Goal: Task Accomplishment & Management: Manage account settings

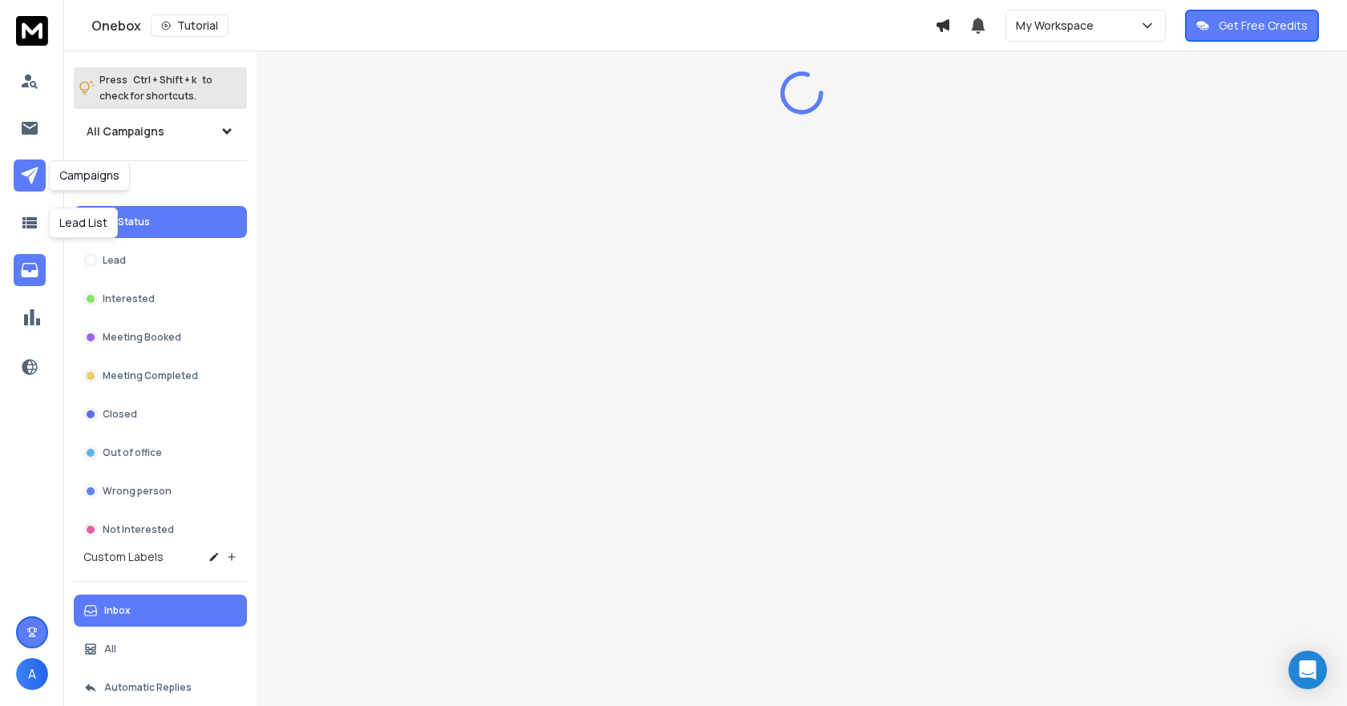
click at [22, 171] on icon at bounding box center [29, 175] width 19 height 19
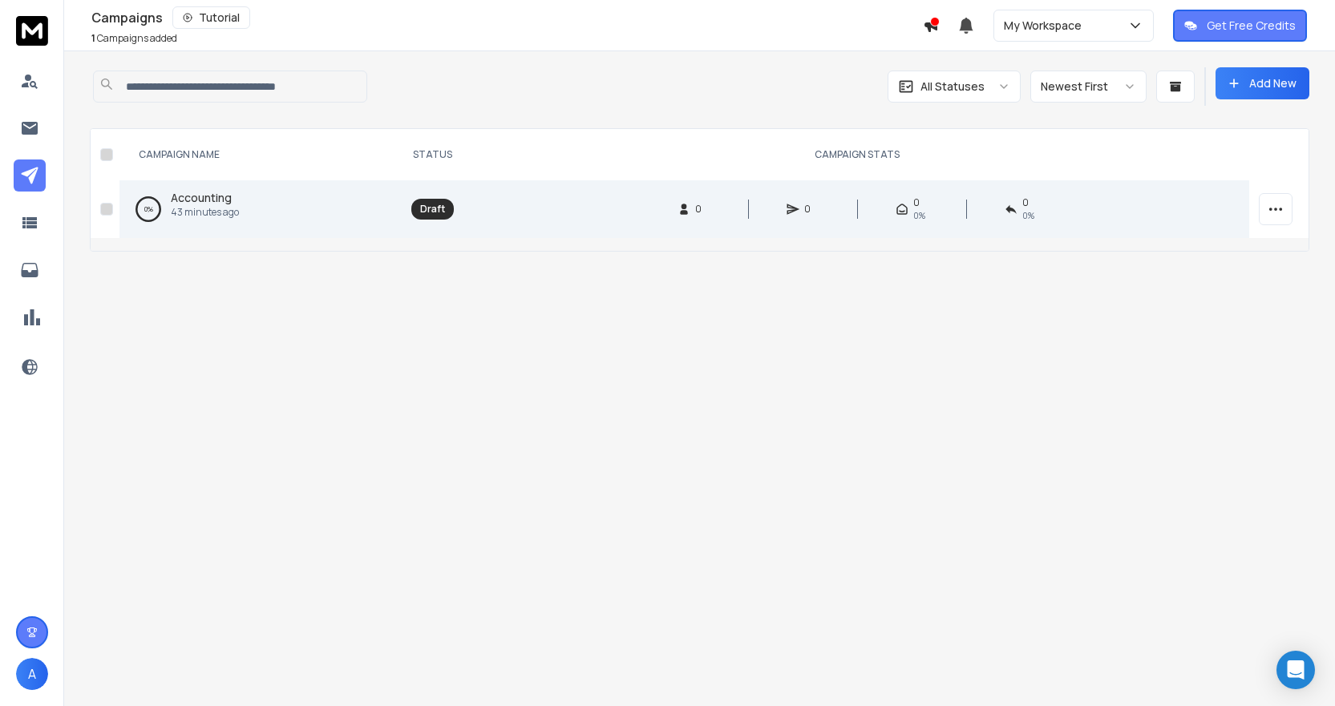
click at [214, 204] on span "Accounting" at bounding box center [201, 197] width 61 height 15
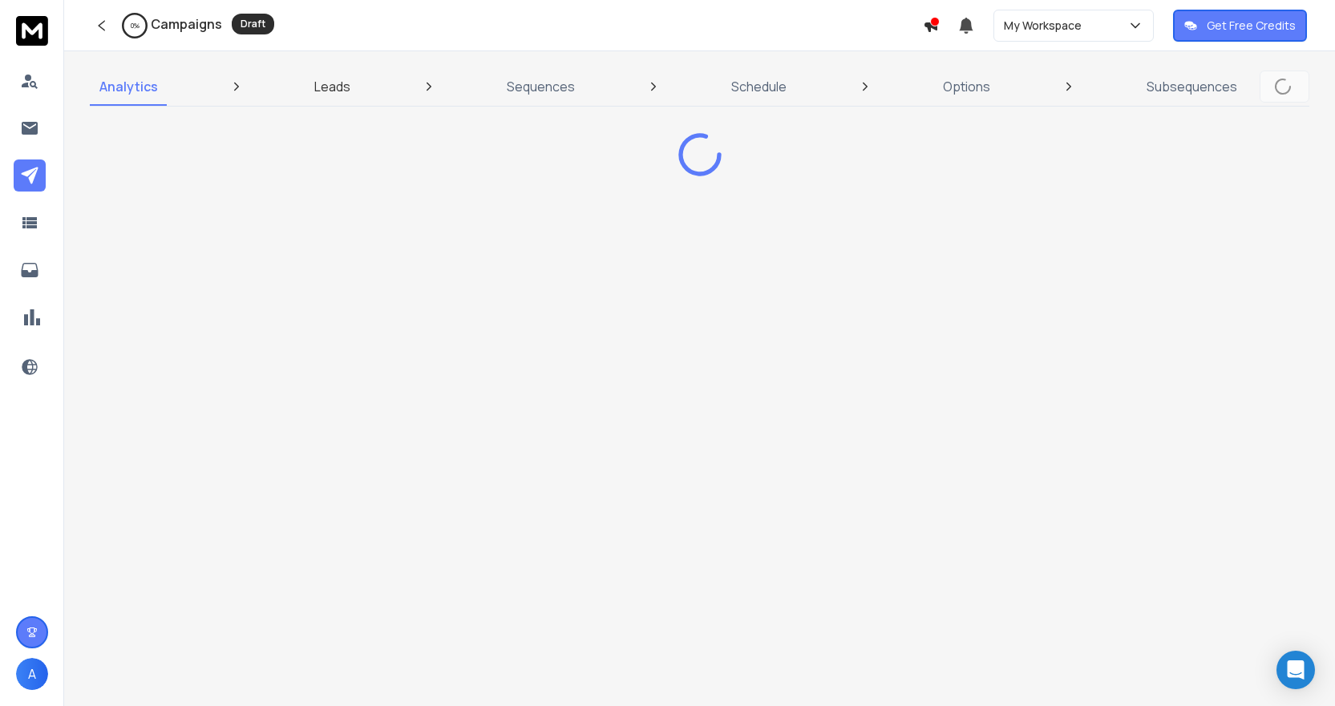
click at [352, 95] on link "Leads" at bounding box center [332, 86] width 55 height 38
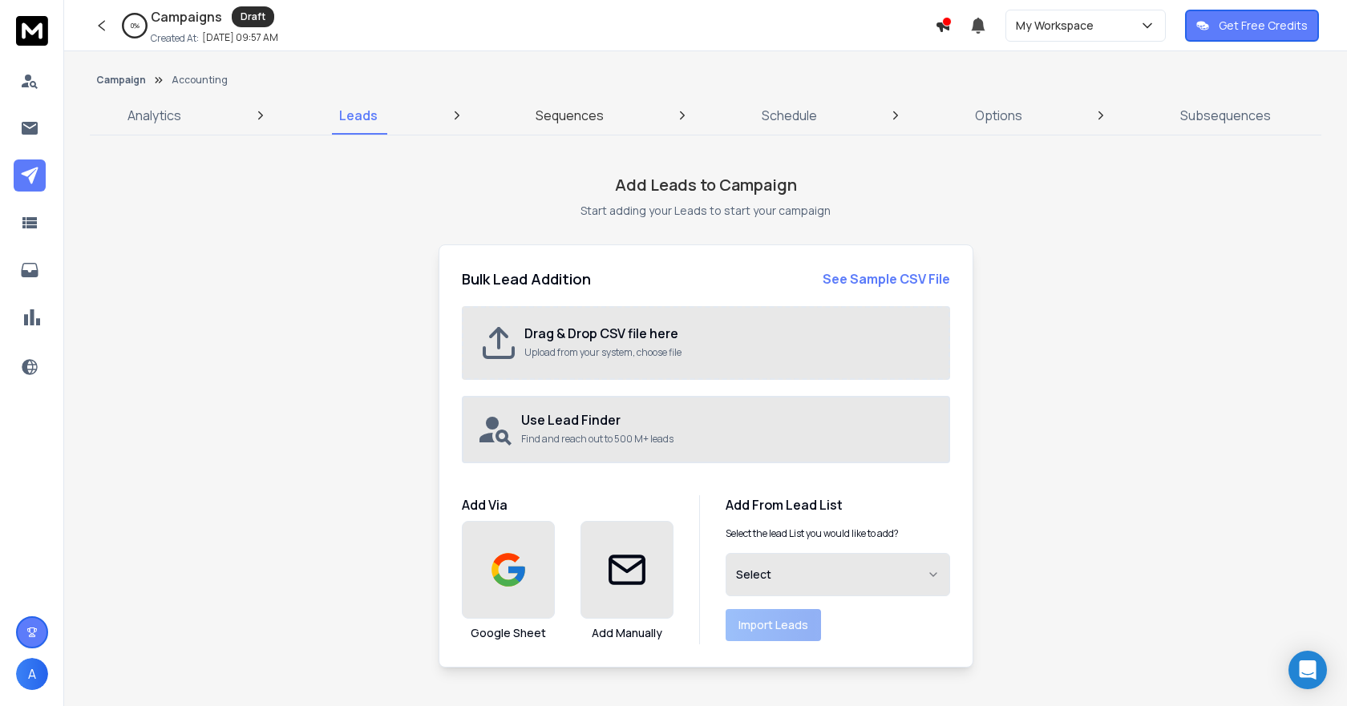
click at [591, 119] on p "Sequences" at bounding box center [569, 115] width 68 height 19
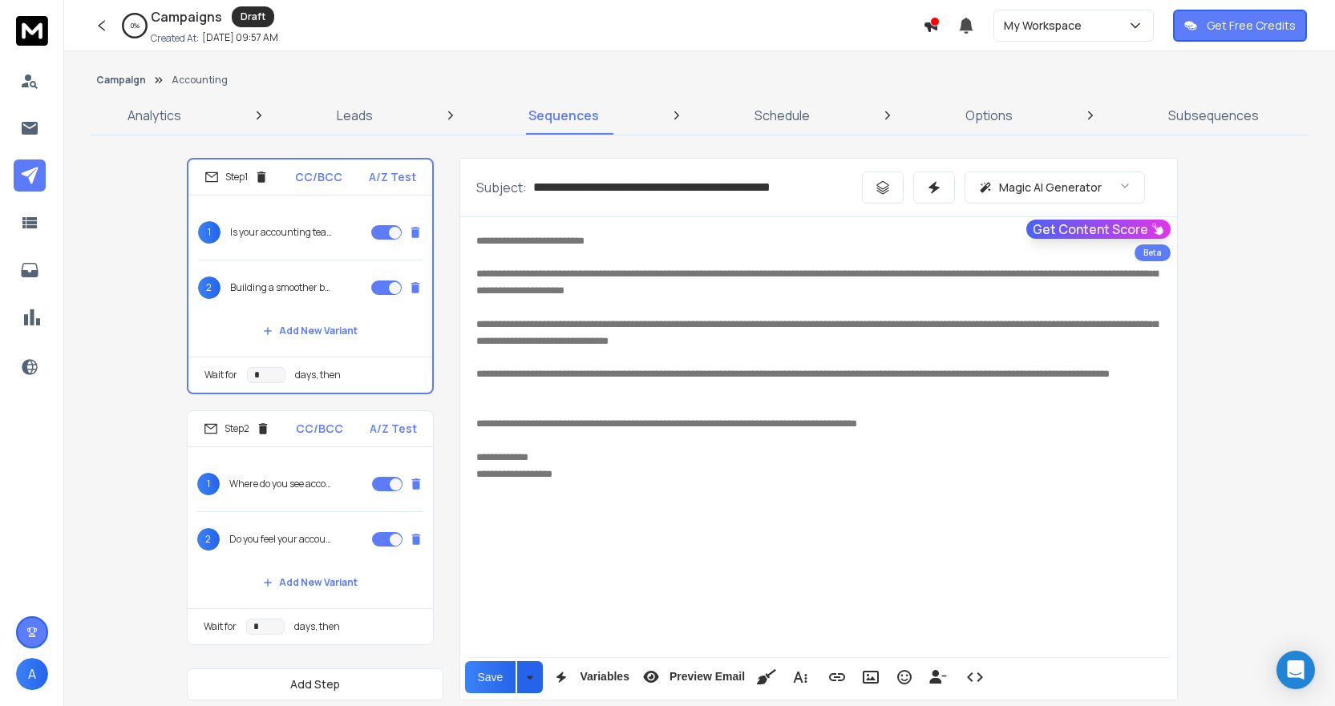
click at [822, 121] on div "Analytics Leads Sequences Schedule Options Subsequences" at bounding box center [693, 115] width 1206 height 38
click at [795, 123] on p "Schedule" at bounding box center [781, 115] width 55 height 19
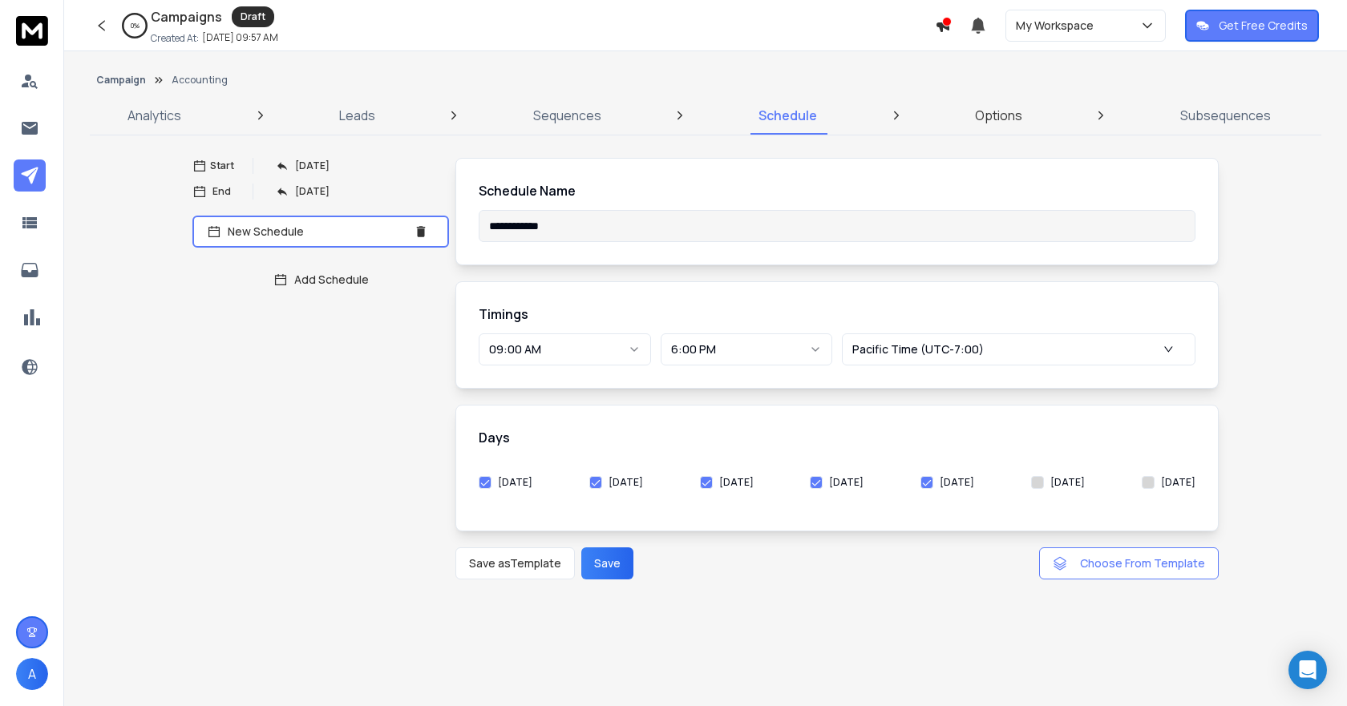
click at [1010, 119] on p "Options" at bounding box center [998, 115] width 47 height 19
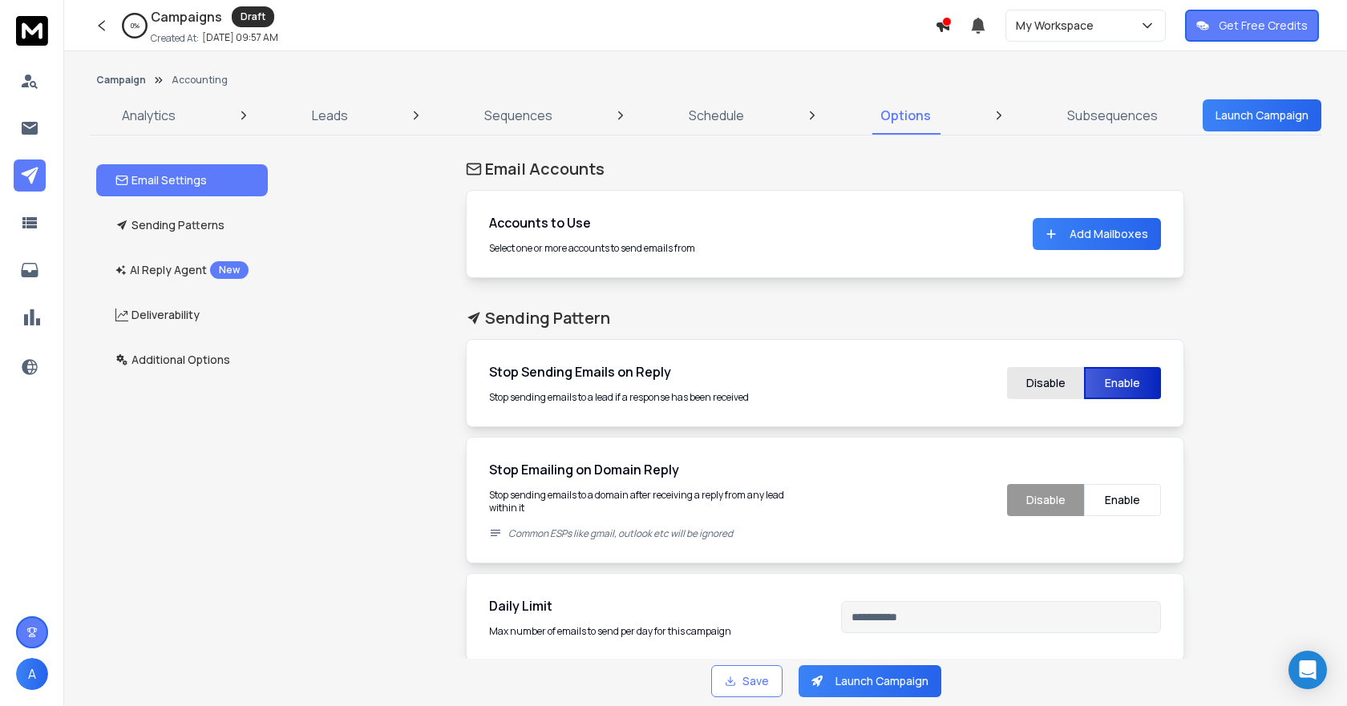
click at [1104, 233] on button "Add Mailboxes" at bounding box center [1096, 234] width 128 height 32
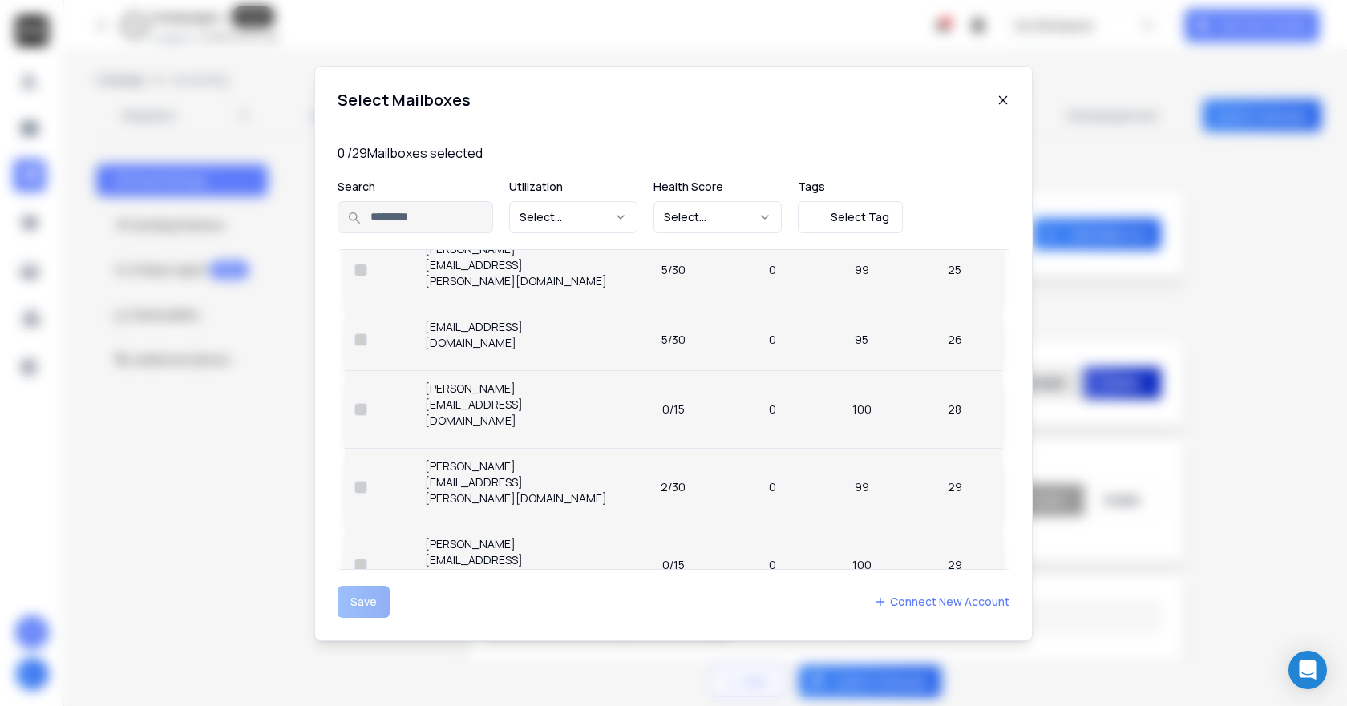
scroll to position [1262, 0]
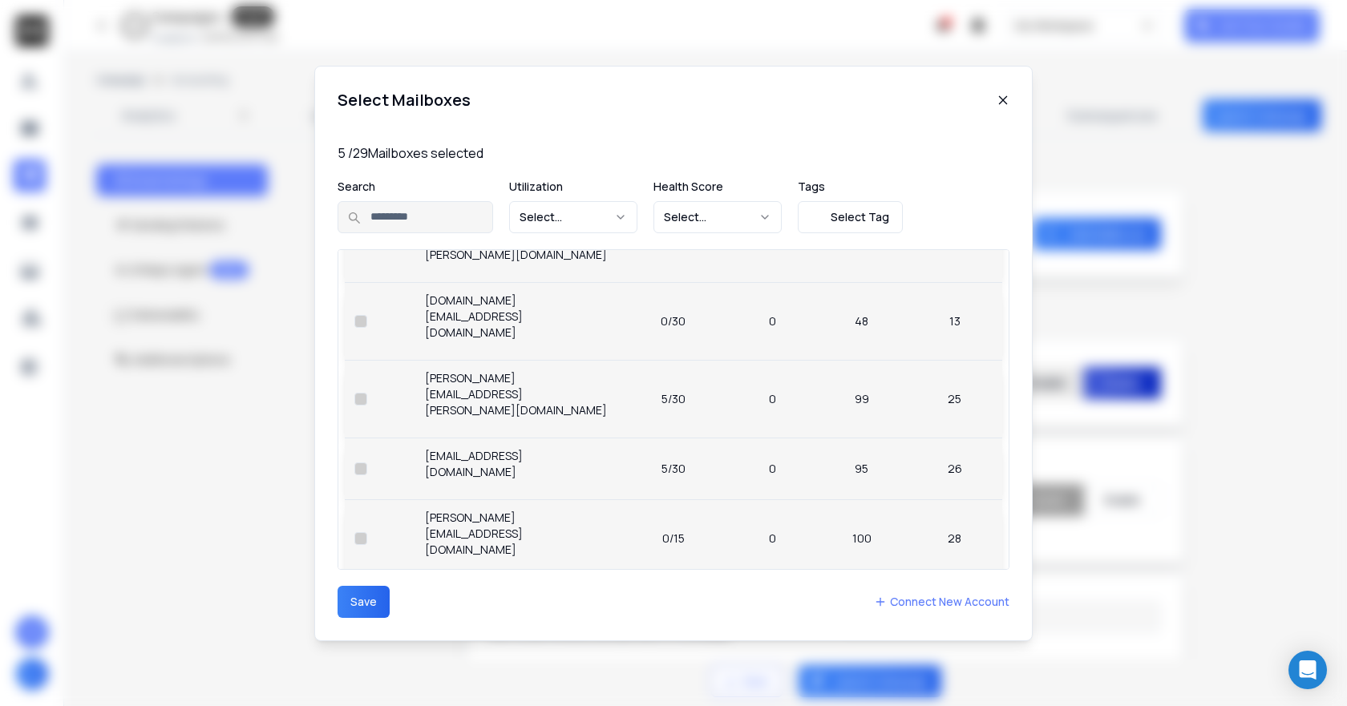
scroll to position [1101, 0]
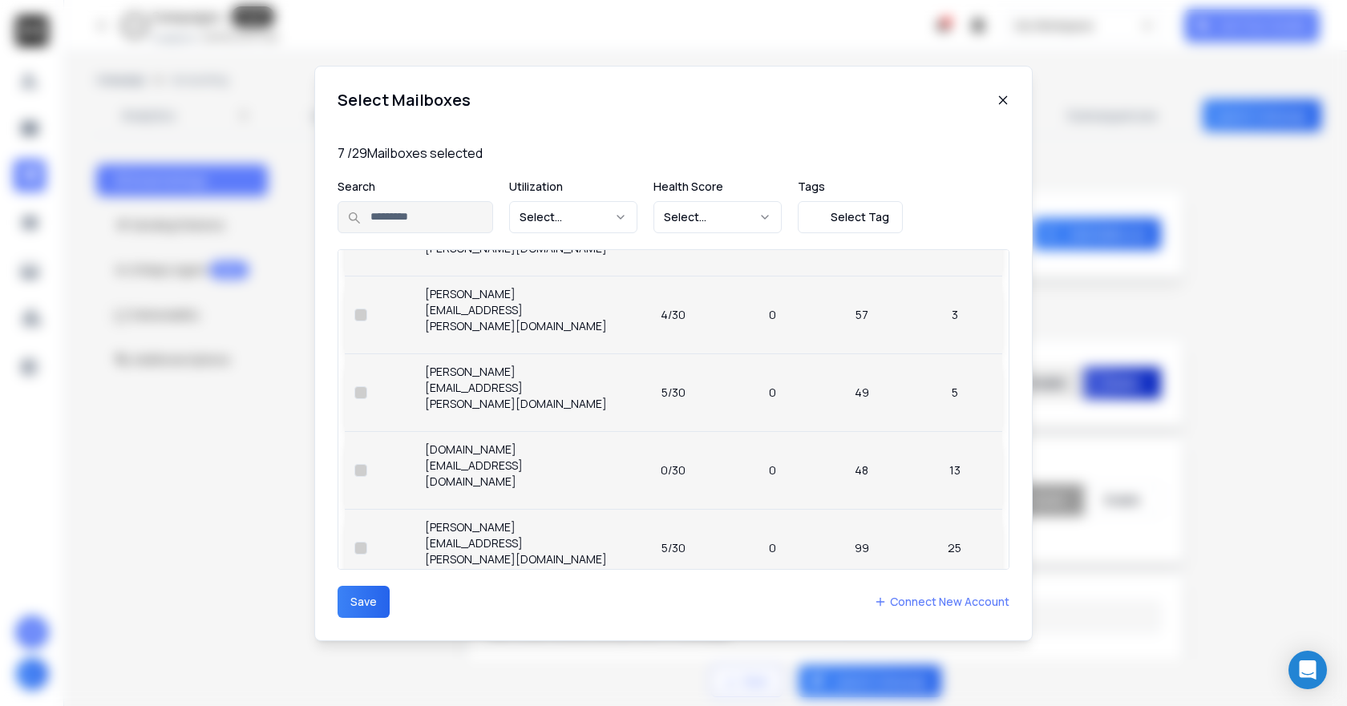
scroll to position [941, 0]
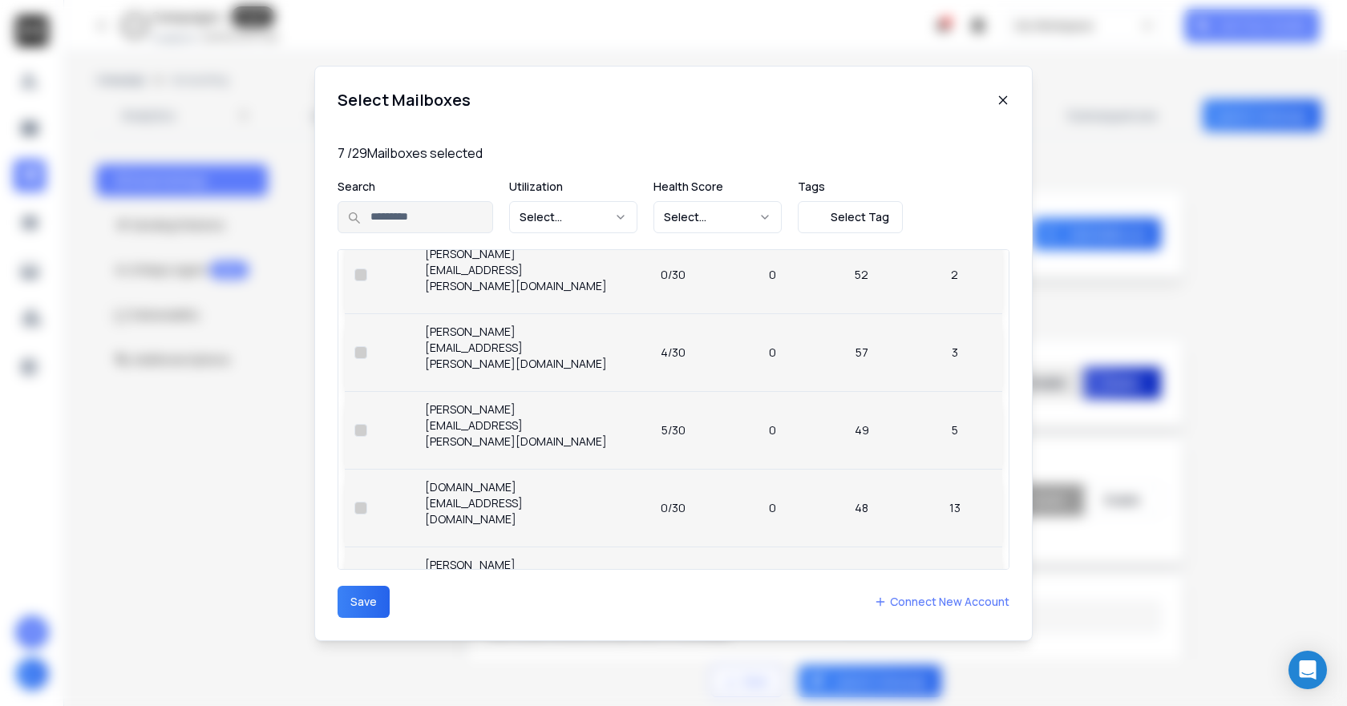
click at [354, 649] on button "button" at bounding box center [360, 655] width 13 height 13
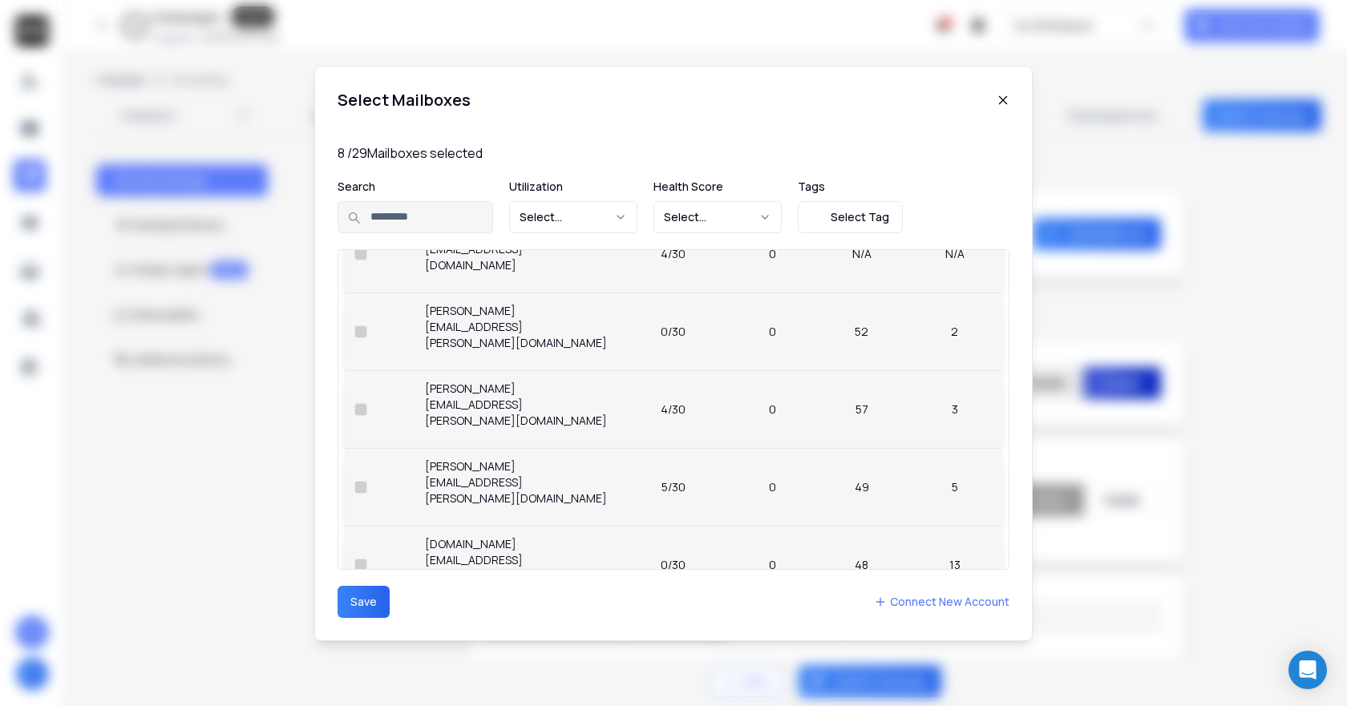
scroll to position [861, 0]
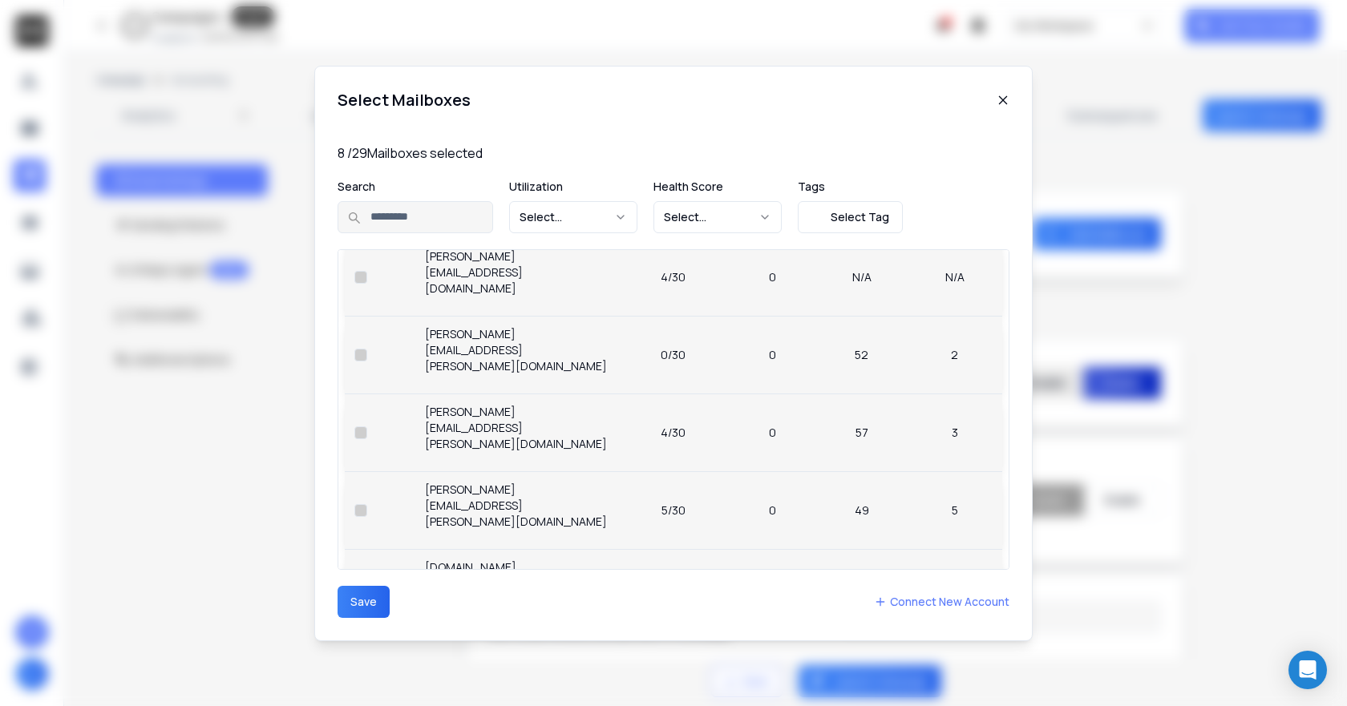
click at [363, 660] on button "button" at bounding box center [360, 666] width 13 height 13
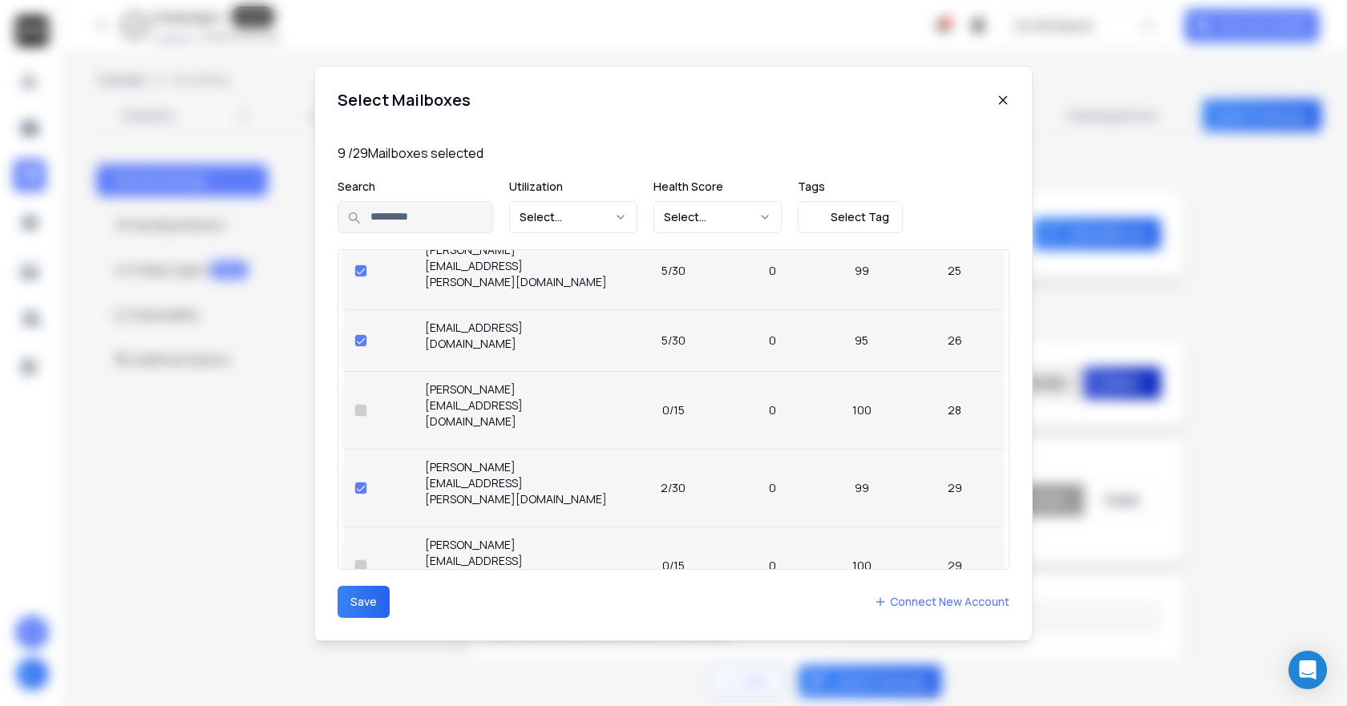
scroll to position [1262, 0]
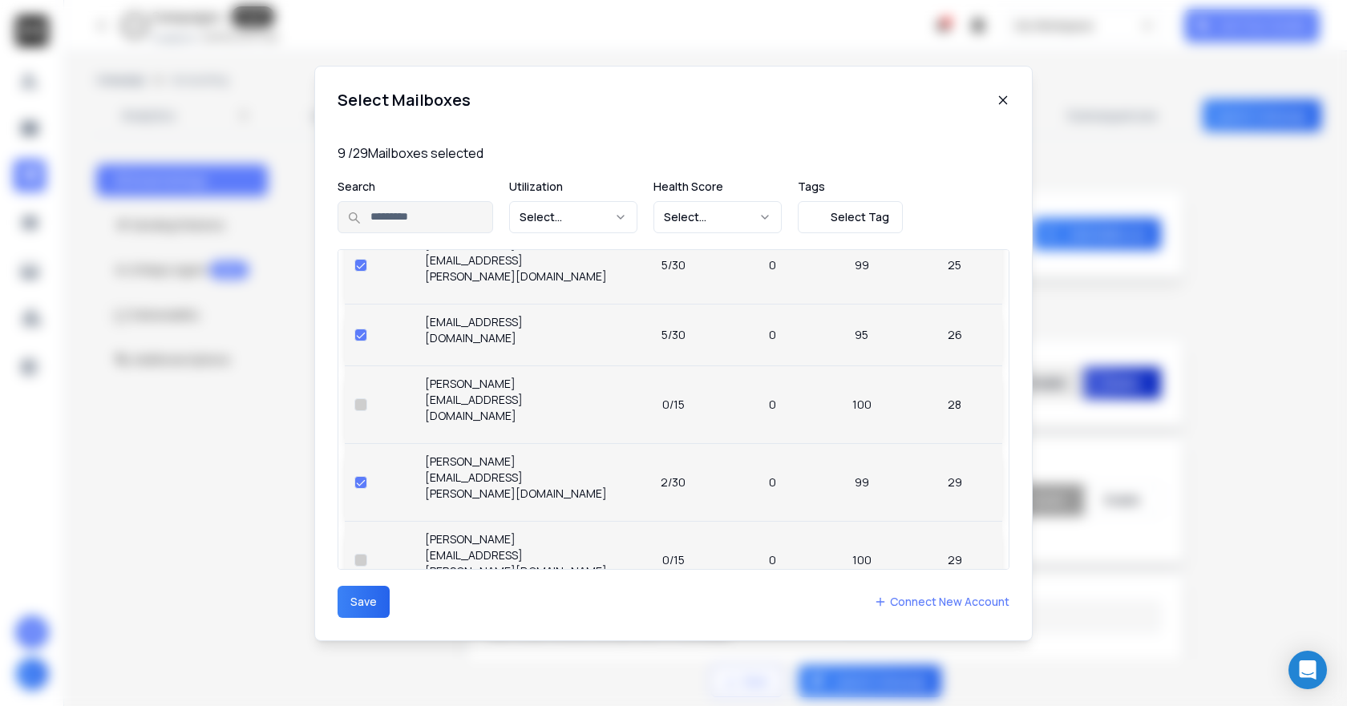
click at [375, 608] on button "Save" at bounding box center [363, 602] width 52 height 32
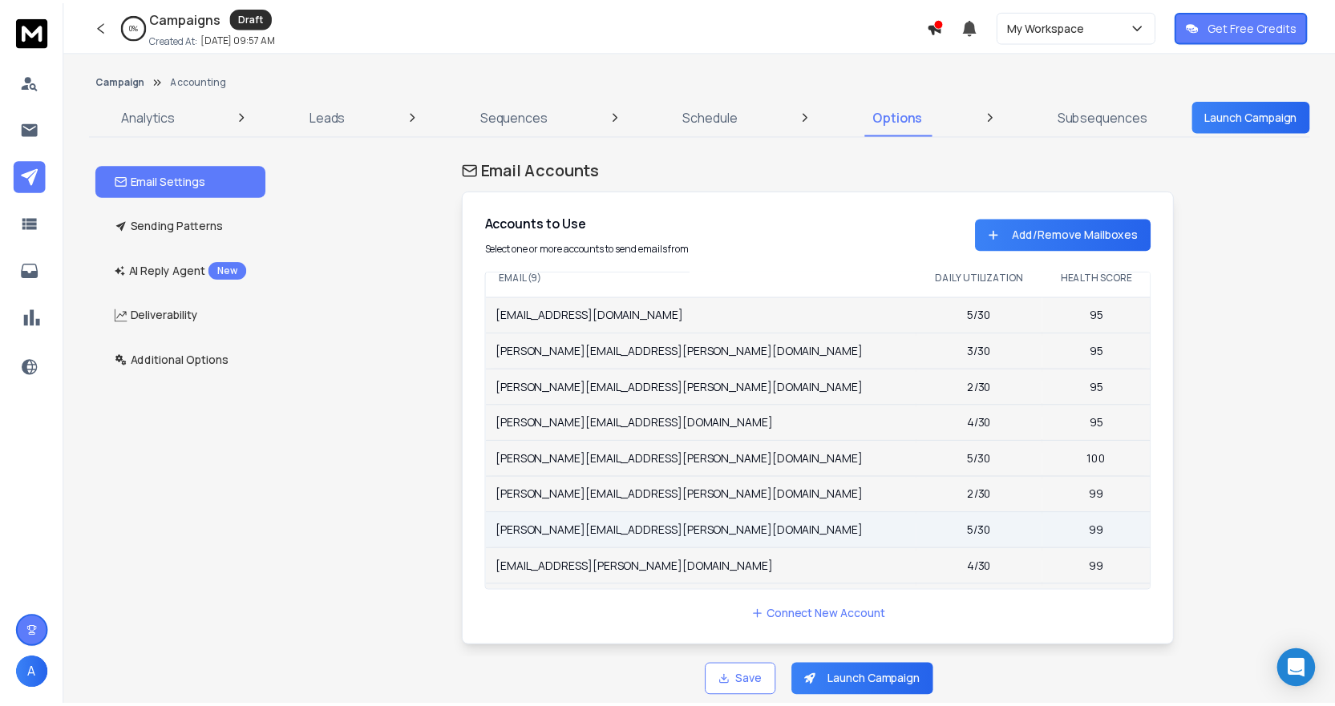
scroll to position [0, 0]
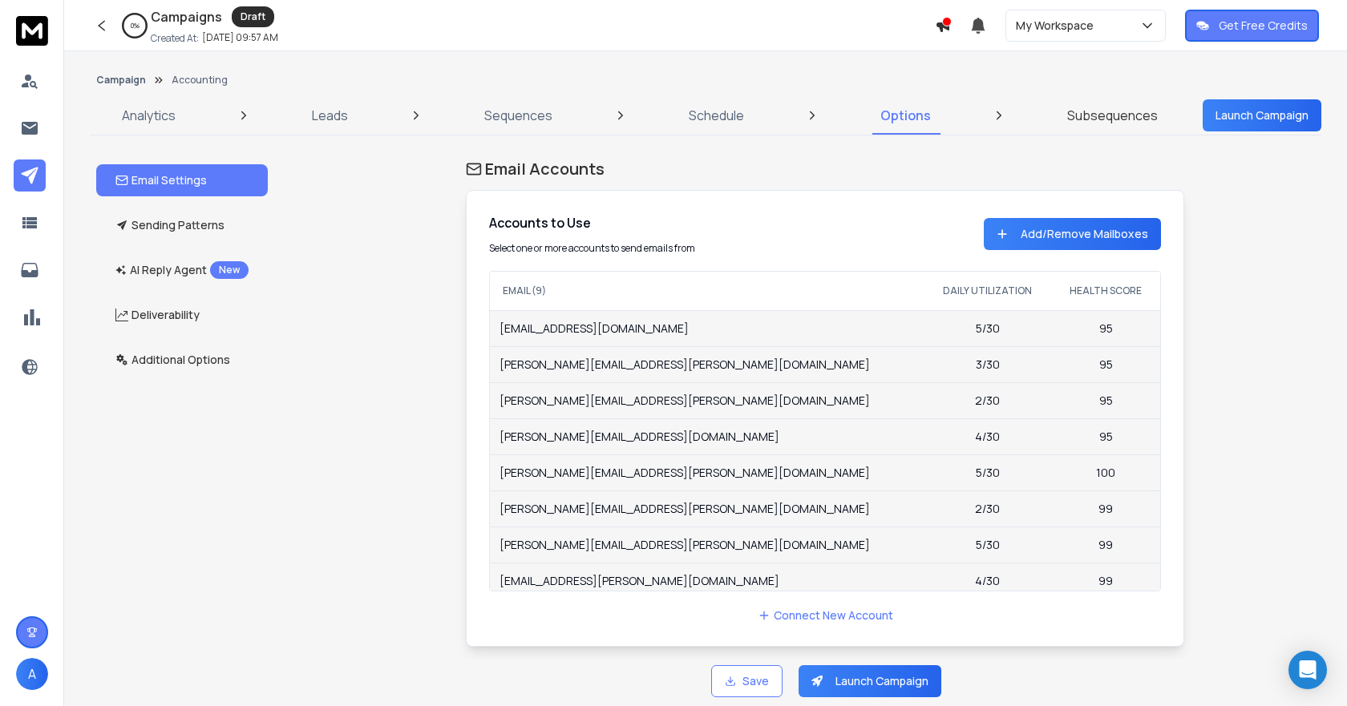
click at [1126, 111] on p "Subsequences" at bounding box center [1112, 115] width 91 height 19
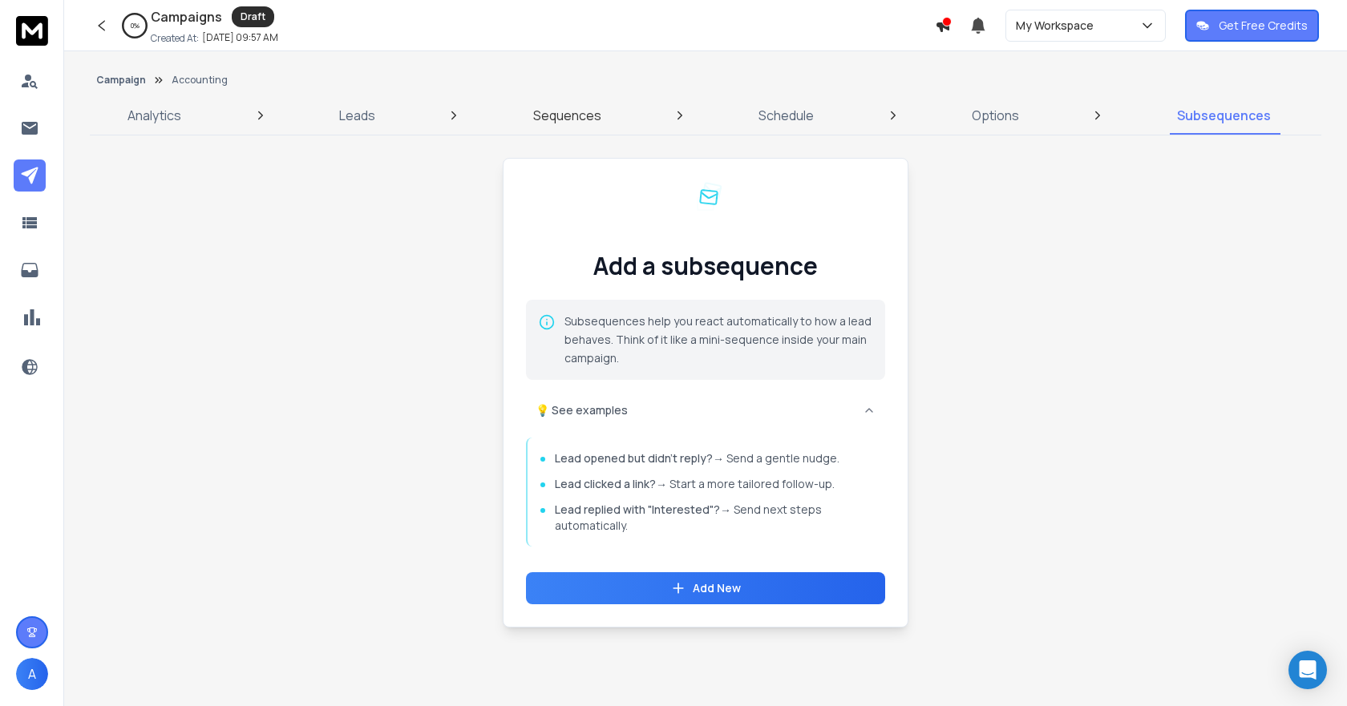
click at [572, 103] on link "Sequences" at bounding box center [566, 115] width 87 height 38
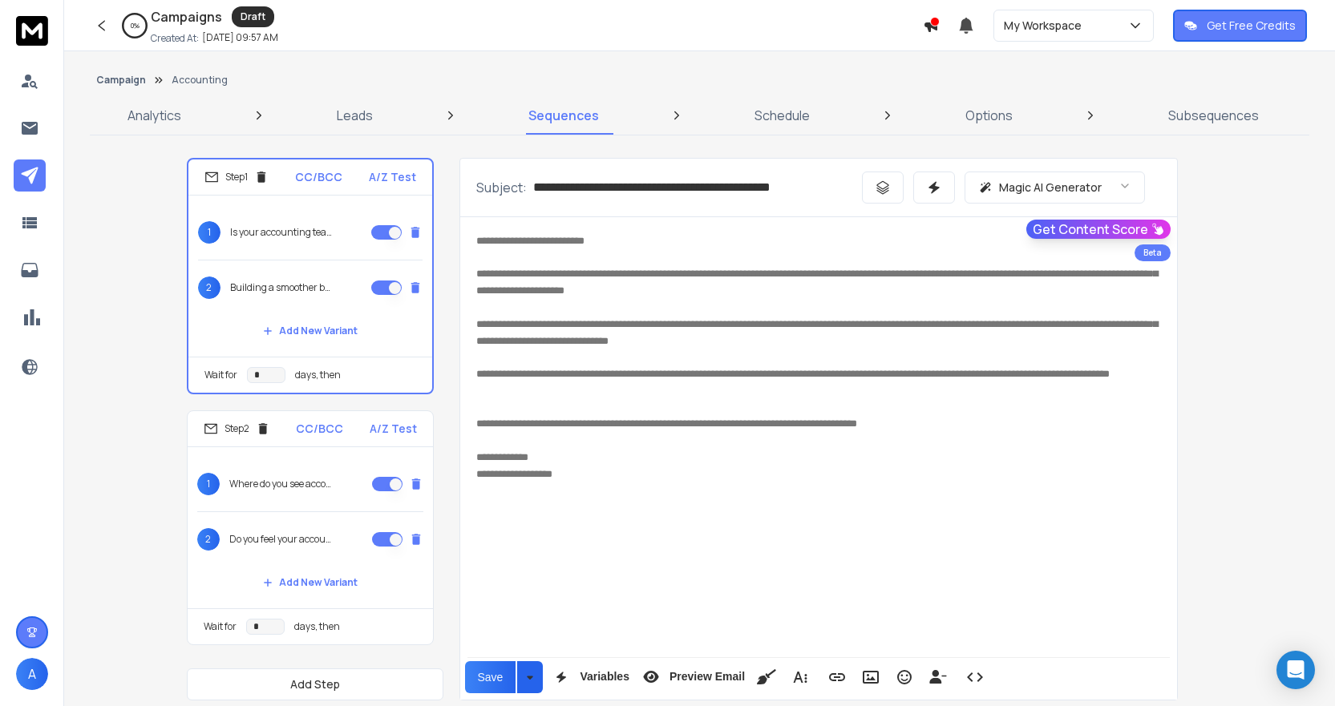
click at [358, 145] on div "Campaign Accounting Analytics Leads Sequences Schedule Options Subsequences Ste…" at bounding box center [699, 387] width 1219 height 640
click at [364, 123] on p "Leads" at bounding box center [355, 115] width 36 height 19
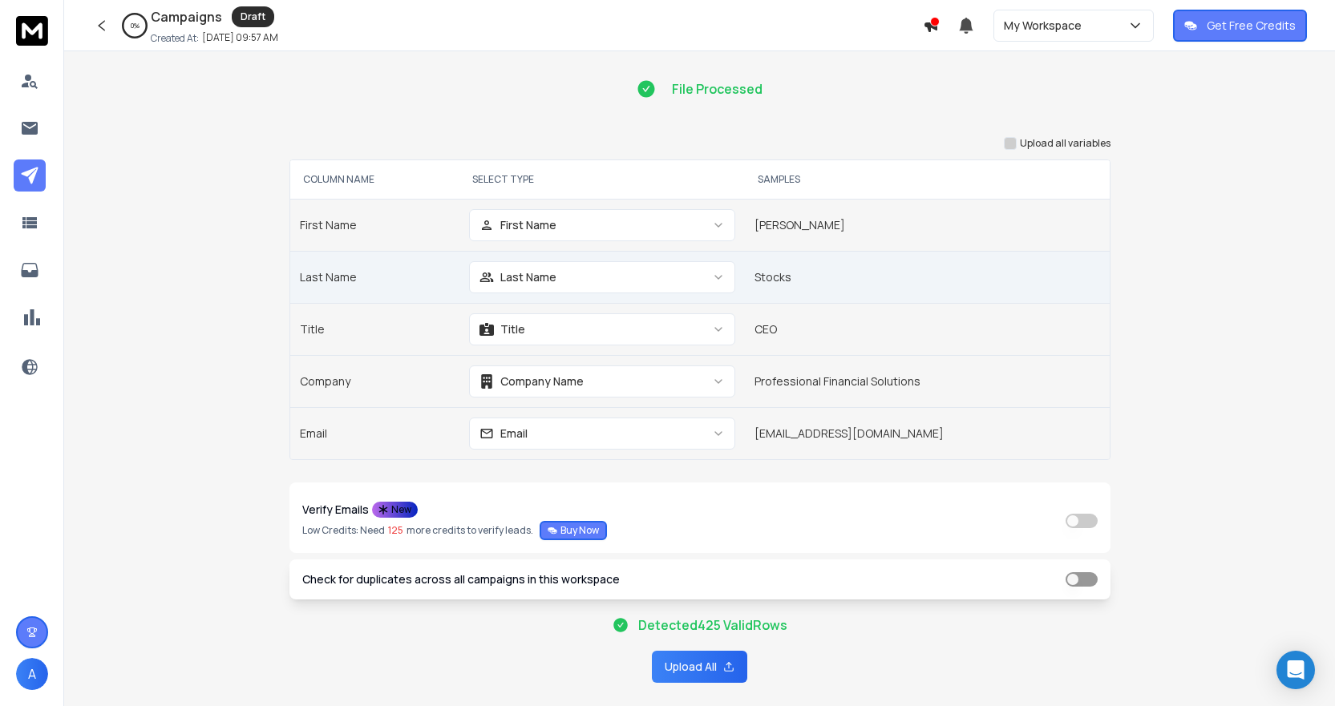
scroll to position [147, 0]
click at [685, 661] on button "Upload All" at bounding box center [699, 664] width 95 height 32
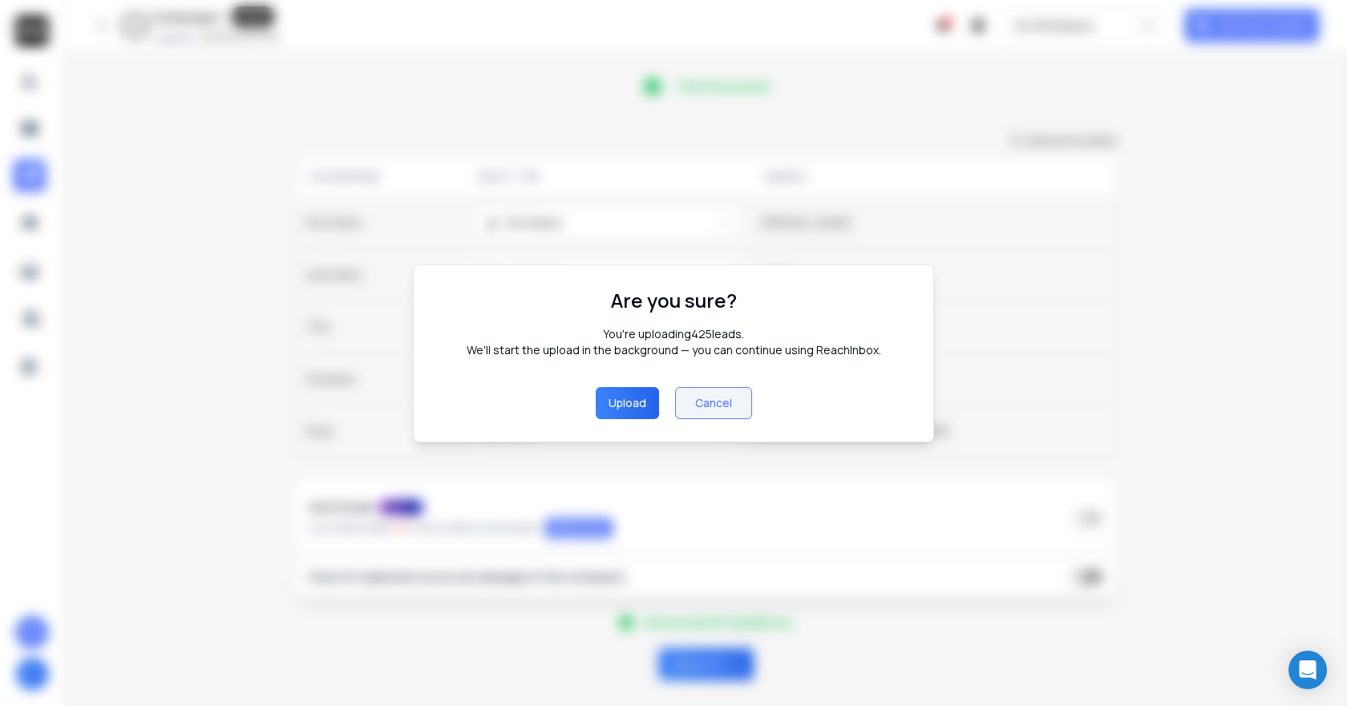
click at [626, 402] on button "Upload" at bounding box center [627, 403] width 63 height 32
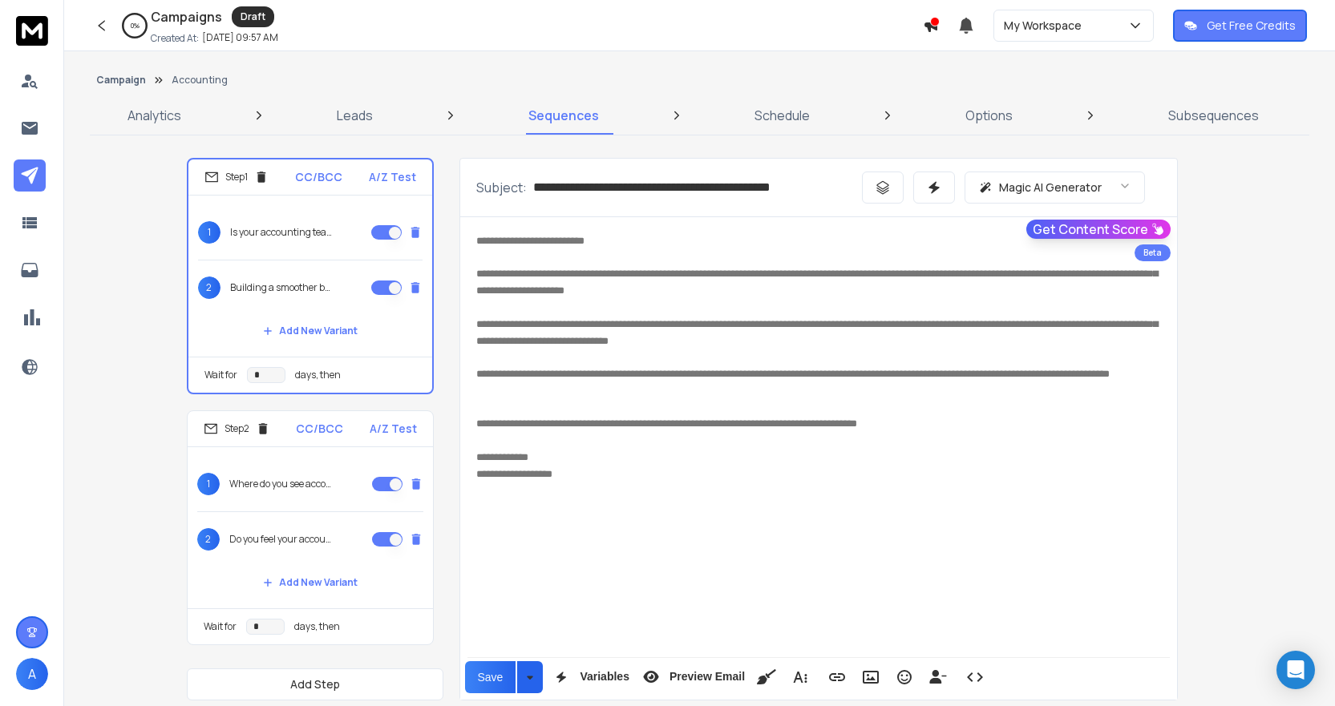
click at [288, 224] on div "1 Is your accounting team doing too much manually?" at bounding box center [265, 232] width 135 height 22
click at [273, 297] on div "2 Building a smoother back office for {{company.name}}" at bounding box center [265, 288] width 135 height 22
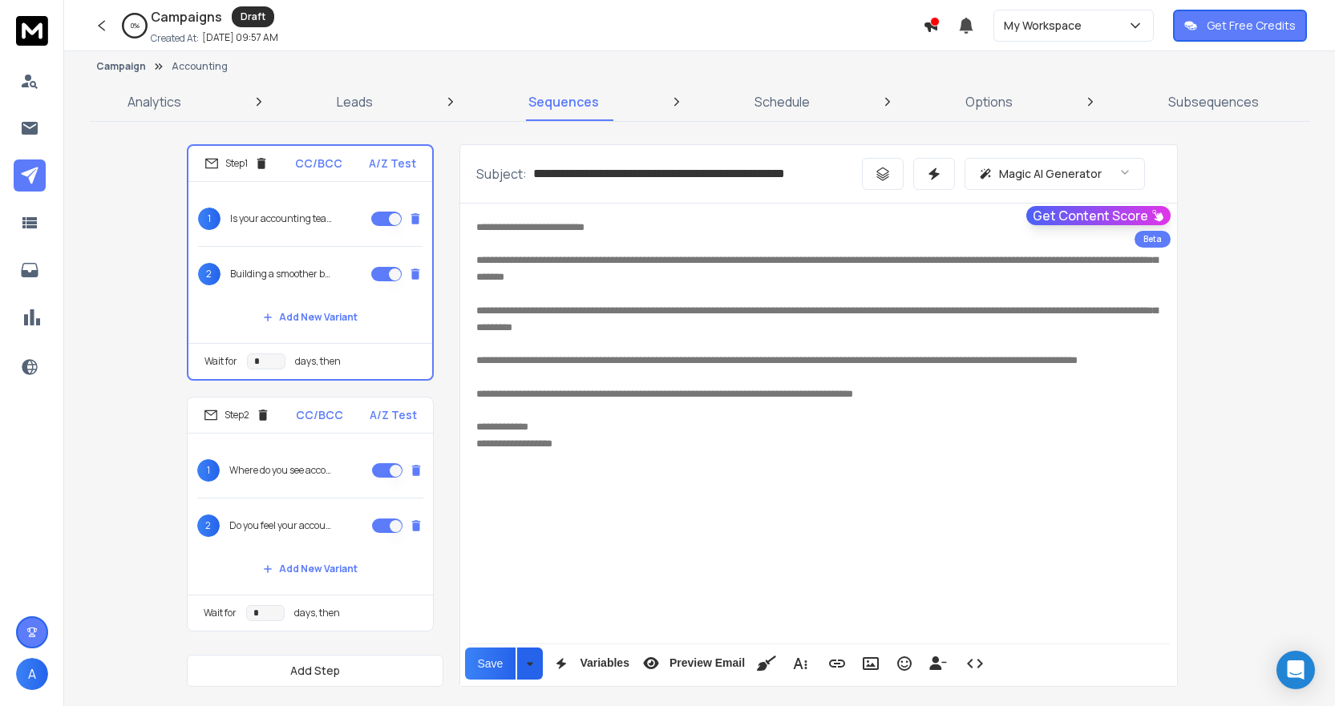
scroll to position [17, 0]
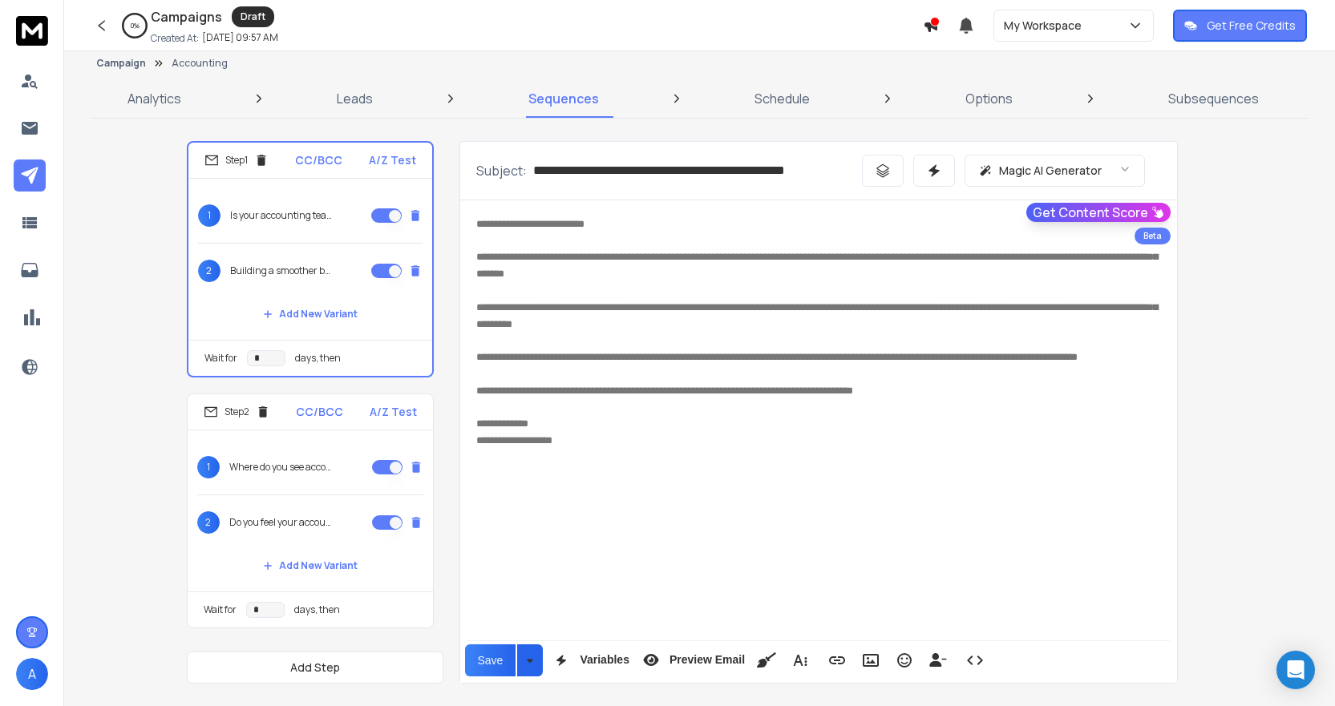
click at [274, 477] on div "1 Where do you see accounting teams struggling the most?" at bounding box center [264, 467] width 135 height 22
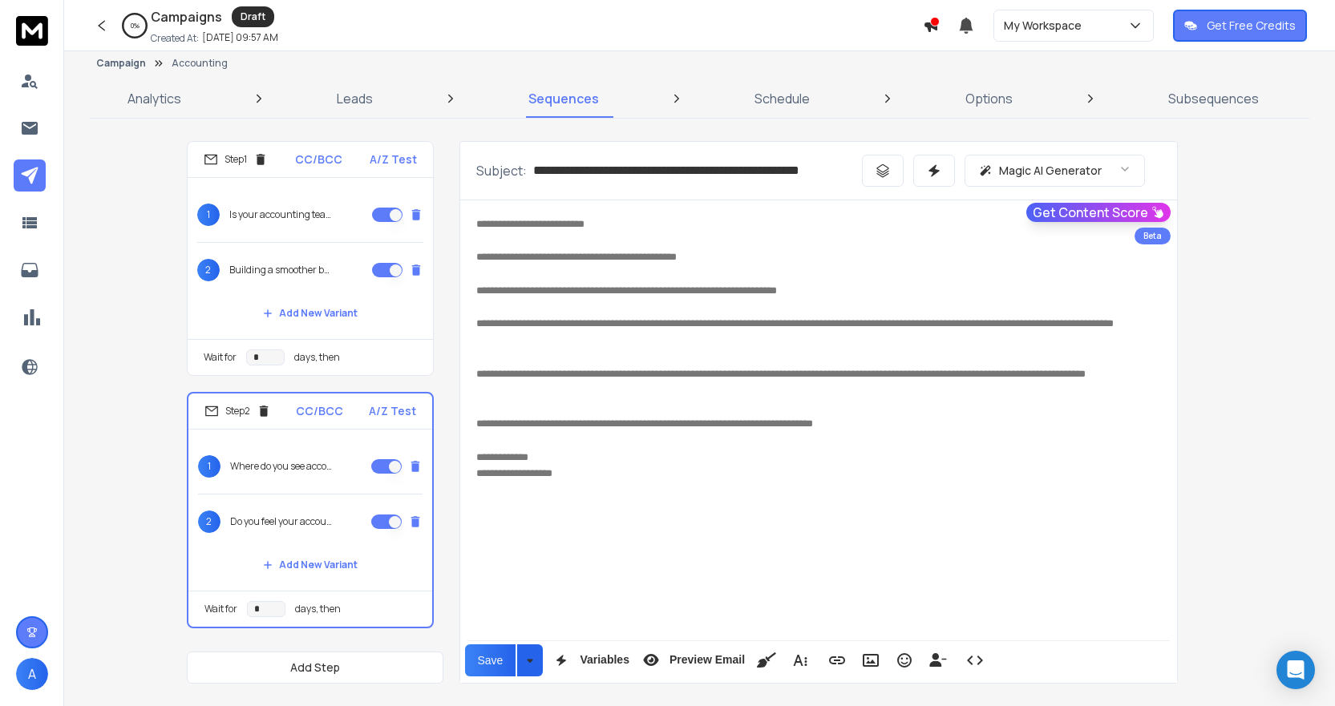
click at [287, 528] on div "2 Do you feel your accounting team is stretched right now?" at bounding box center [265, 522] width 135 height 22
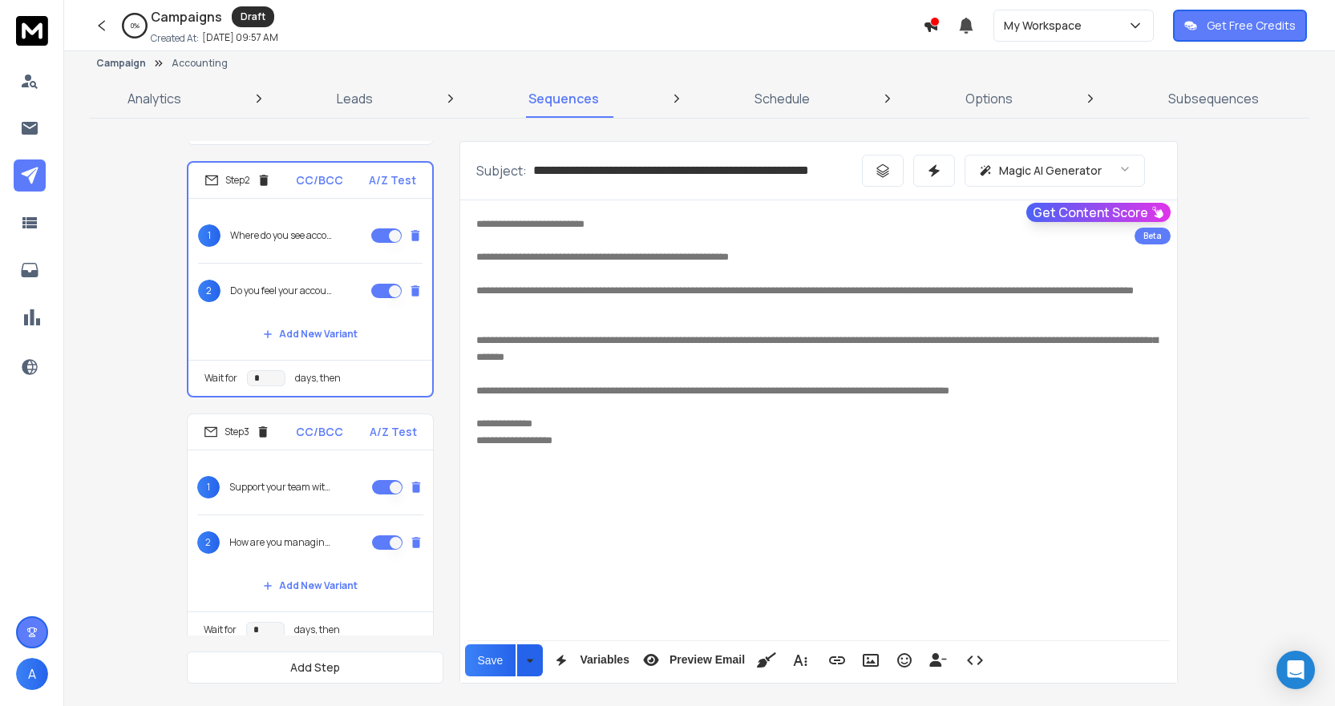
scroll to position [321, 0]
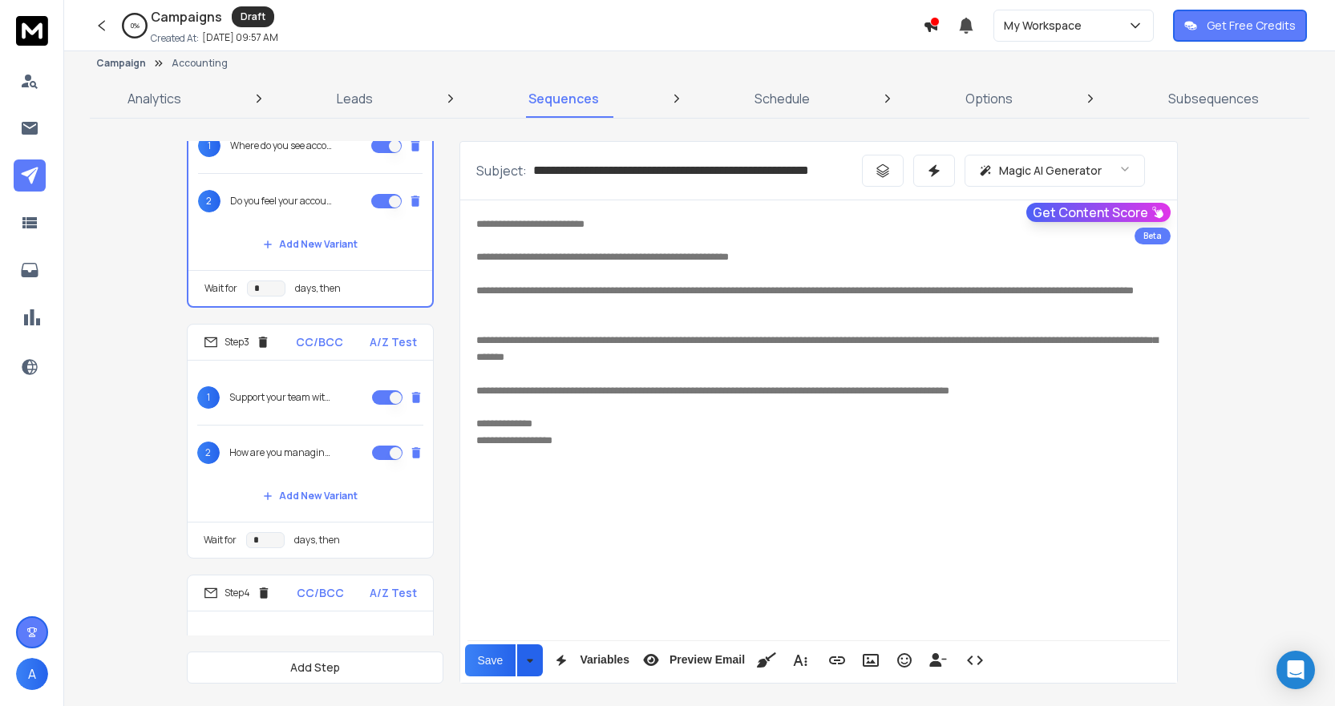
click at [293, 394] on p "Support your team without increasing payroll" at bounding box center [280, 397] width 103 height 13
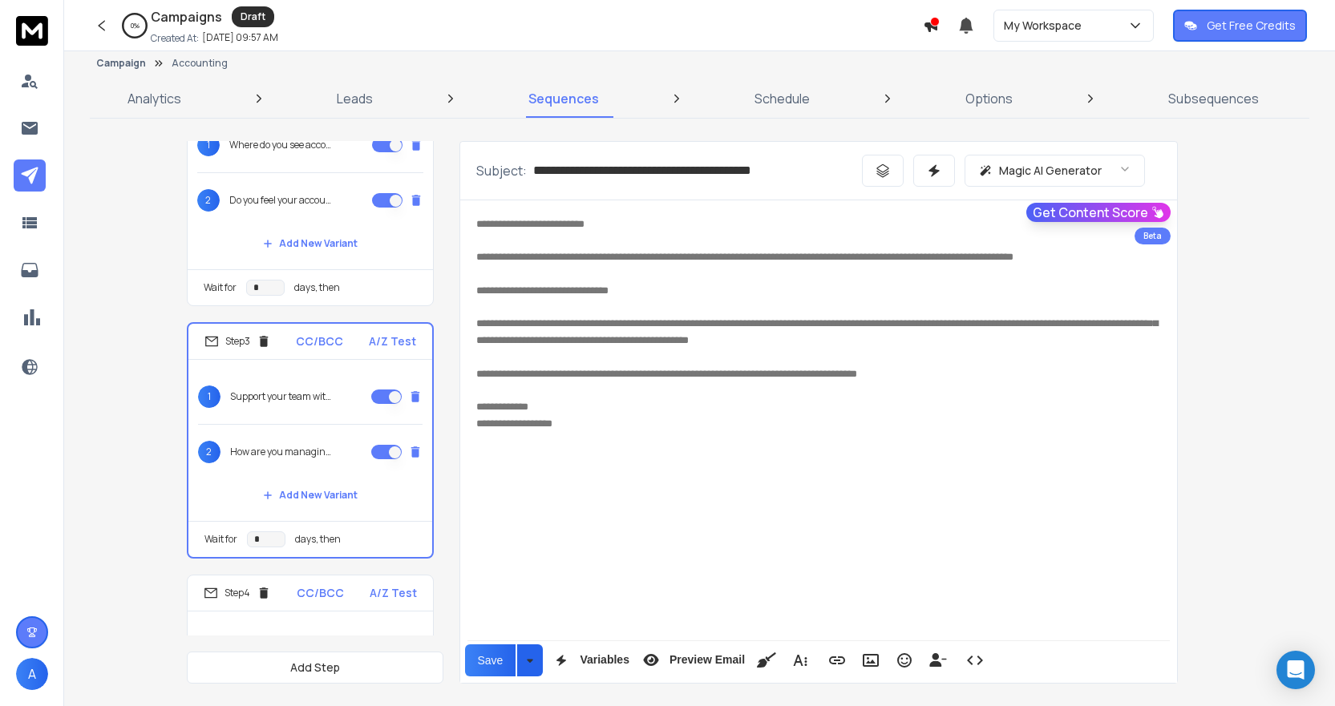
click at [283, 458] on p "How are you managing backlog and cleanups?" at bounding box center [281, 452] width 103 height 13
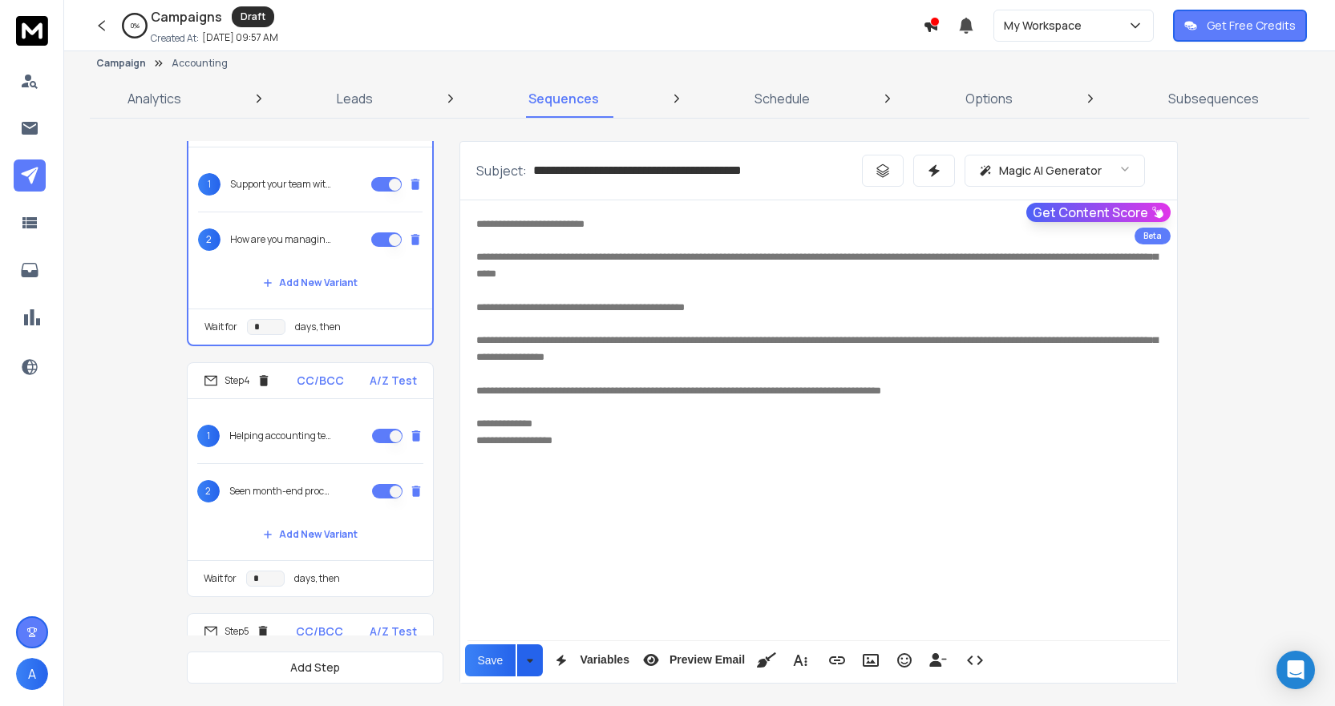
scroll to position [561, 0]
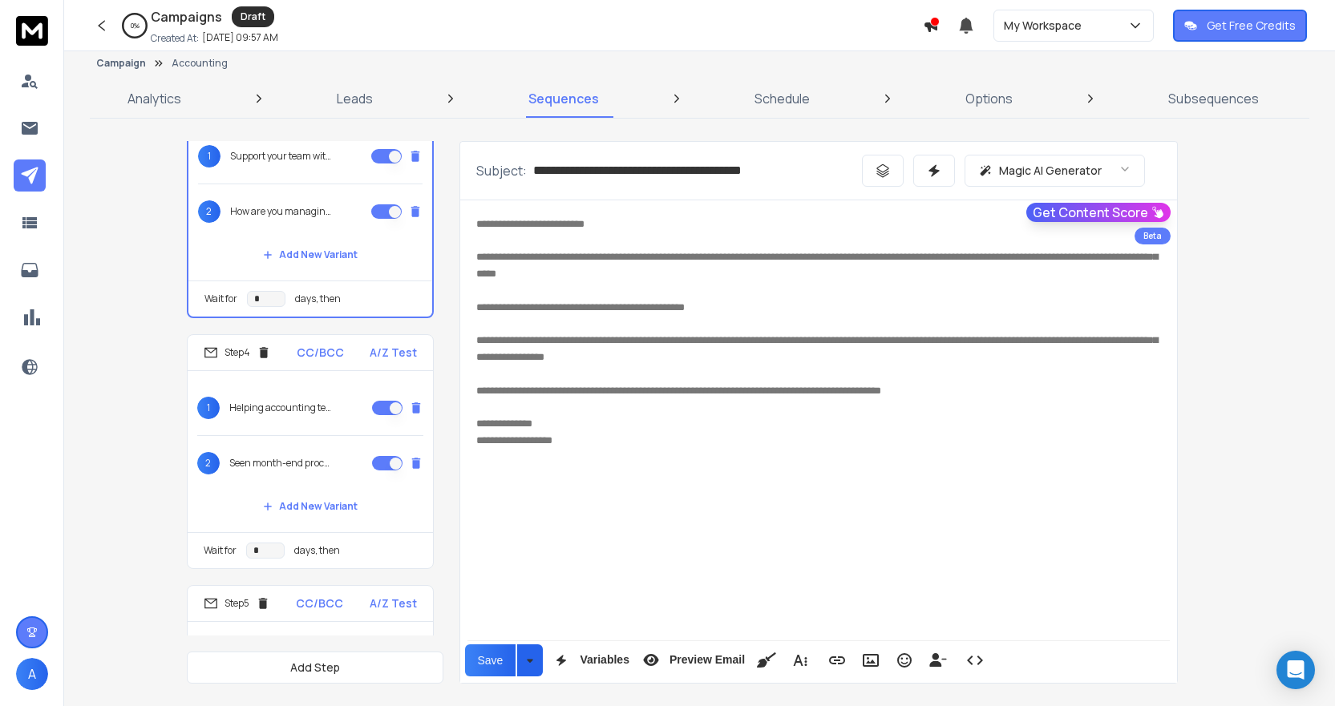
click at [273, 411] on p "Helping accounting teams move faster" at bounding box center [280, 408] width 103 height 13
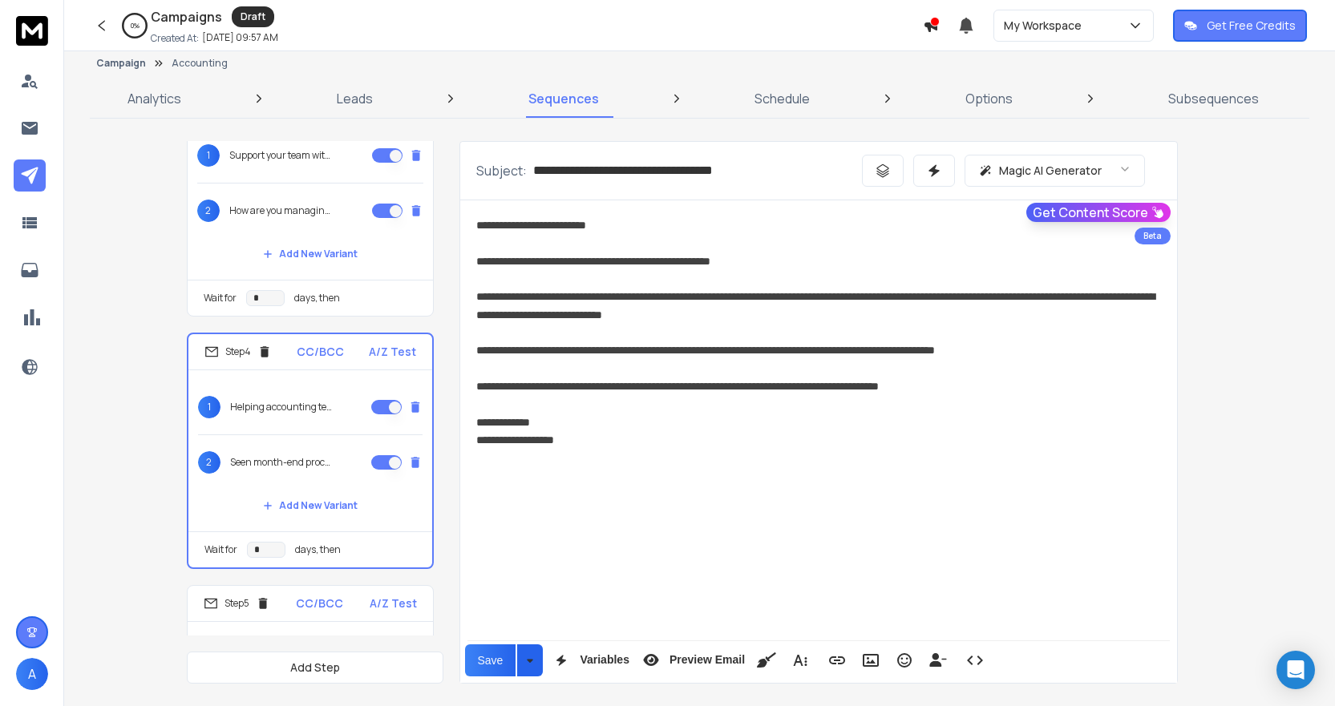
click at [266, 470] on div "2 Seen month-end processes go from 15 days to 5" at bounding box center [265, 462] width 135 height 22
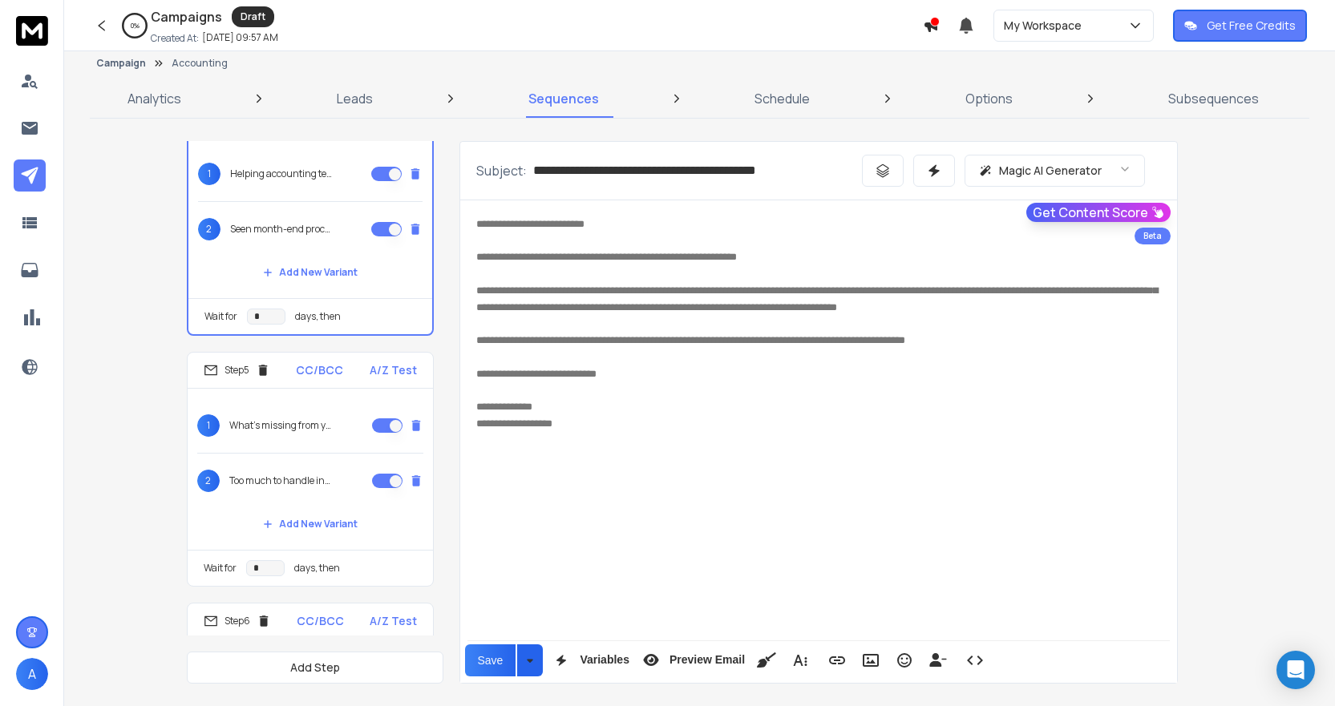
scroll to position [882, 0]
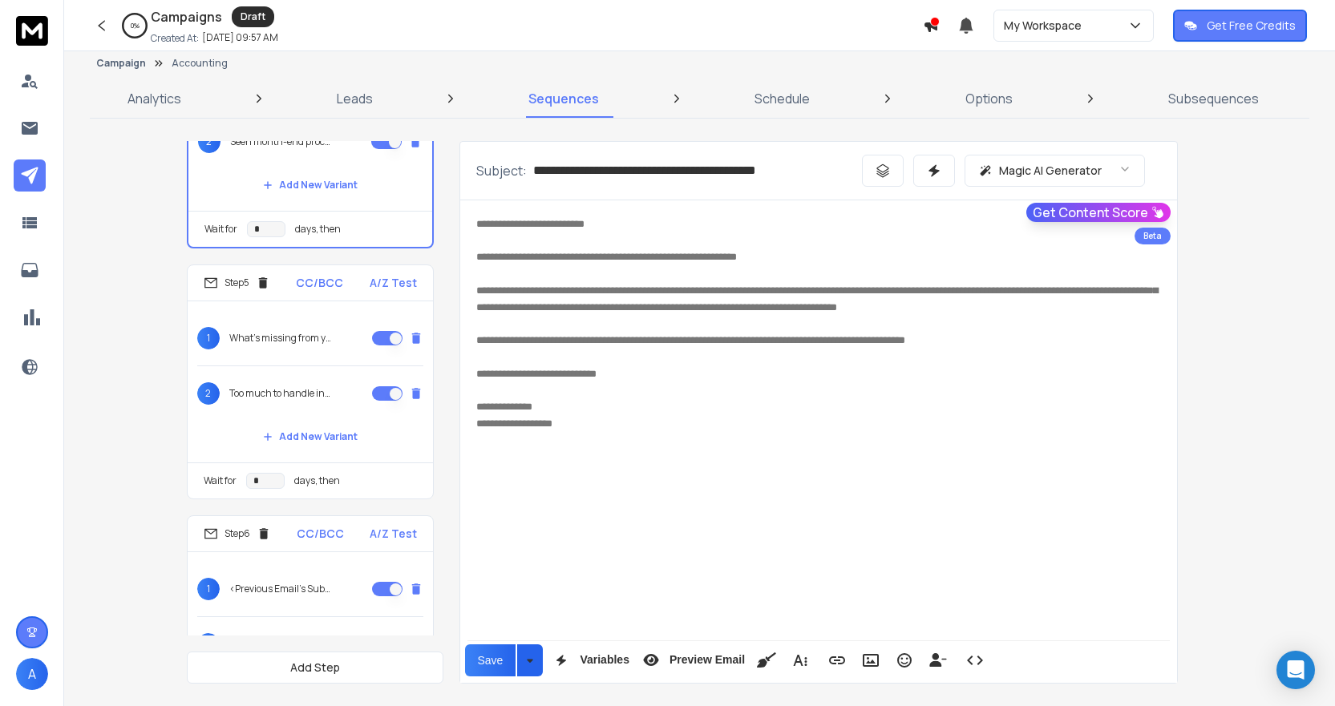
click at [283, 339] on p "What’s missing from your current accounting setup?" at bounding box center [280, 338] width 103 height 13
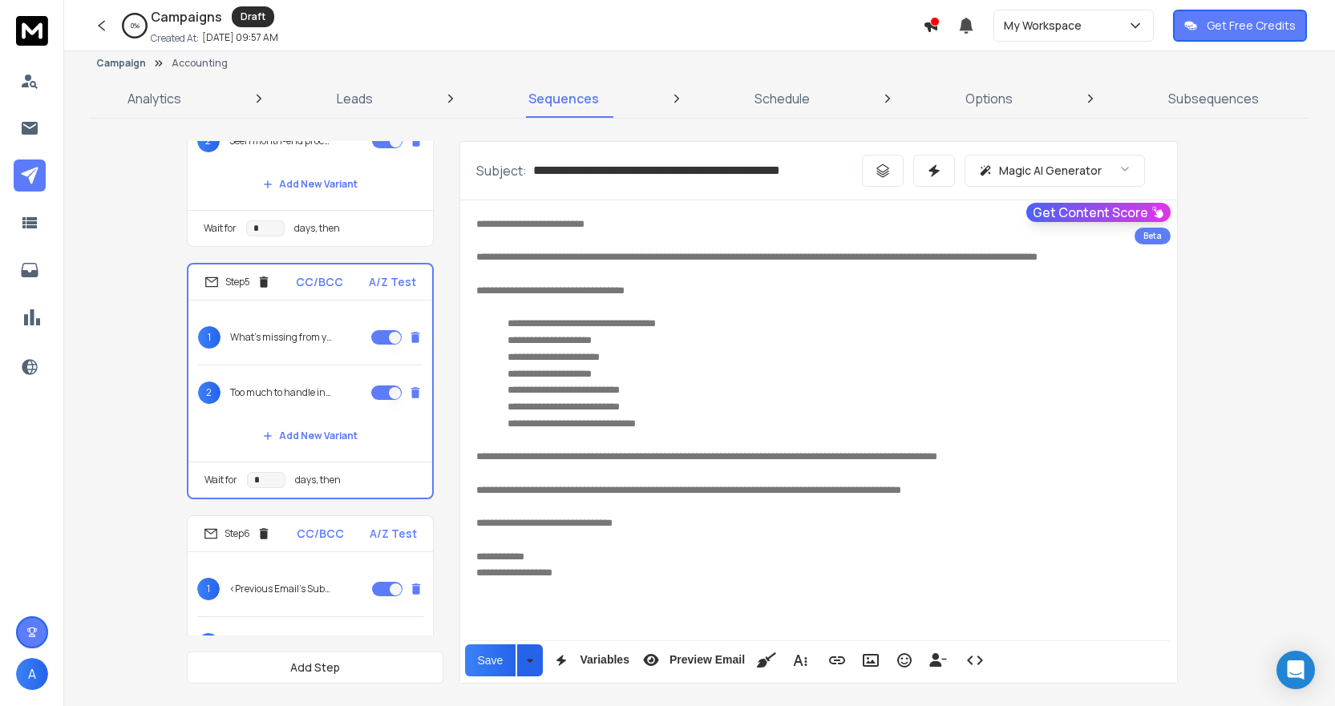
click at [300, 394] on p "Too much to handle in-house? Let’s talk!" at bounding box center [281, 392] width 103 height 13
type input "**********"
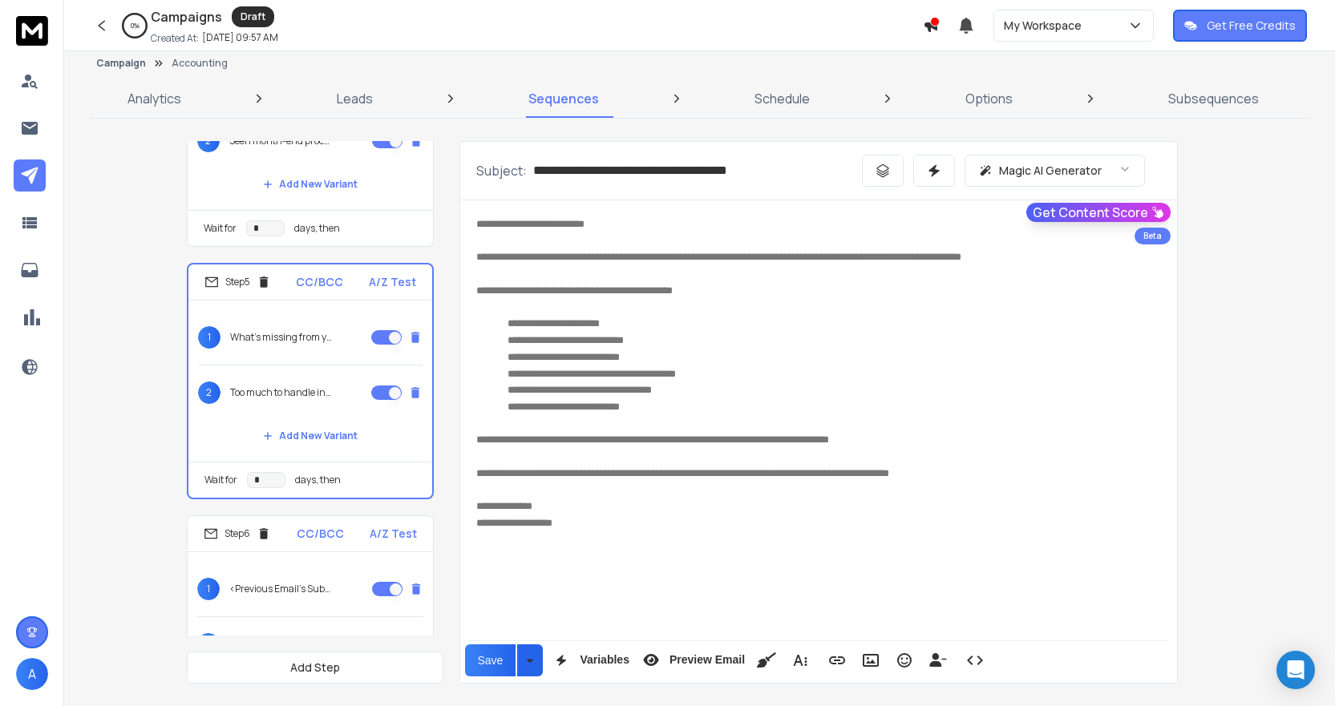
scroll to position [960, 0]
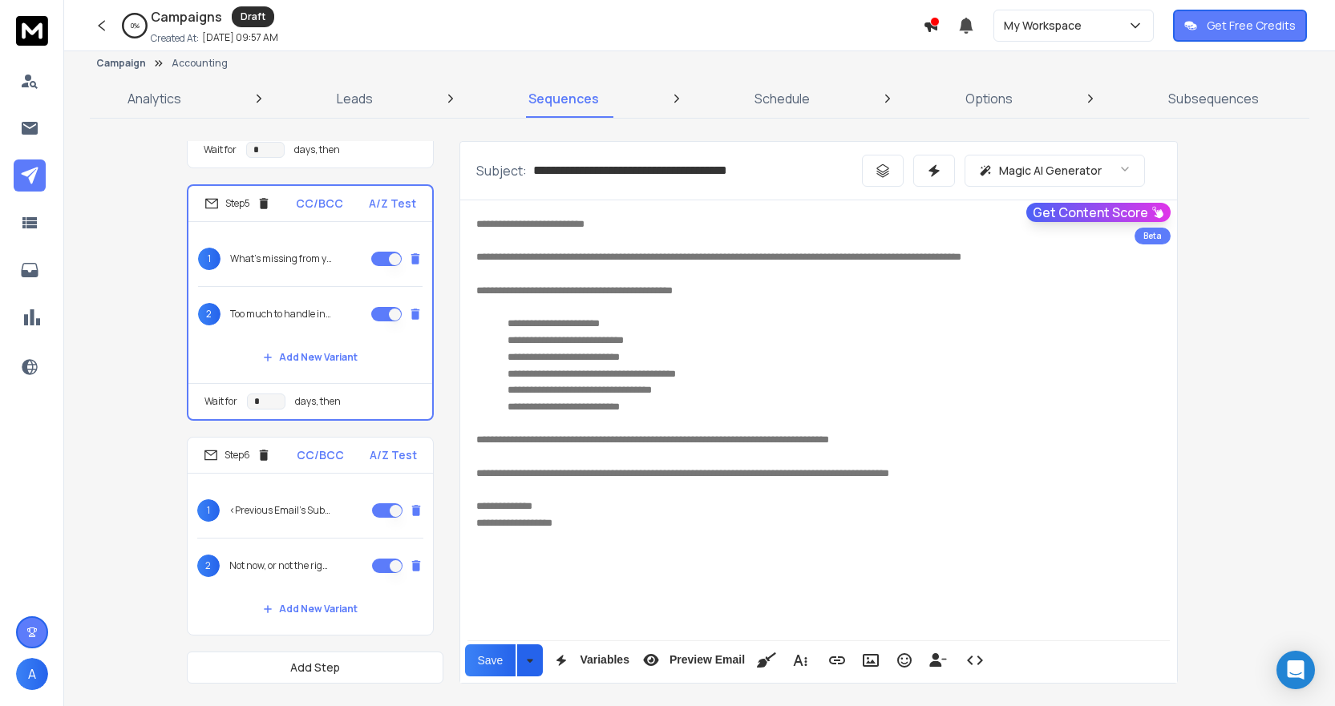
click at [270, 506] on p "<Previous Email's Subject>" at bounding box center [280, 510] width 103 height 13
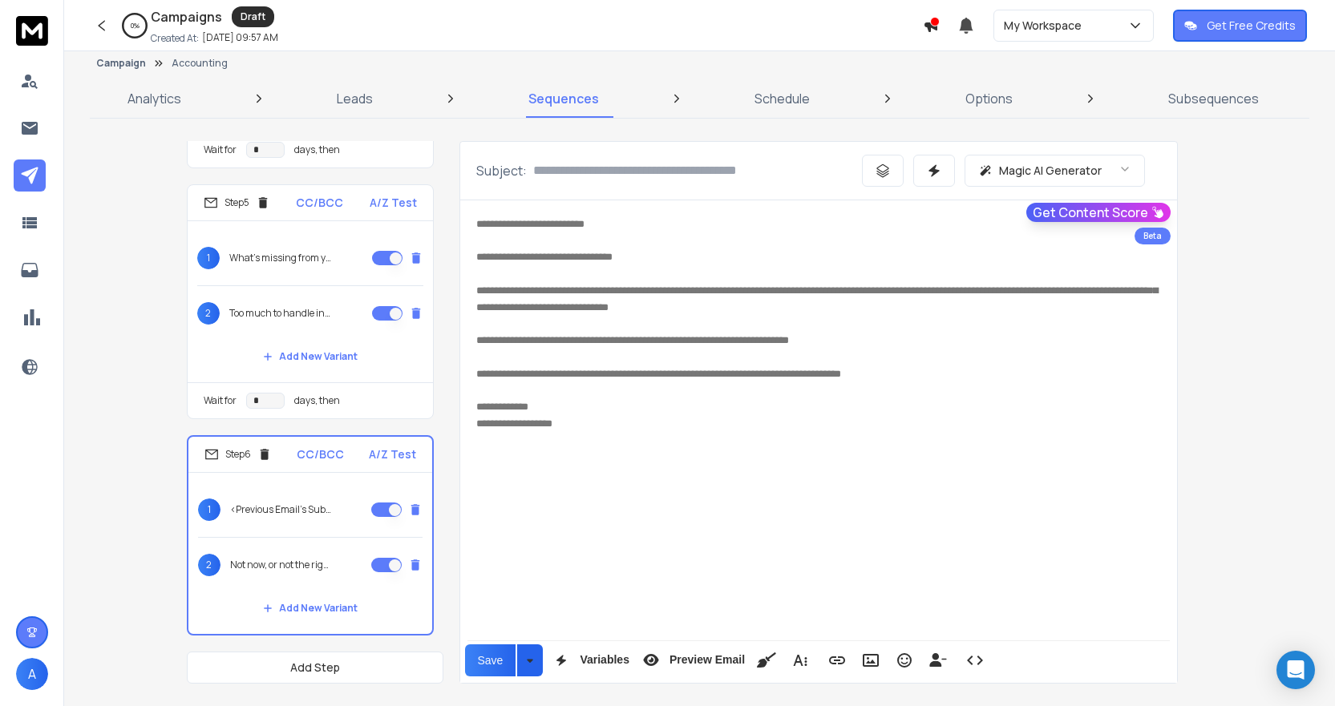
click at [282, 571] on p "Not now, or not the right fit?" at bounding box center [281, 565] width 103 height 13
type input "**********"
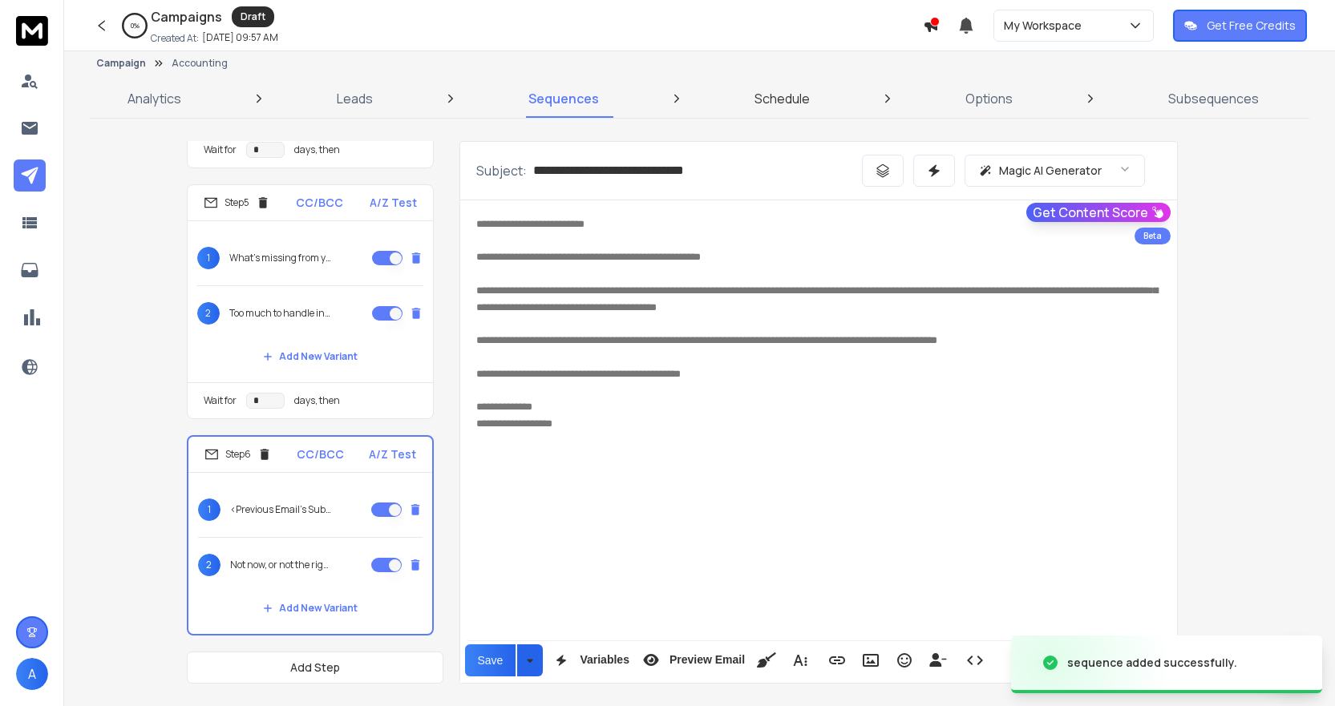
click at [779, 98] on p "Schedule" at bounding box center [781, 98] width 55 height 19
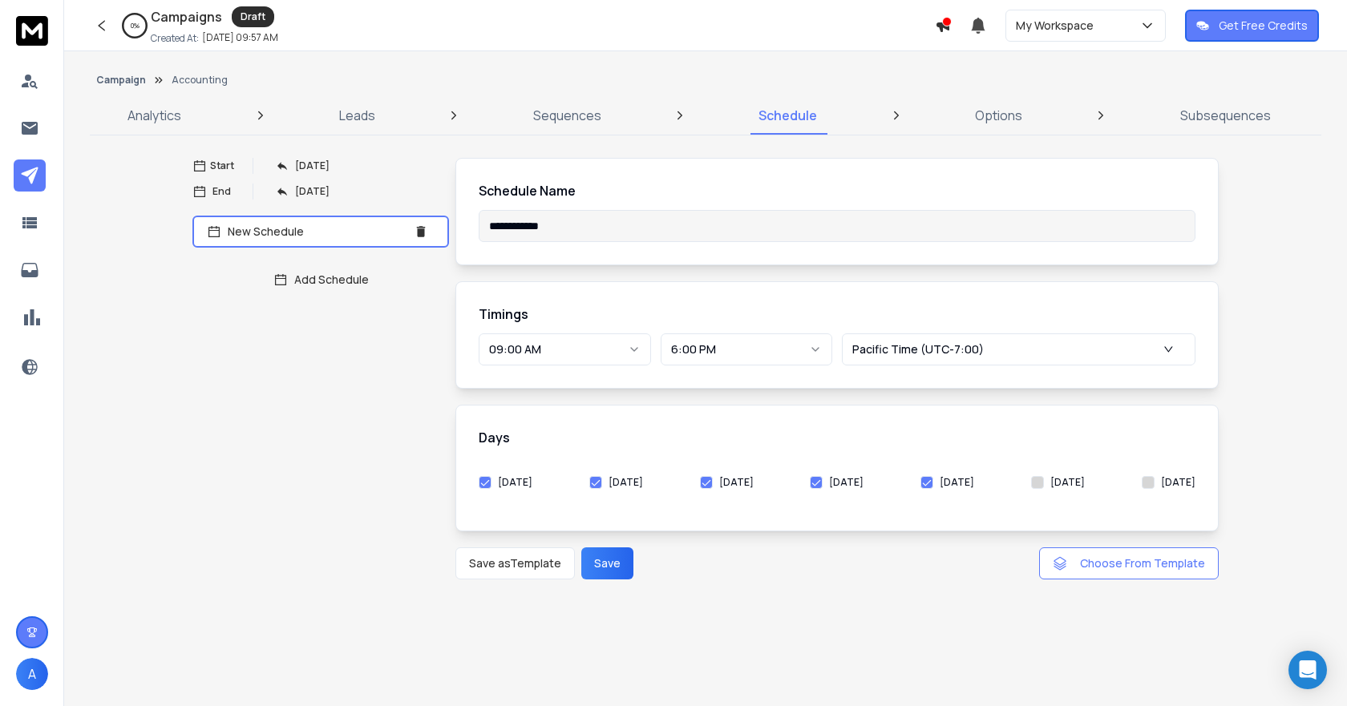
click at [491, 352] on button "09:00 AM" at bounding box center [564, 349] width 172 height 32
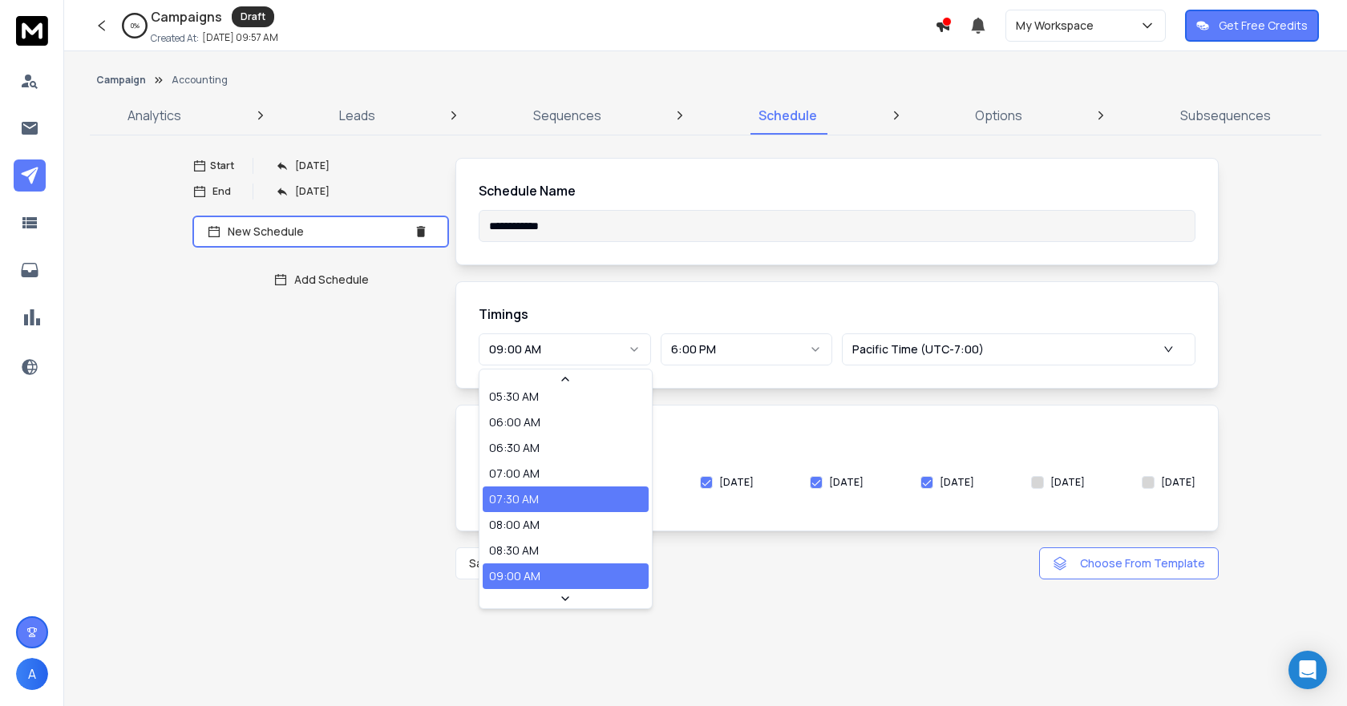
scroll to position [450, 0]
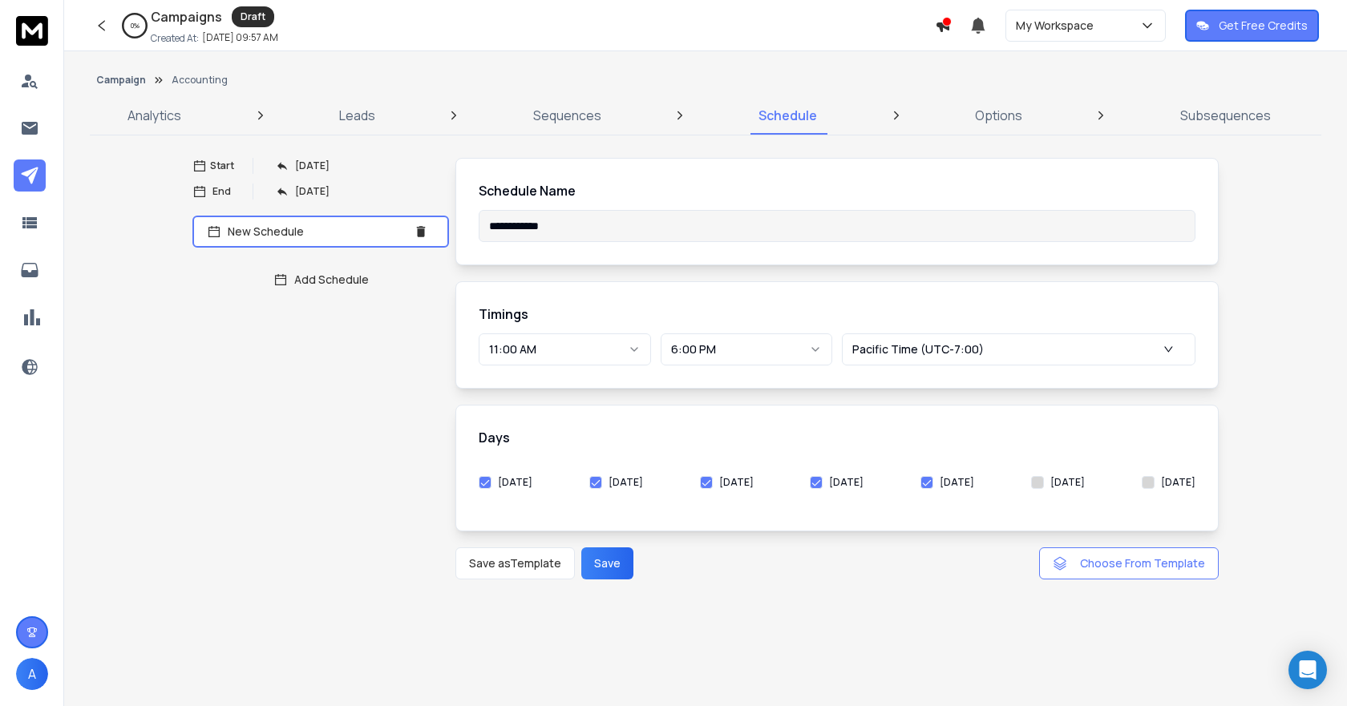
click at [629, 344] on icon "button" at bounding box center [634, 349] width 13 height 13
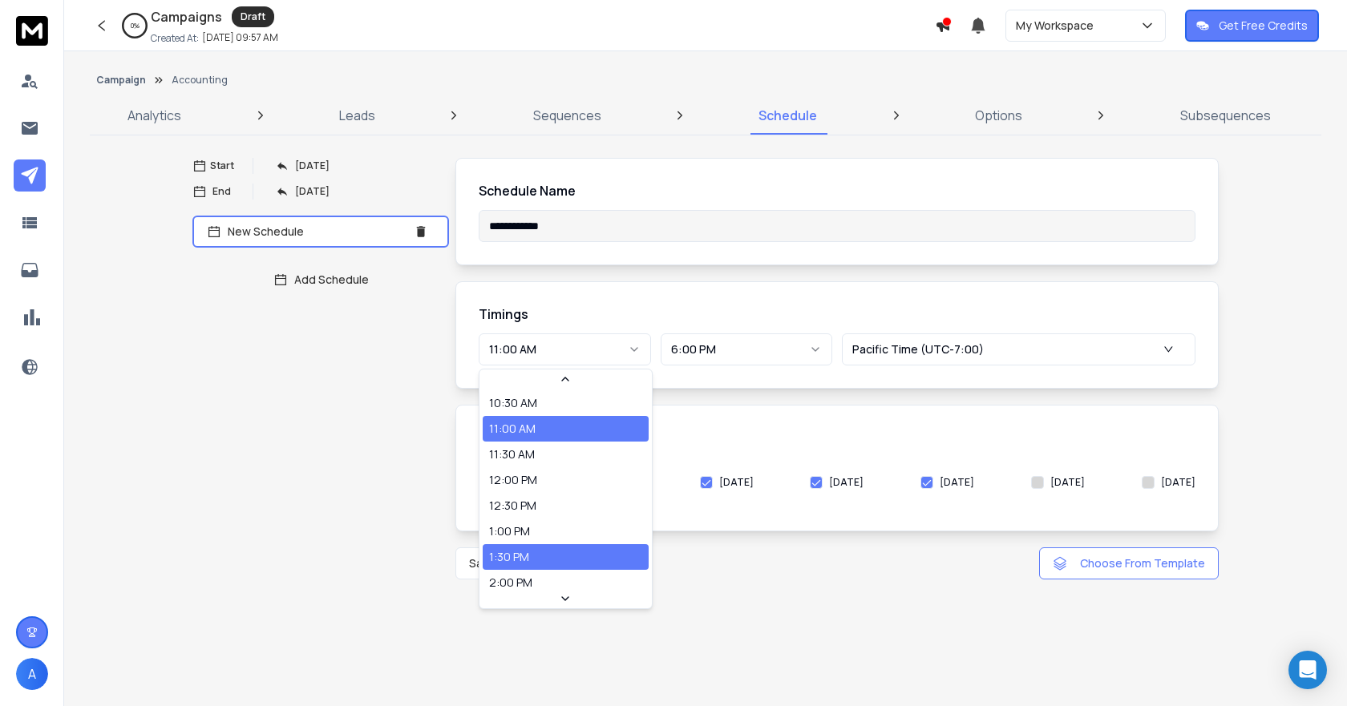
scroll to position [553, 0]
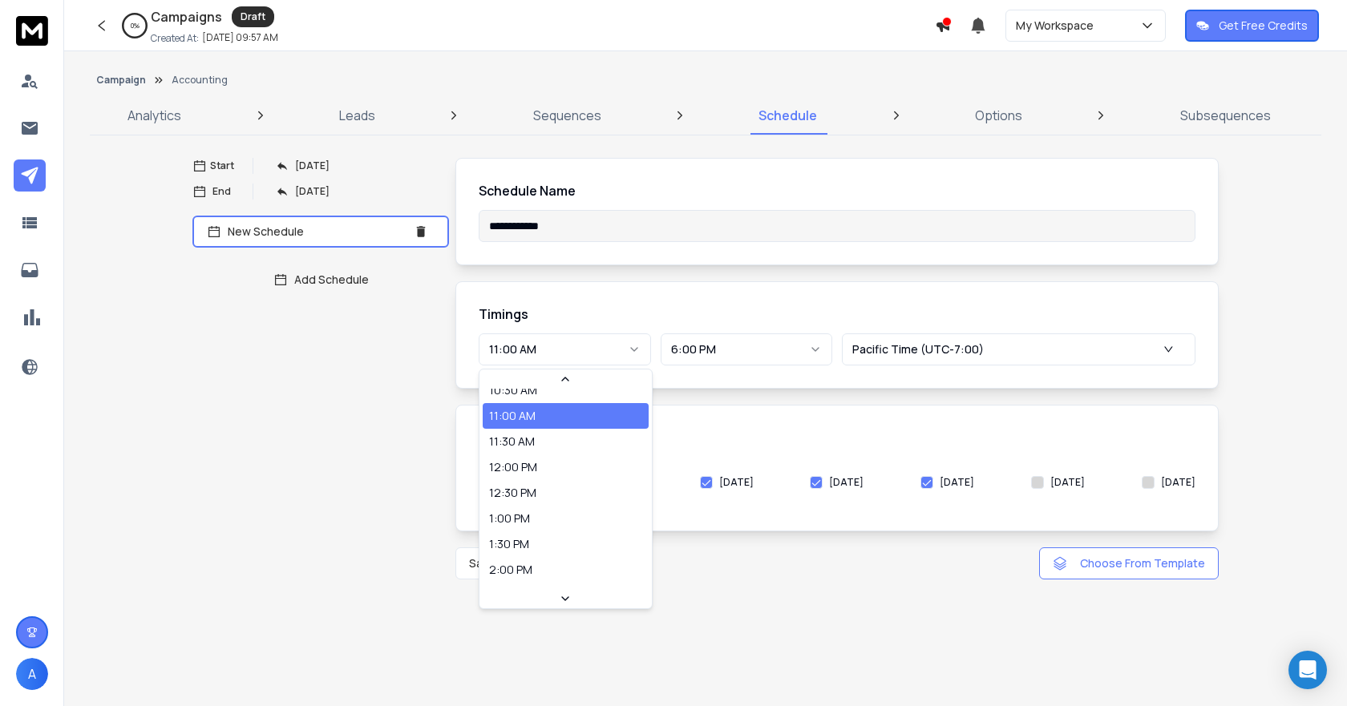
select select "********"
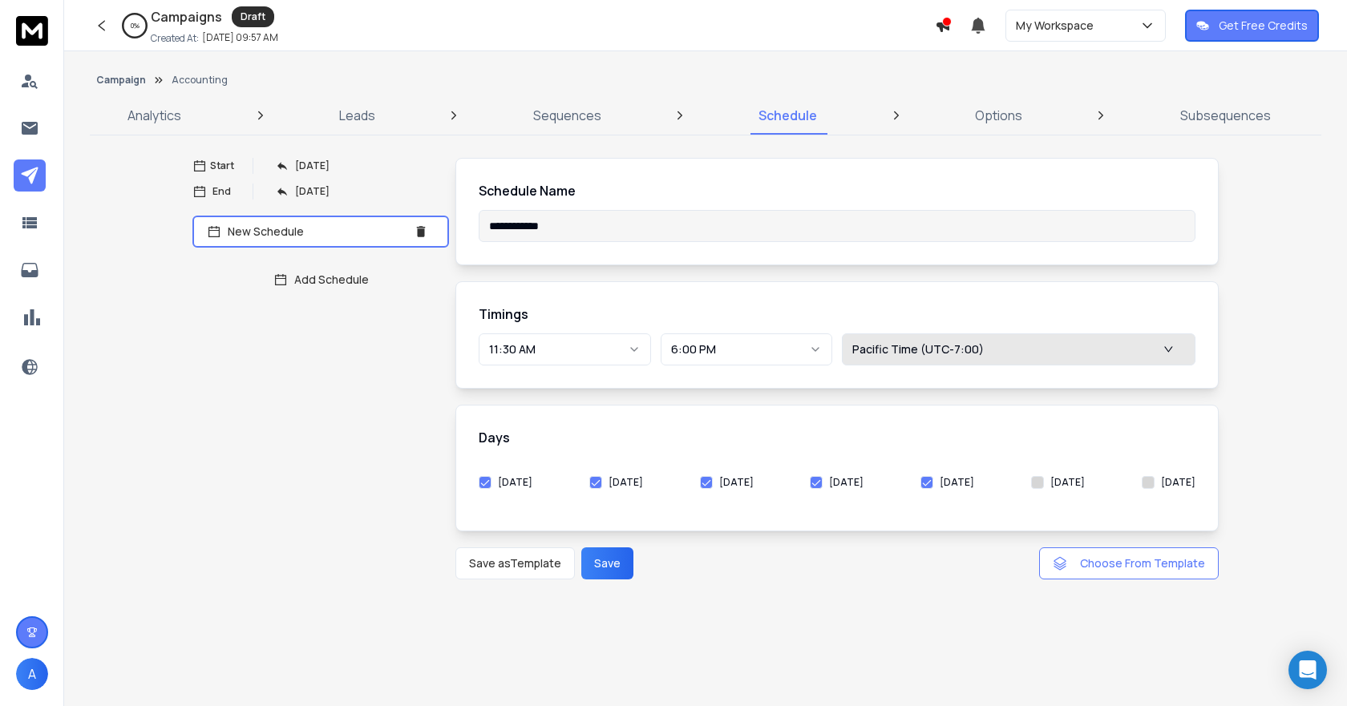
click at [956, 349] on p "Pacific Time (UTC-7:00)" at bounding box center [921, 349] width 138 height 16
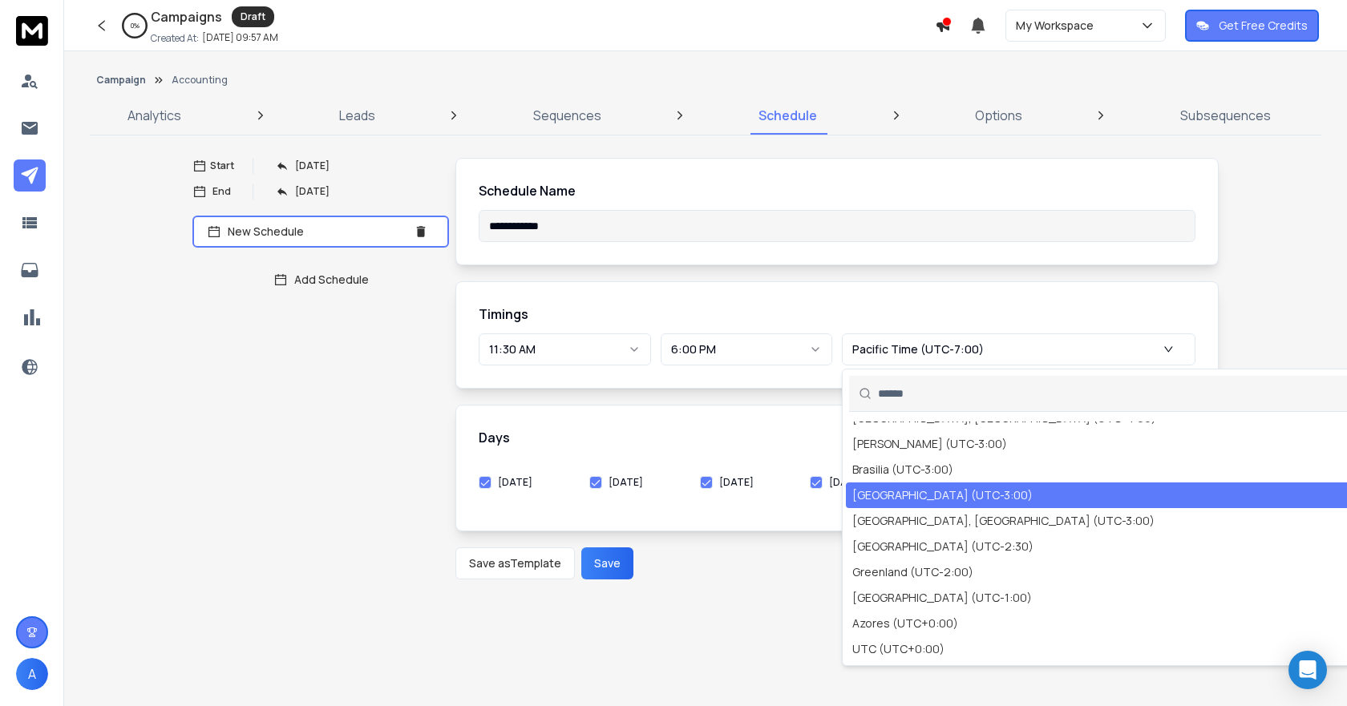
scroll to position [321, 0]
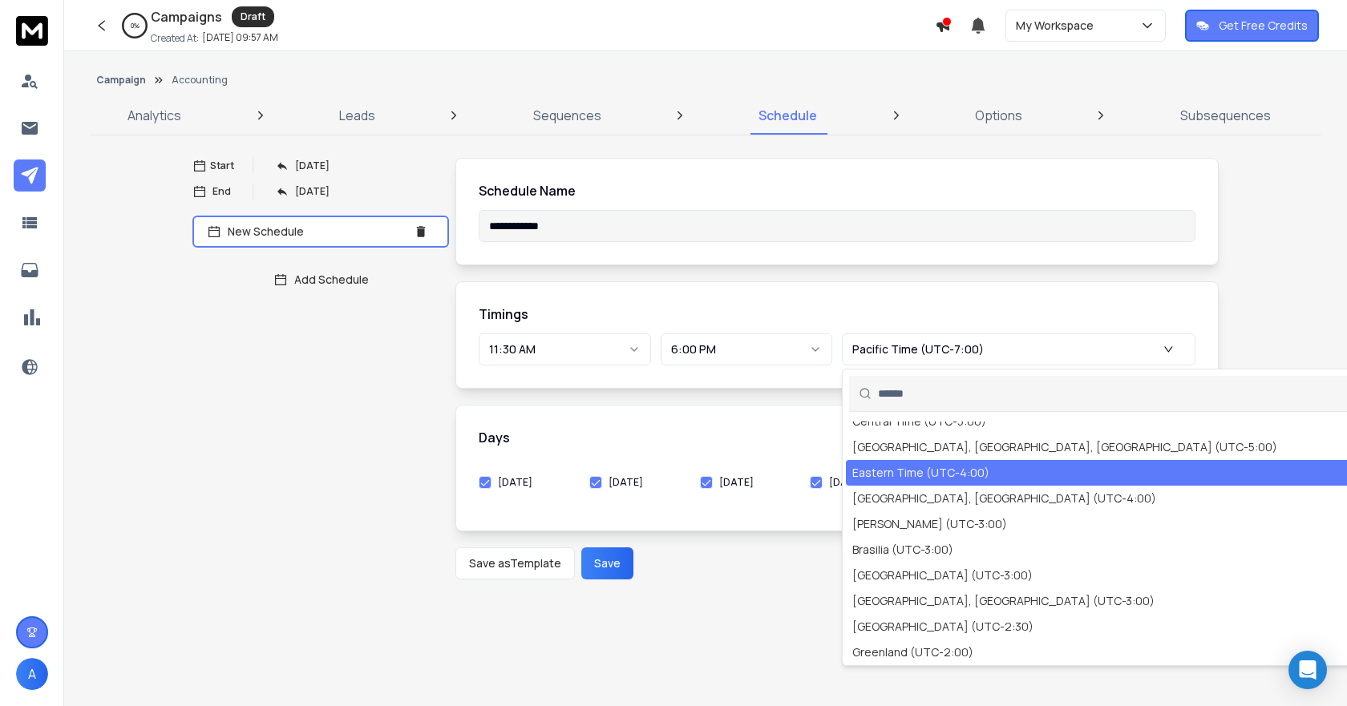
click at [949, 477] on div "Eastern Time (UTC-4:00)" at bounding box center [920, 473] width 137 height 16
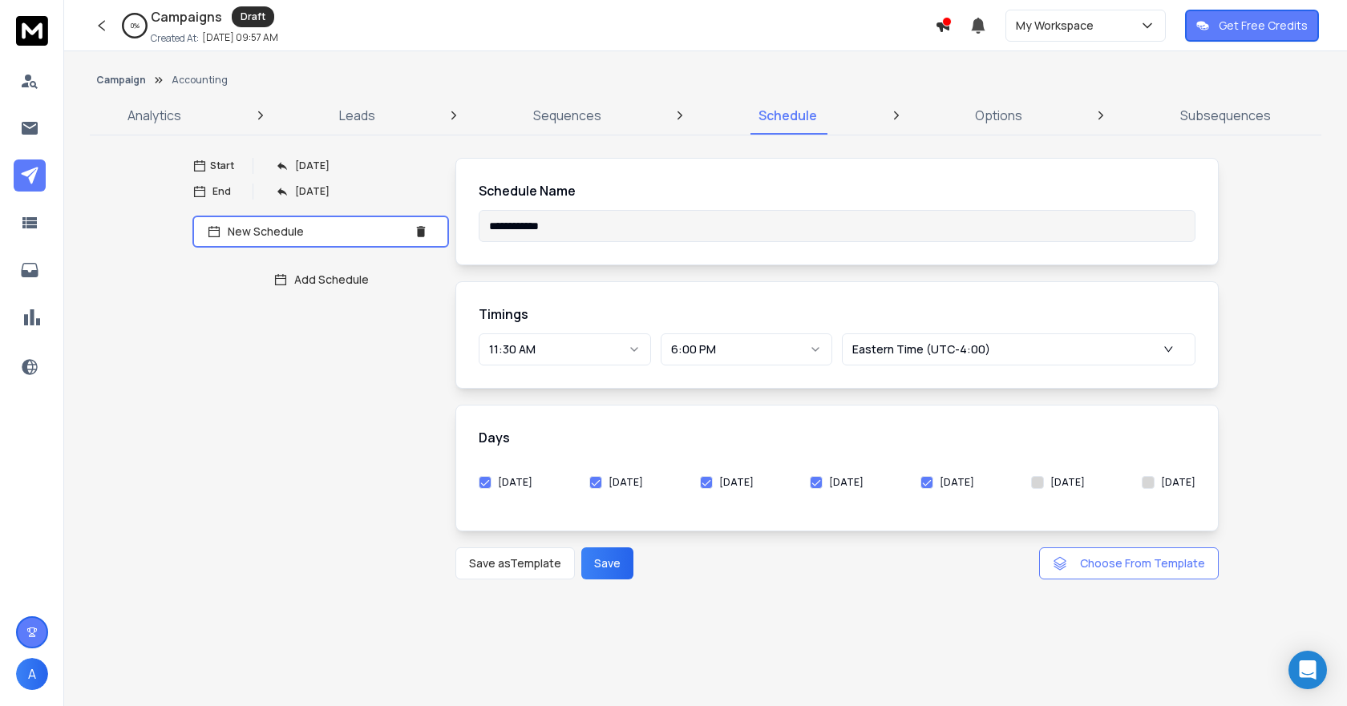
click at [612, 565] on button "Save" at bounding box center [607, 563] width 52 height 32
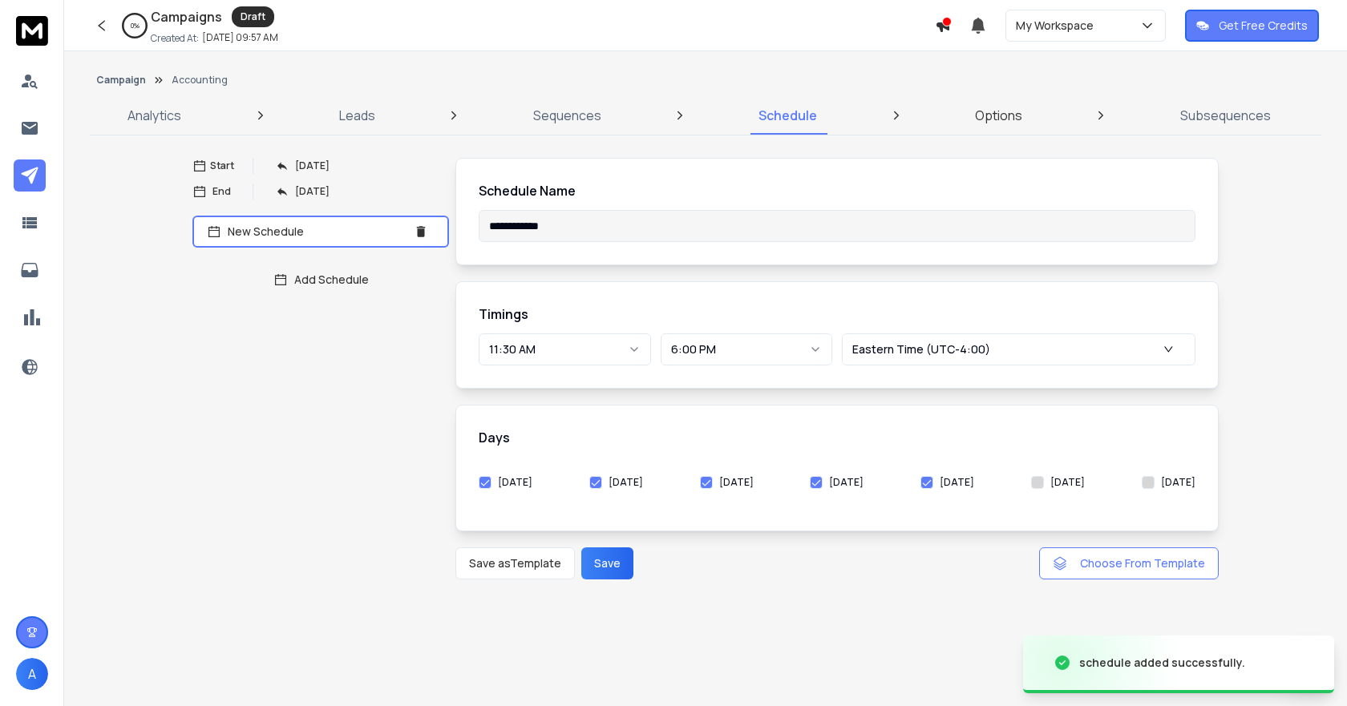
click at [1002, 118] on p "Options" at bounding box center [998, 115] width 47 height 19
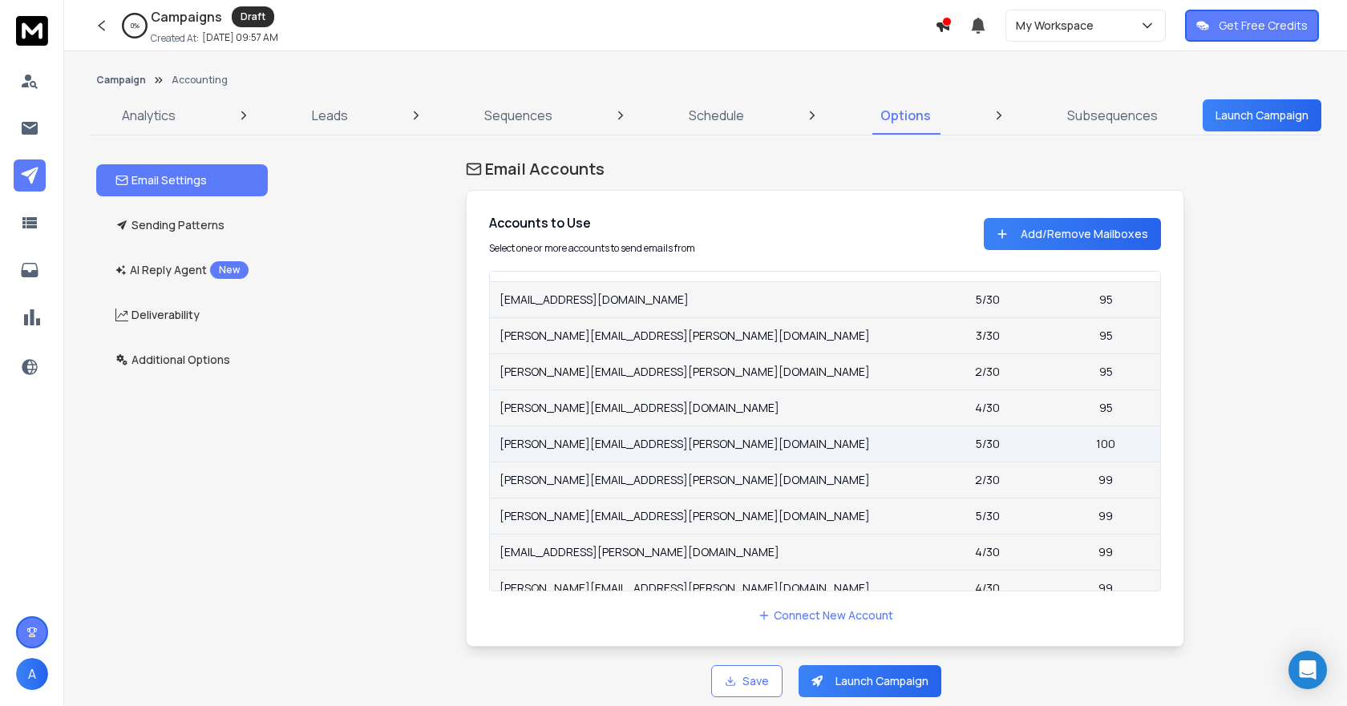
scroll to position [44, 0]
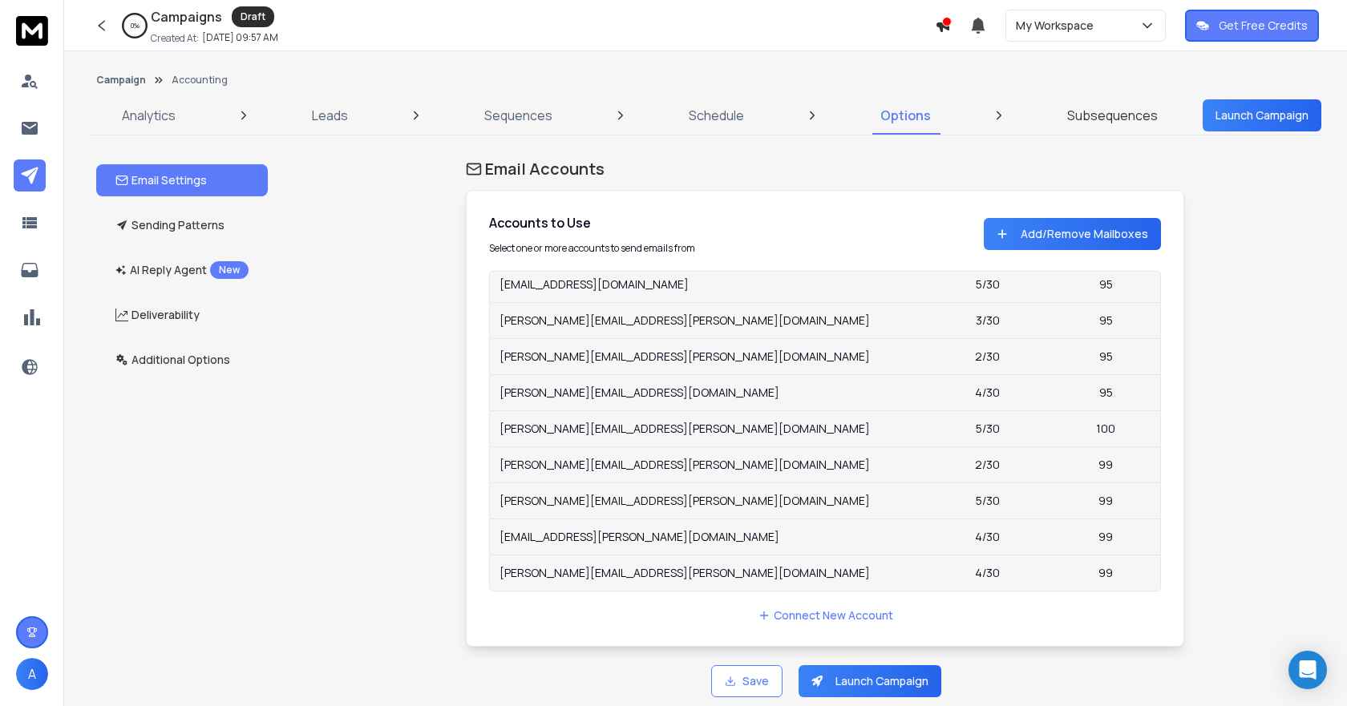
click at [1099, 116] on p "Subsequences" at bounding box center [1112, 115] width 91 height 19
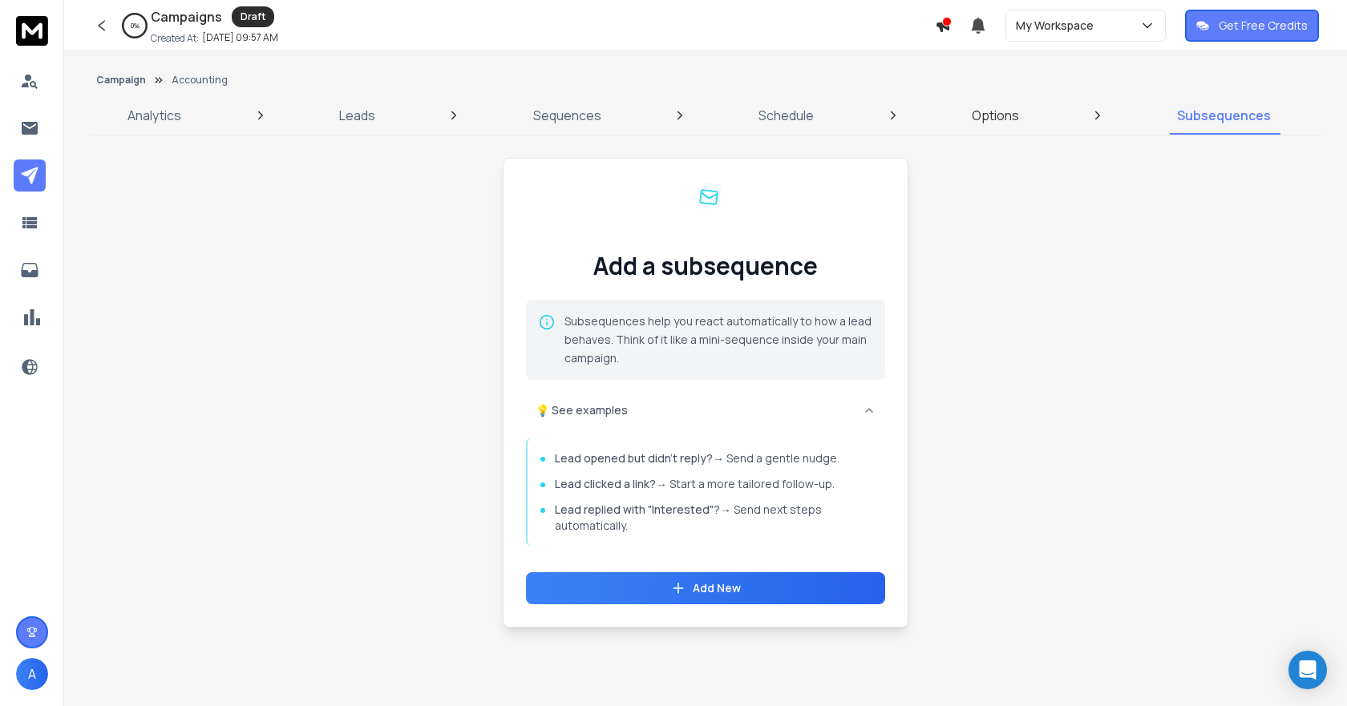
click at [978, 115] on p "Options" at bounding box center [994, 115] width 47 height 19
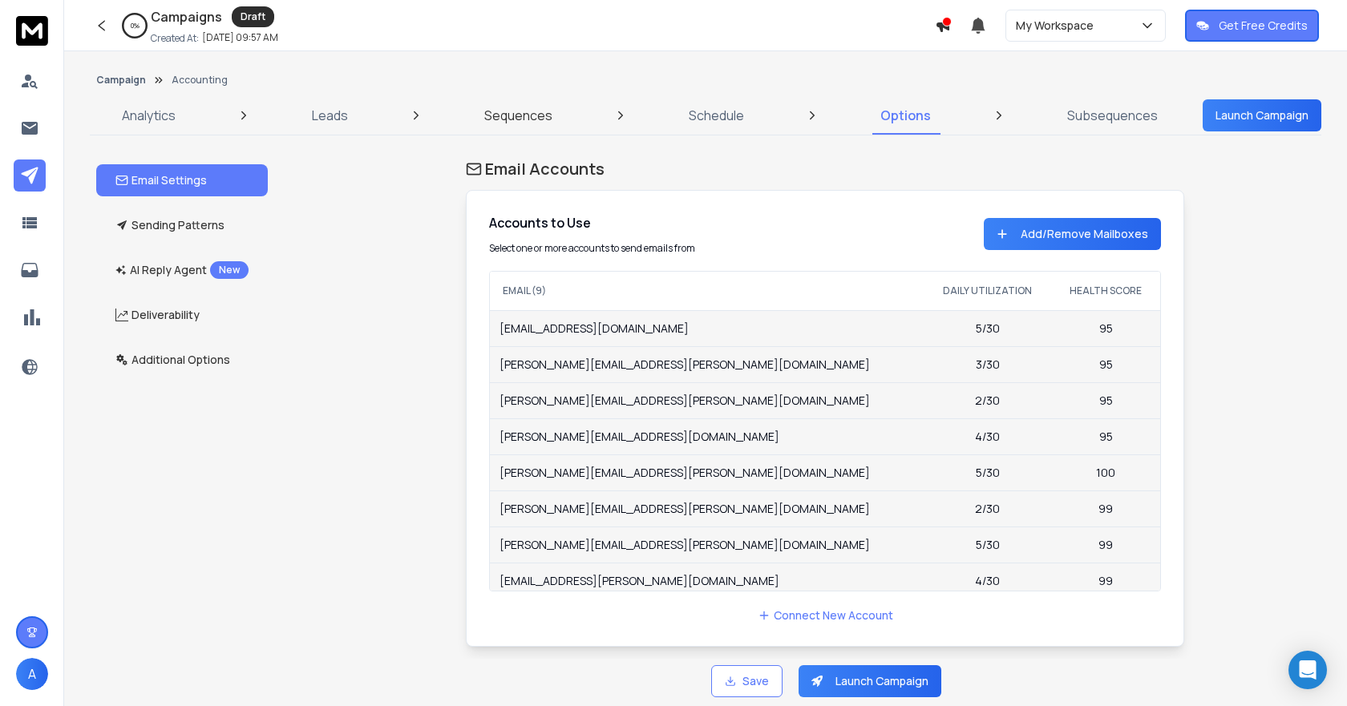
click at [517, 115] on p "Sequences" at bounding box center [518, 115] width 68 height 19
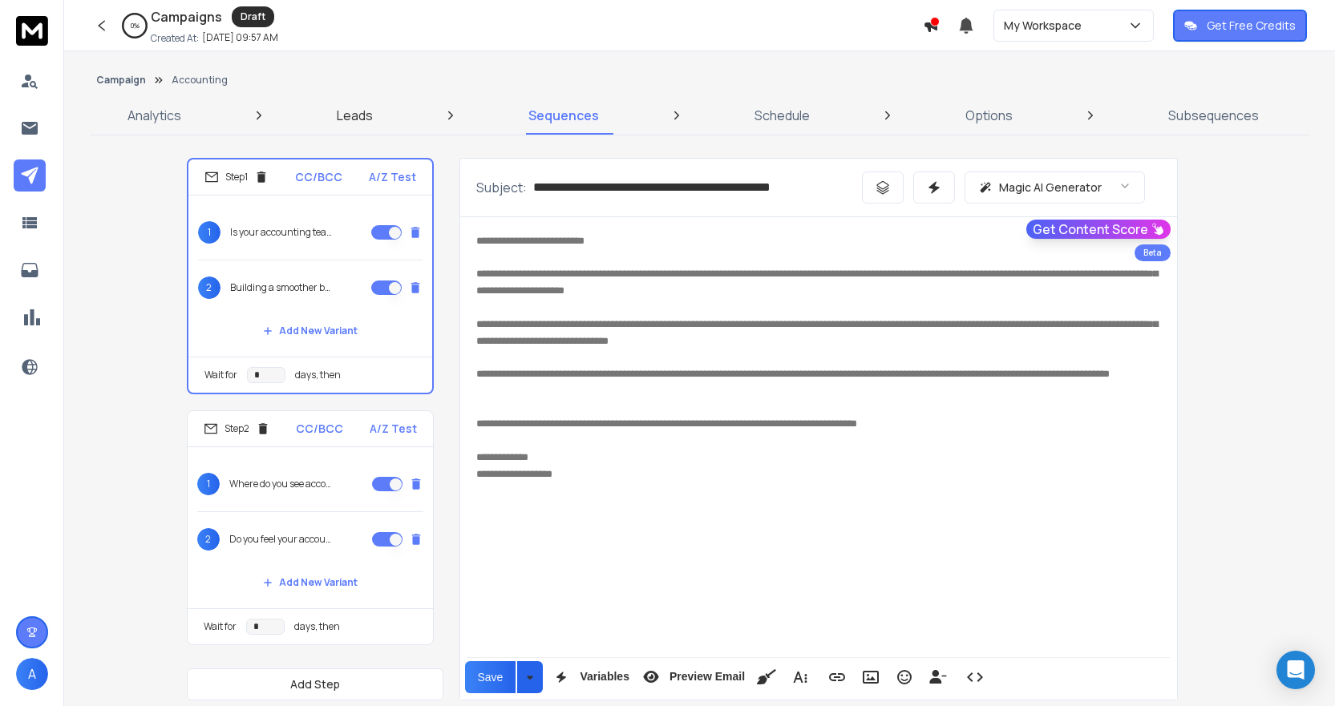
click at [345, 109] on p "Leads" at bounding box center [355, 115] width 36 height 19
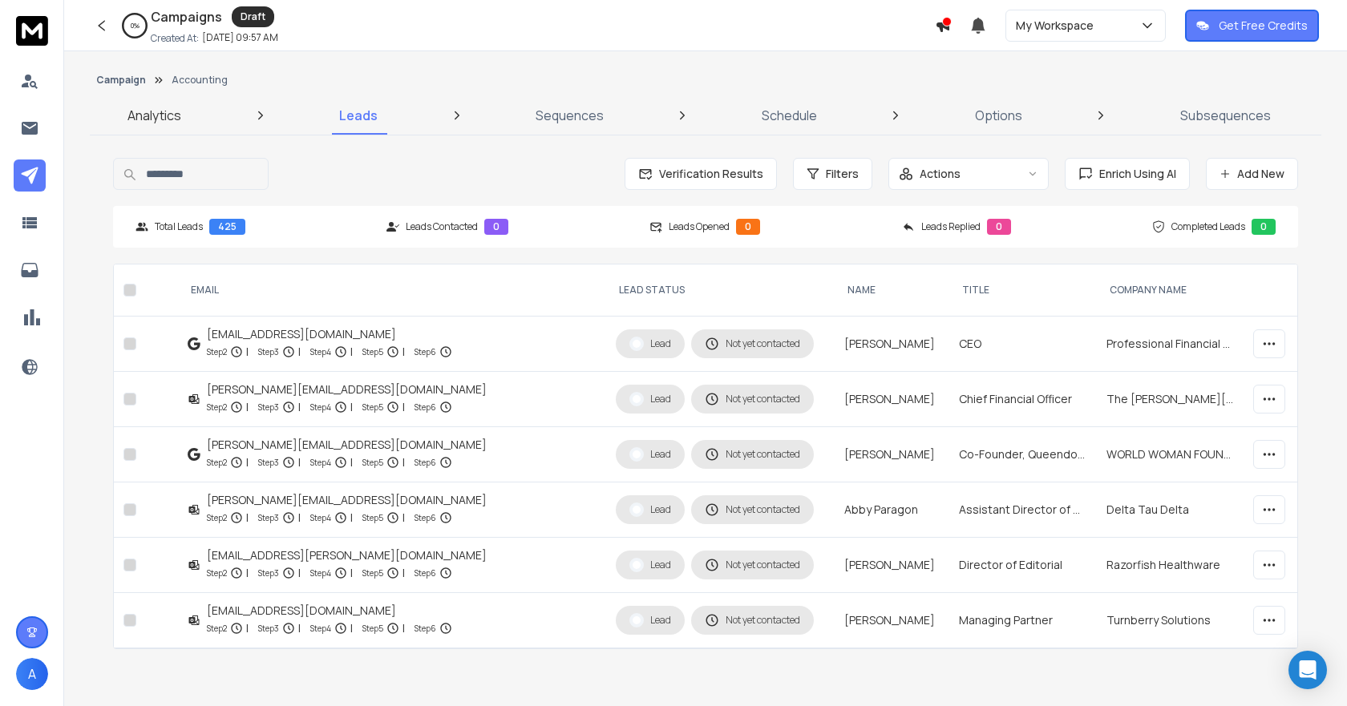
click at [147, 114] on p "Analytics" at bounding box center [154, 115] width 54 height 19
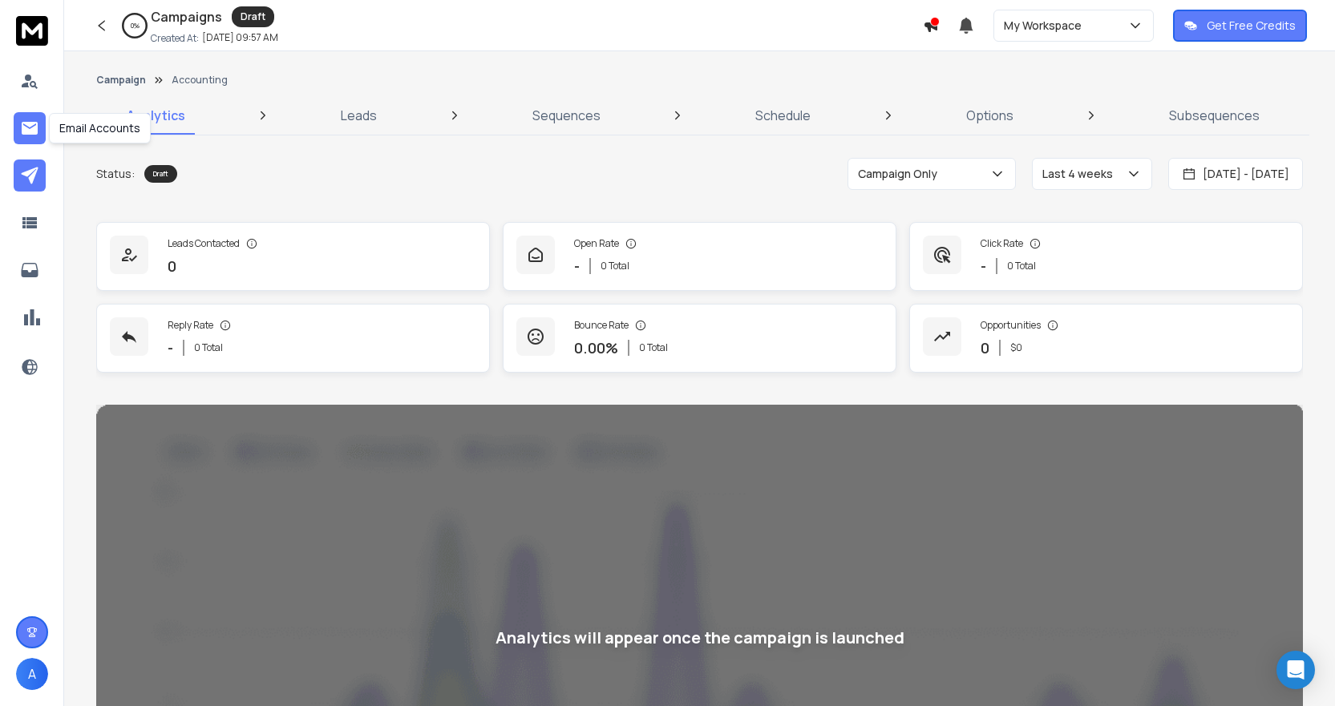
click at [32, 130] on icon at bounding box center [30, 128] width 16 height 13
click at [34, 170] on icon at bounding box center [29, 176] width 17 height 17
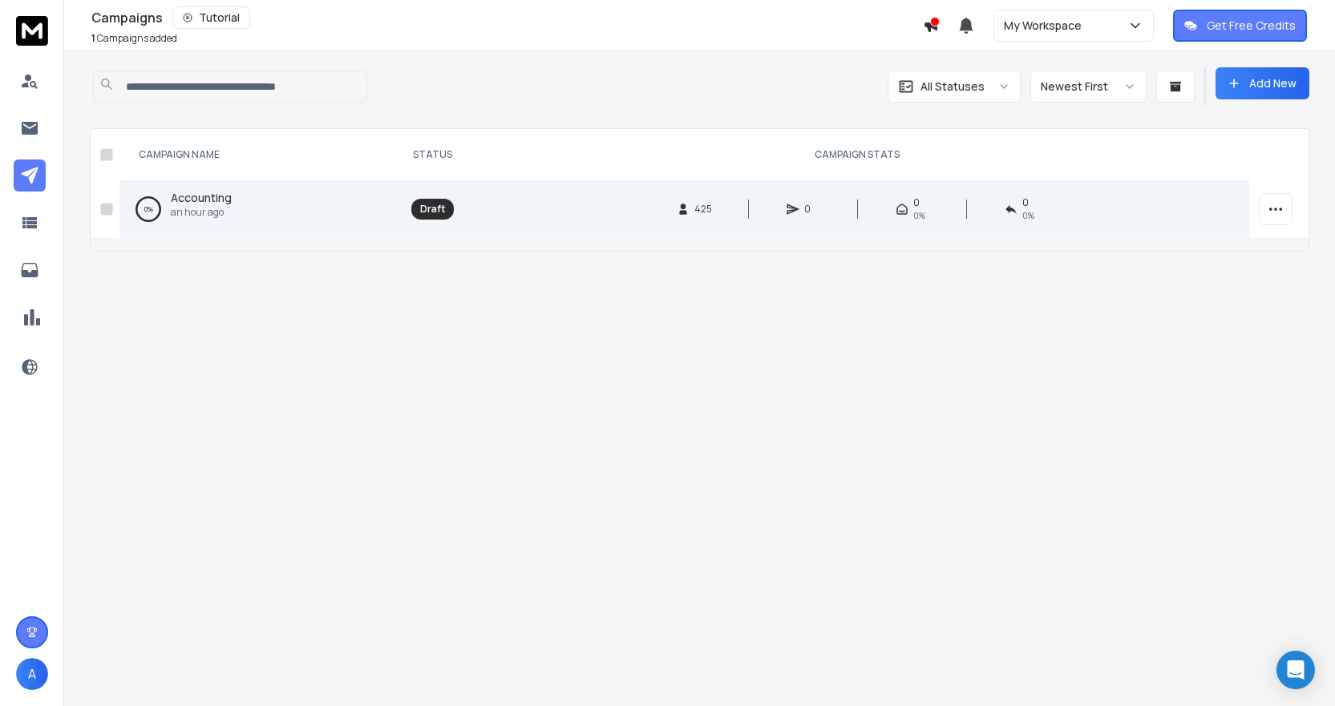
click at [1272, 208] on icon "button" at bounding box center [1275, 209] width 16 height 16
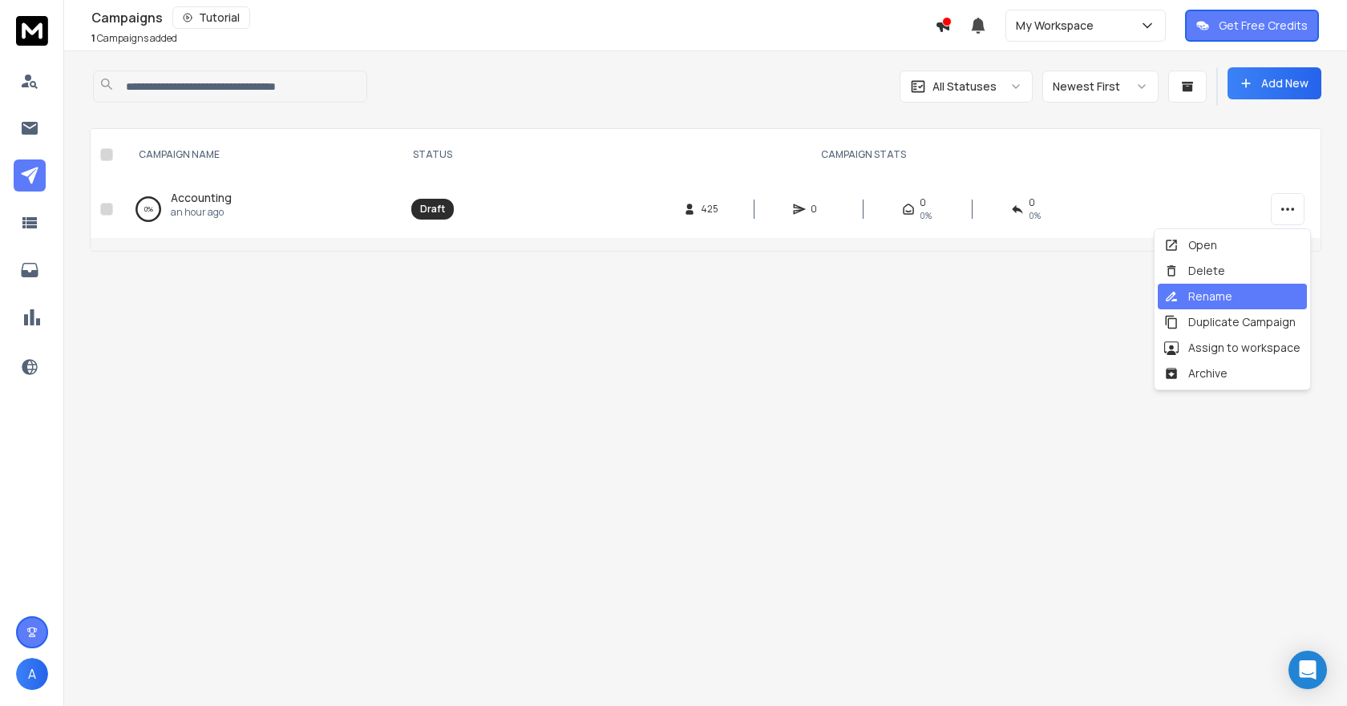
click at [1194, 299] on div "Rename" at bounding box center [1198, 297] width 68 height 16
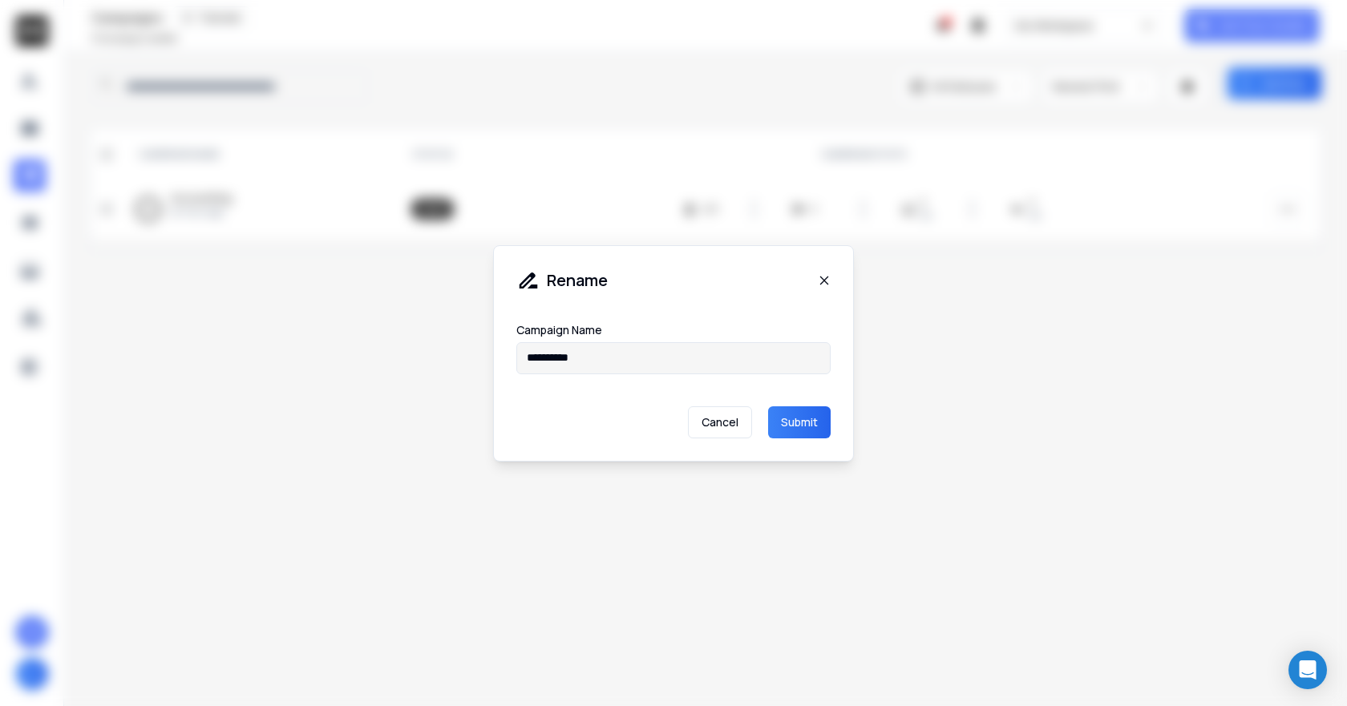
click at [637, 360] on input "**********" at bounding box center [673, 358] width 314 height 32
type input "**********"
click at [803, 410] on button "Submit" at bounding box center [799, 422] width 63 height 32
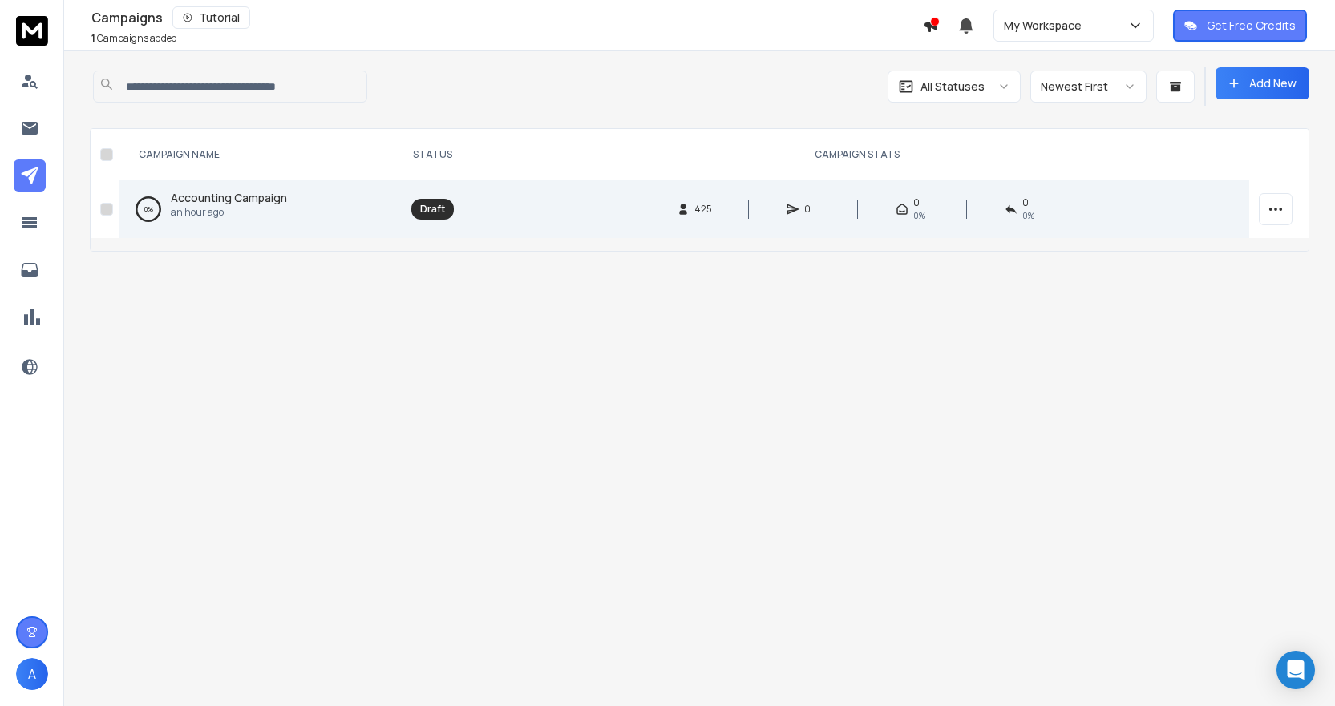
click at [246, 198] on span "Accounting Campaign" at bounding box center [229, 197] width 116 height 15
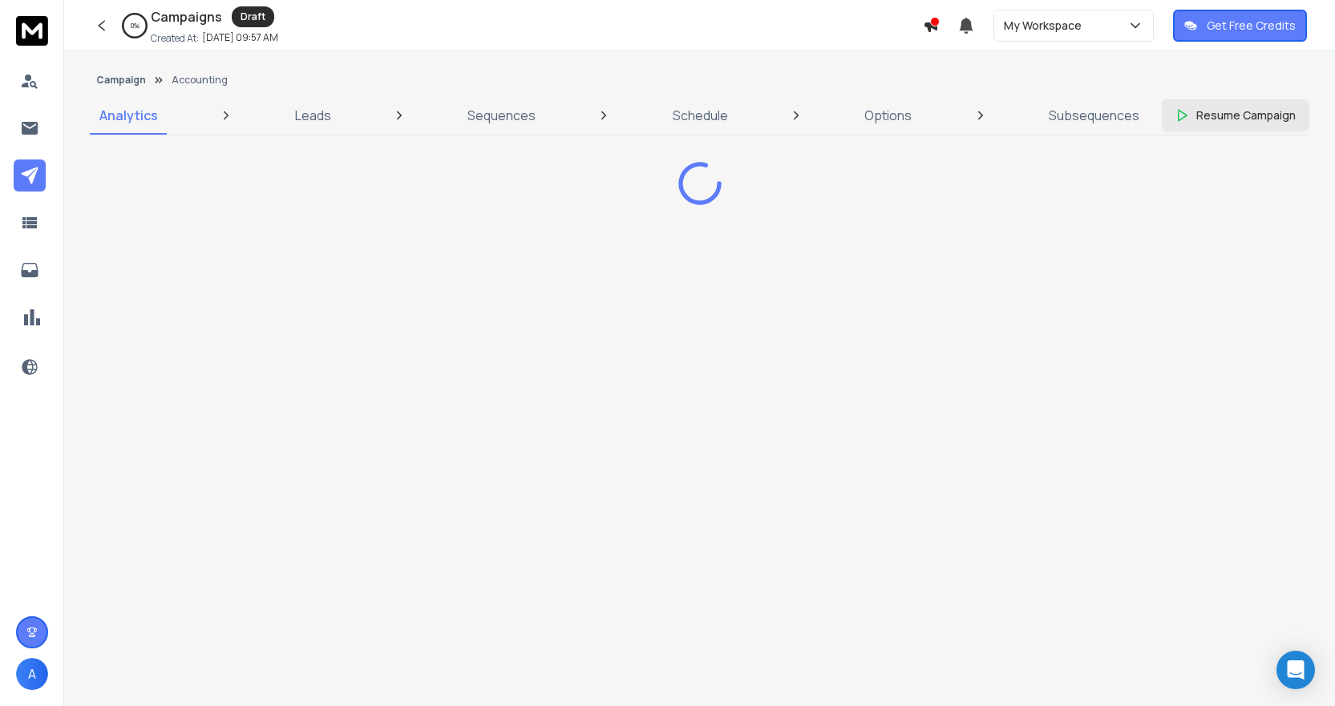
click at [1186, 112] on icon at bounding box center [1182, 115] width 14 height 14
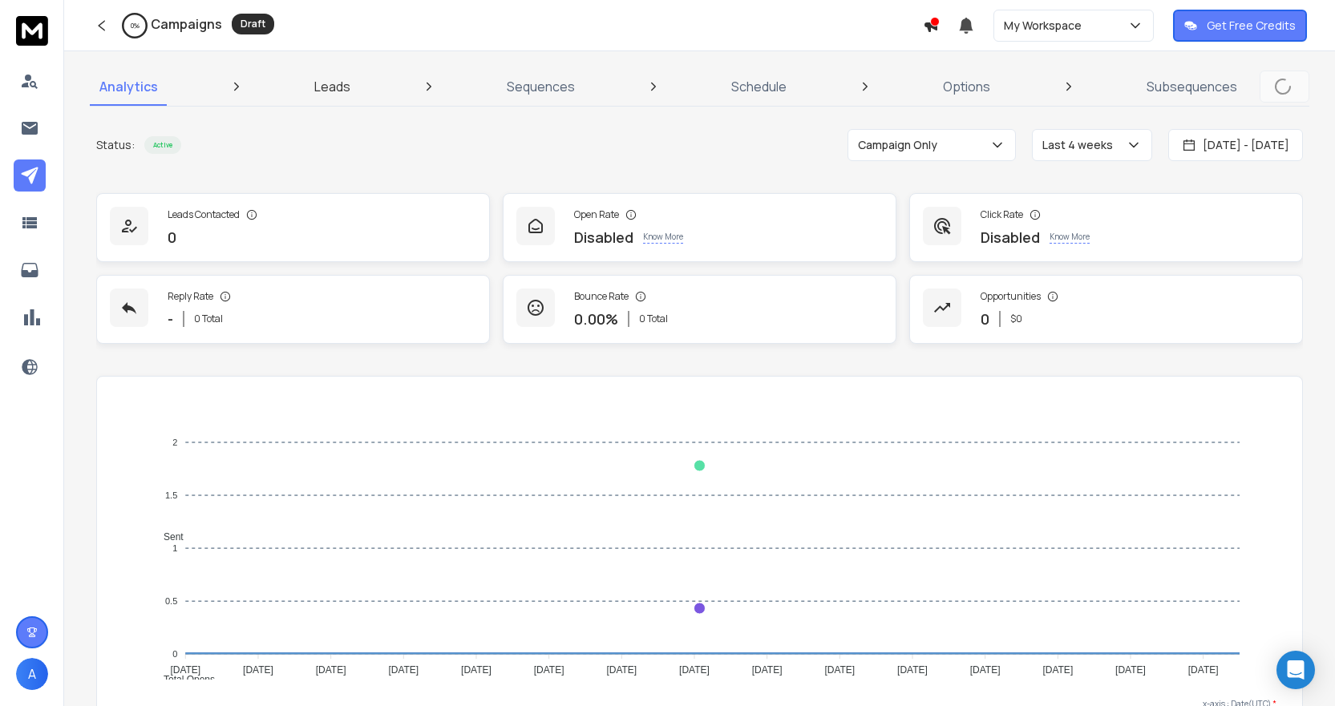
click at [356, 75] on div "Analytics Leads Sequences Schedule Options Subsequences" at bounding box center [699, 86] width 1219 height 39
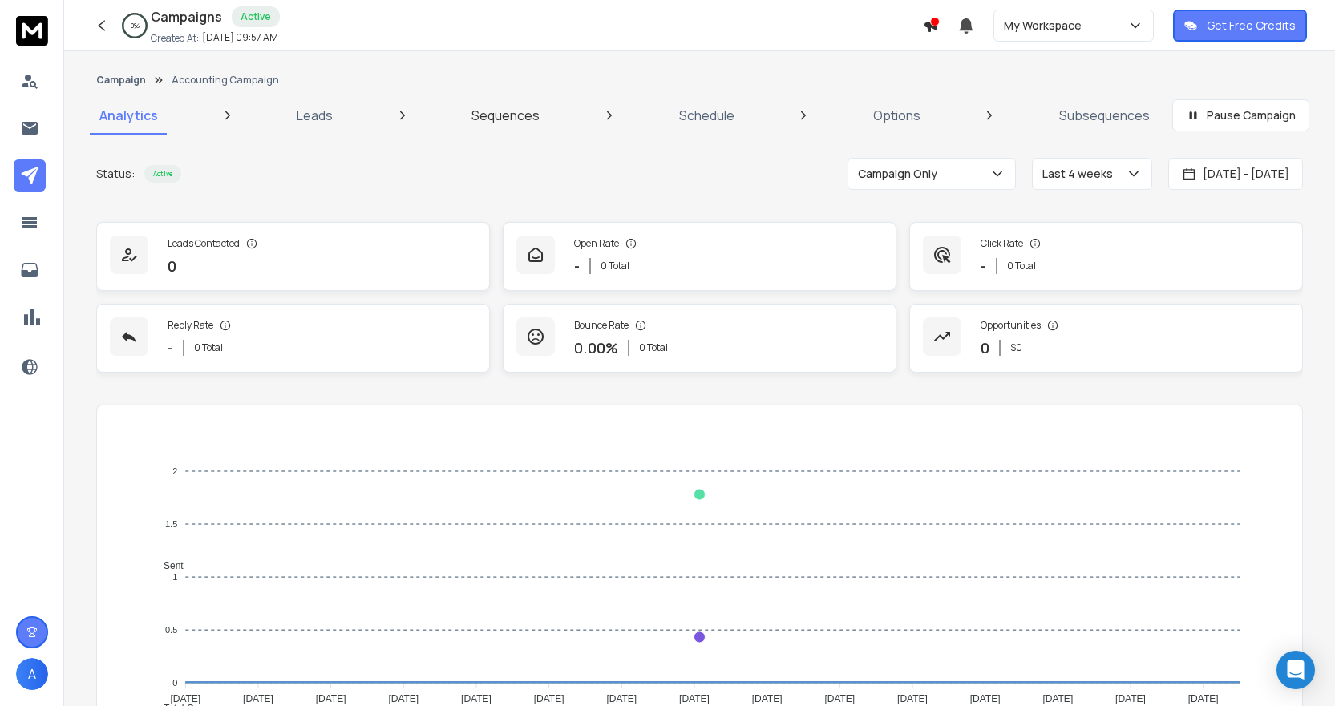
click at [487, 103] on link "Sequences" at bounding box center [505, 115] width 87 height 38
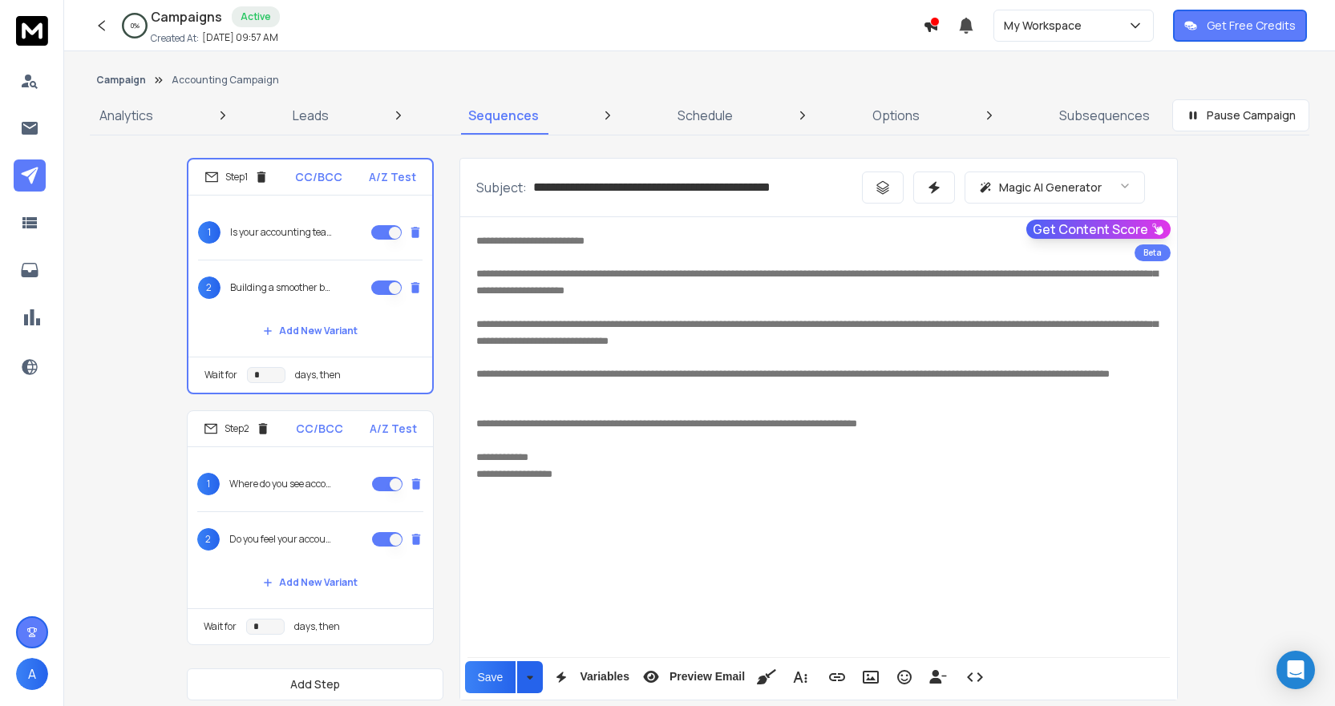
click at [722, 138] on div "Campaign Accounting Campaign Analytics Leads Sequences Schedule Options Subsequ…" at bounding box center [699, 387] width 1219 height 640
click at [720, 125] on link "Schedule" at bounding box center [705, 115] width 75 height 38
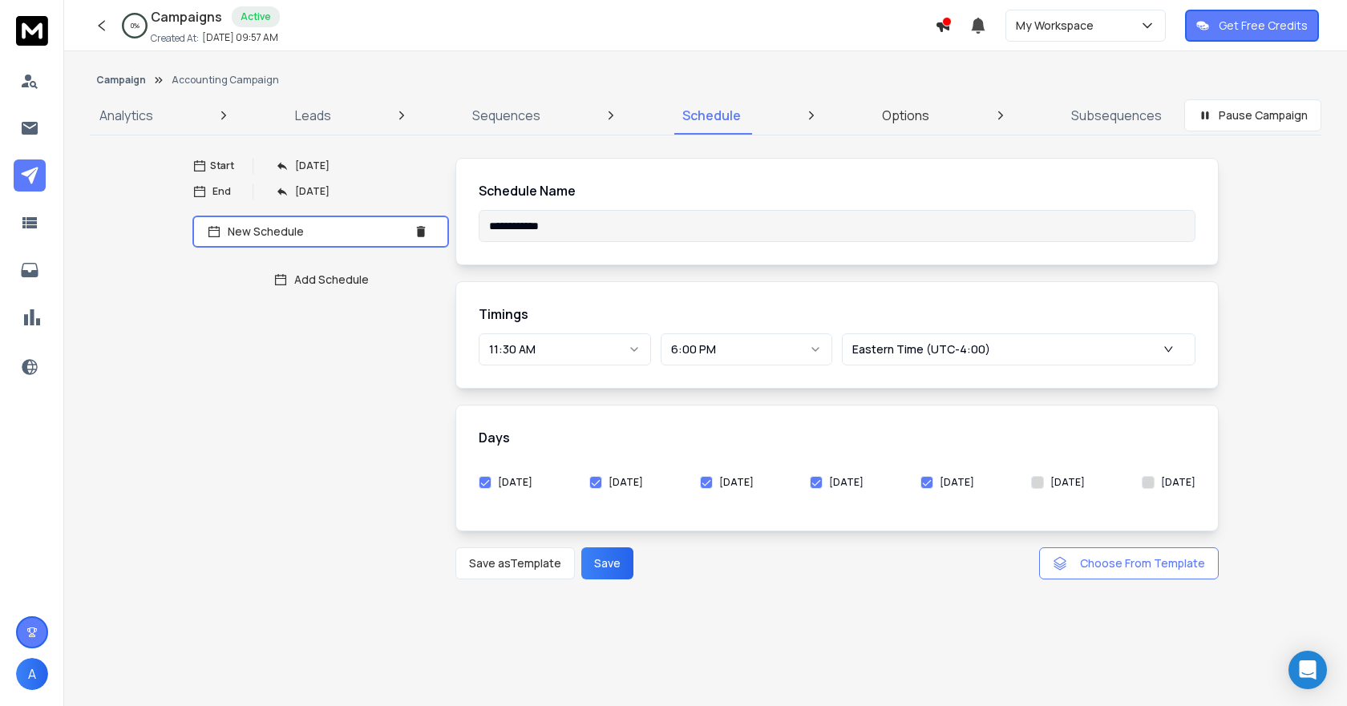
click at [904, 106] on p "Options" at bounding box center [905, 115] width 47 height 19
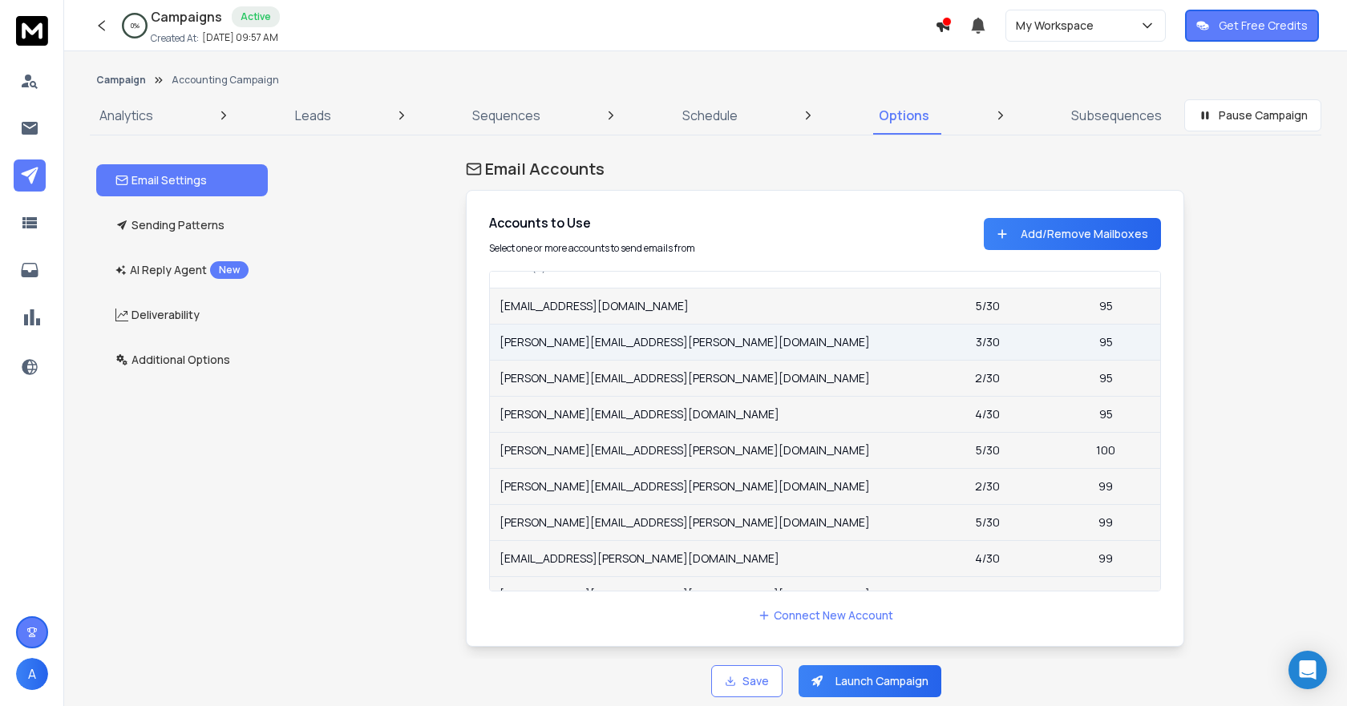
scroll to position [44, 0]
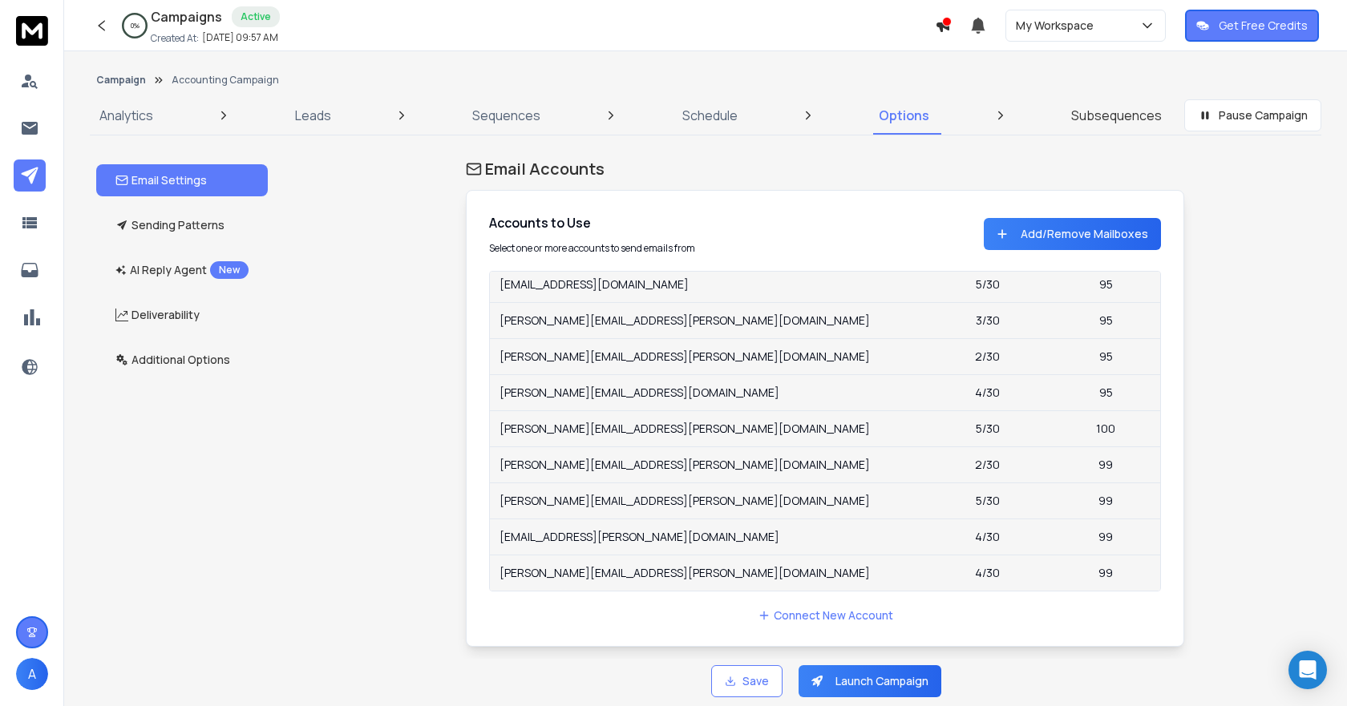
click at [1125, 116] on p "Subsequences" at bounding box center [1116, 115] width 91 height 19
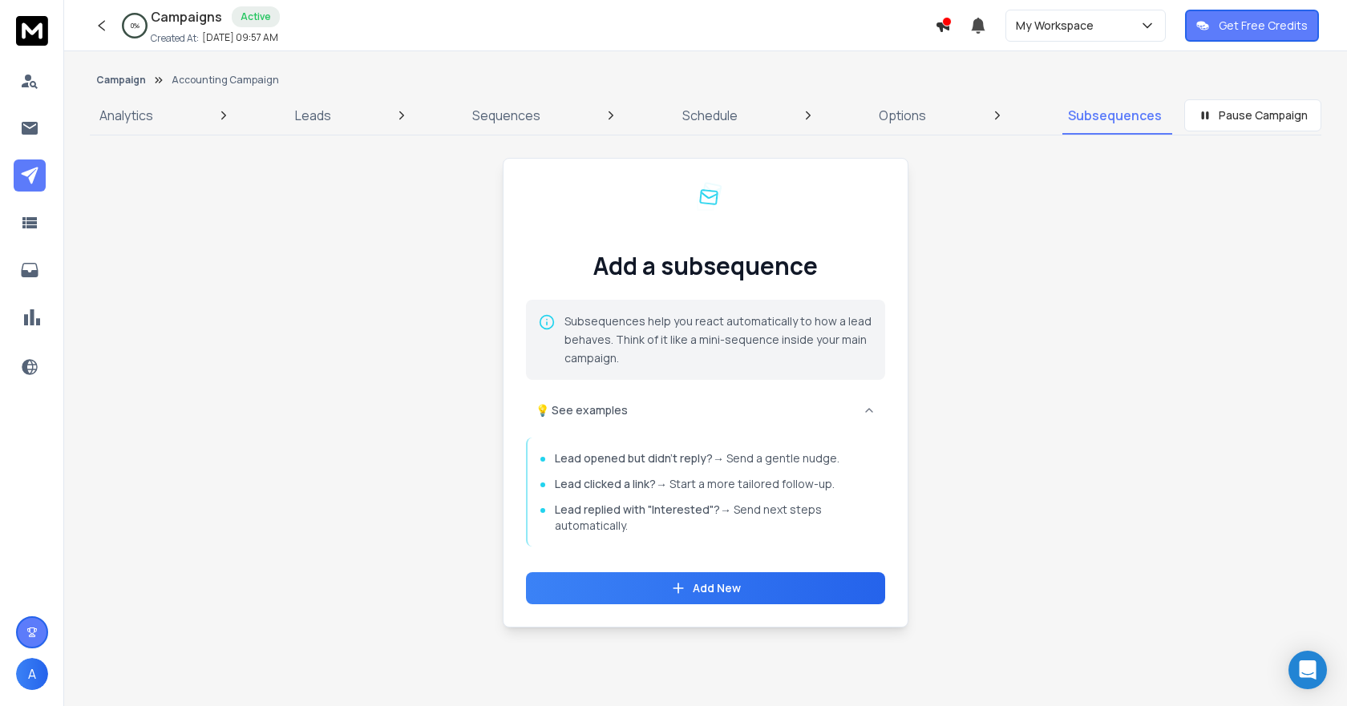
click at [701, 578] on button "Add New" at bounding box center [705, 588] width 359 height 32
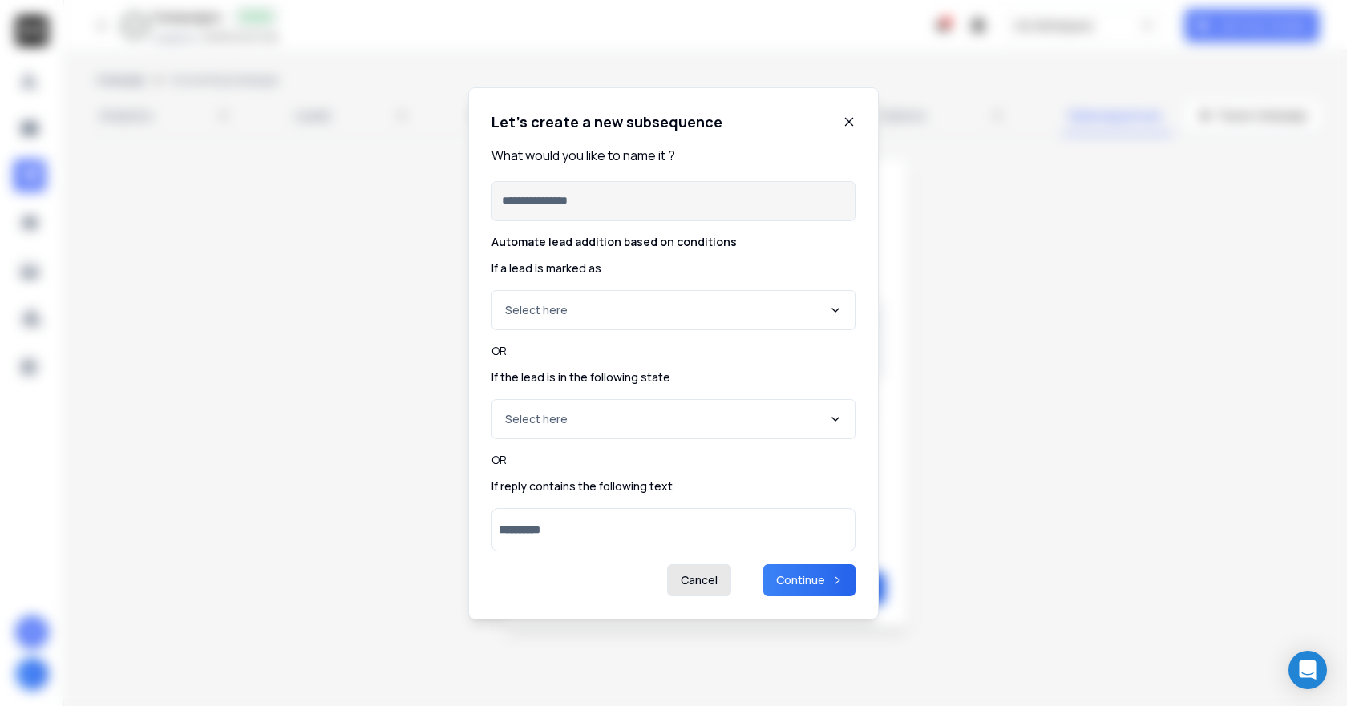
click at [712, 588] on p "Cancel" at bounding box center [699, 580] width 64 height 32
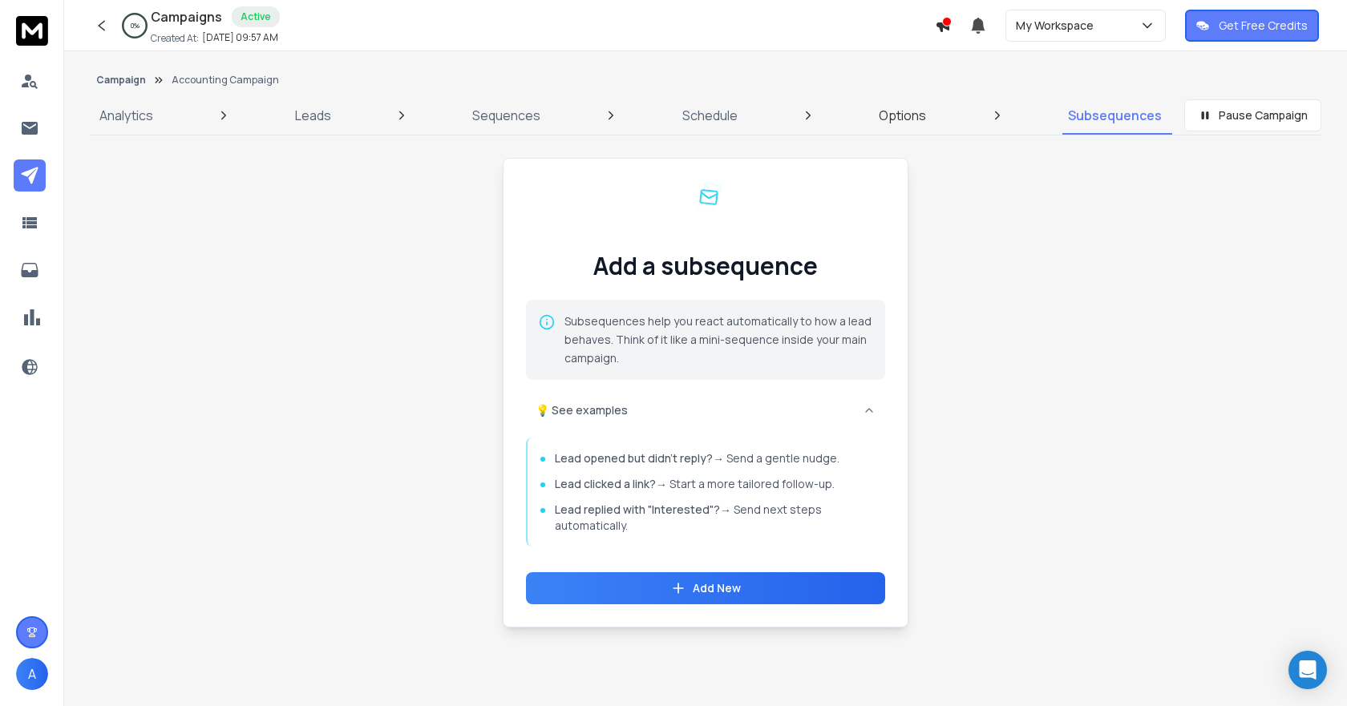
click at [918, 119] on p "Options" at bounding box center [901, 115] width 47 height 19
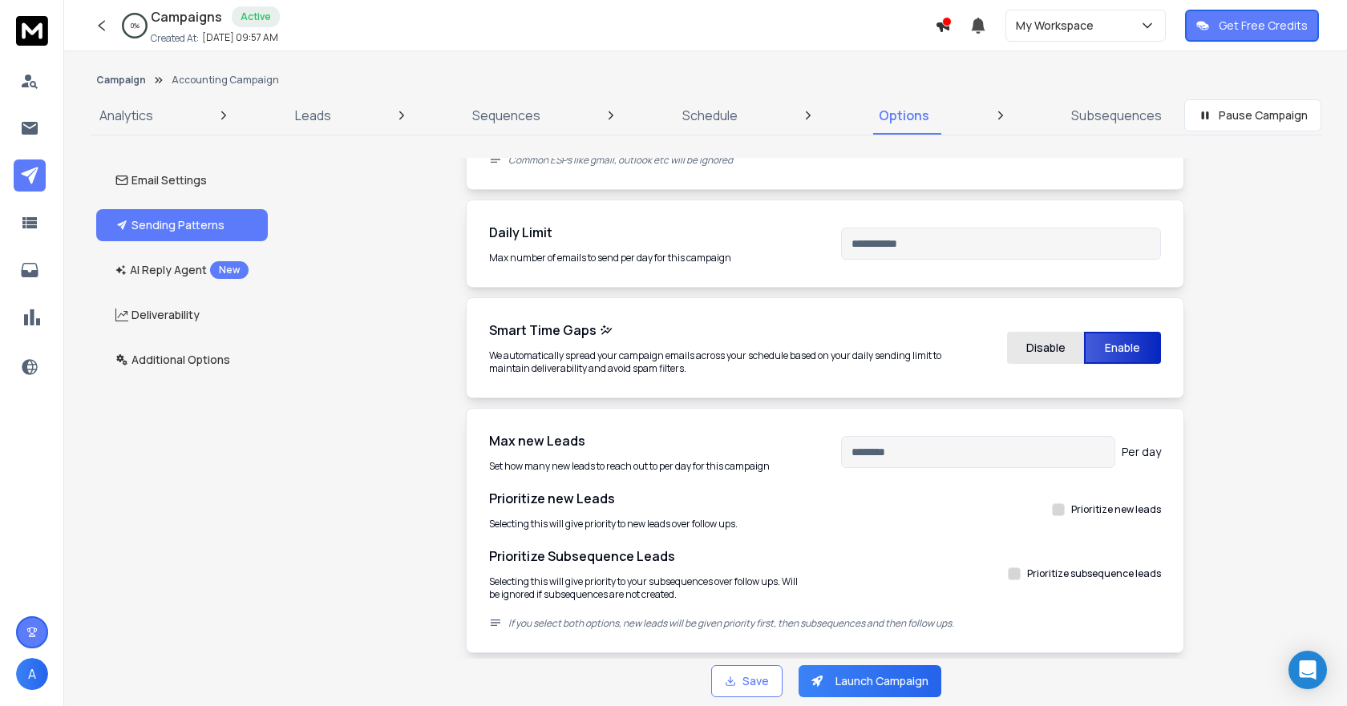
scroll to position [741, 0]
click at [841, 454] on input "***" at bounding box center [978, 454] width 274 height 32
click at [848, 454] on input "***" at bounding box center [978, 454] width 274 height 32
type input "***"
click at [756, 680] on button "Save" at bounding box center [746, 681] width 71 height 32
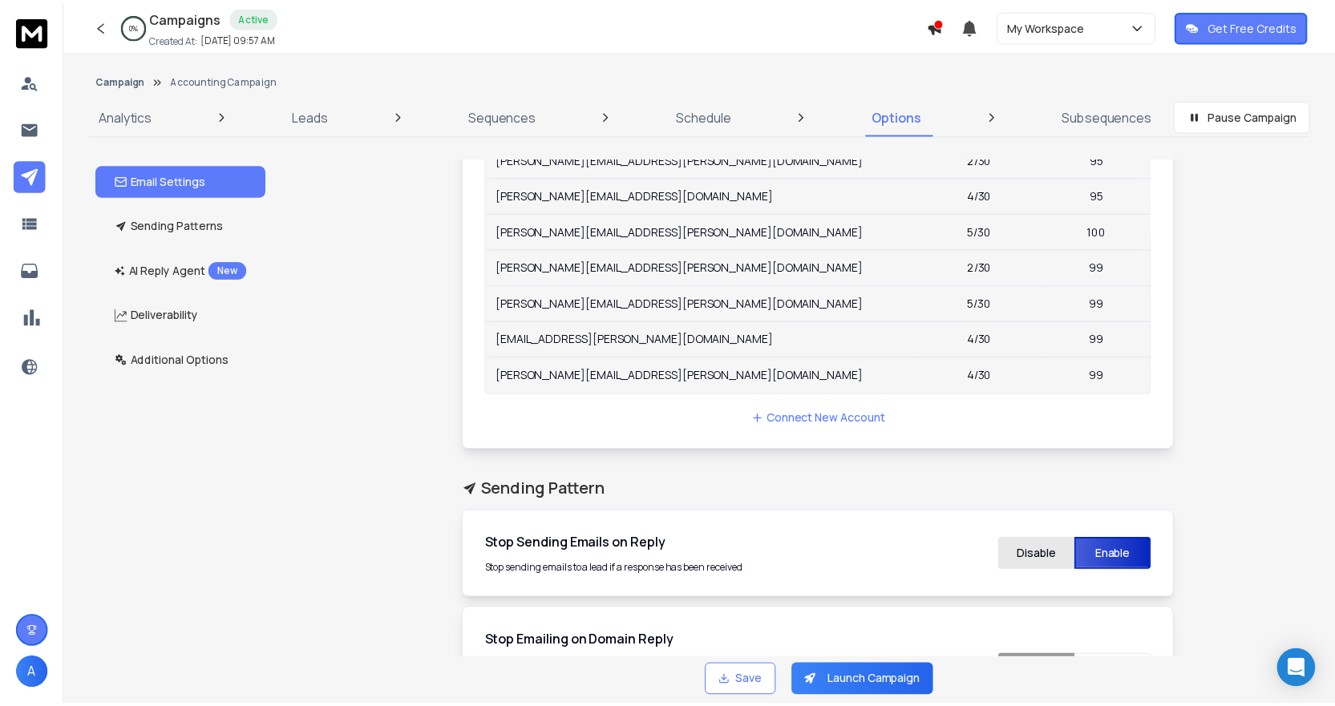
scroll to position [80, 0]
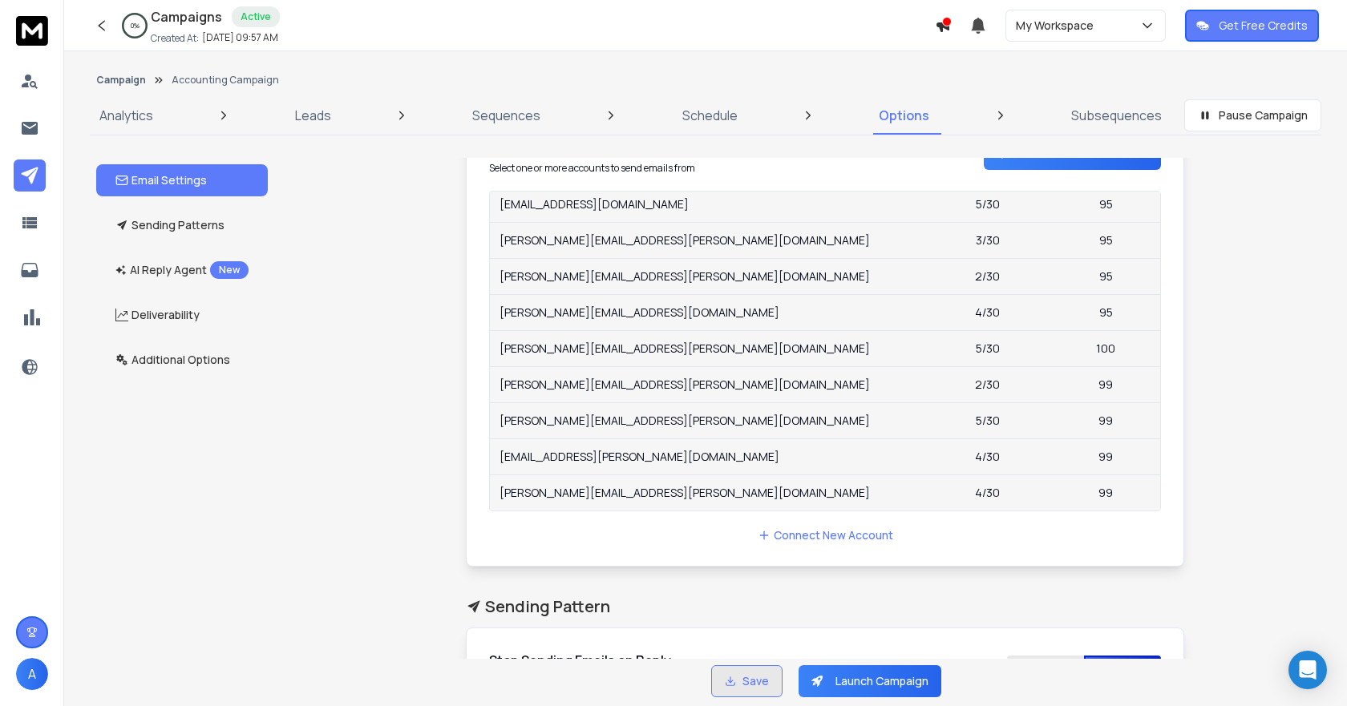
click at [744, 683] on button "Save" at bounding box center [746, 681] width 71 height 32
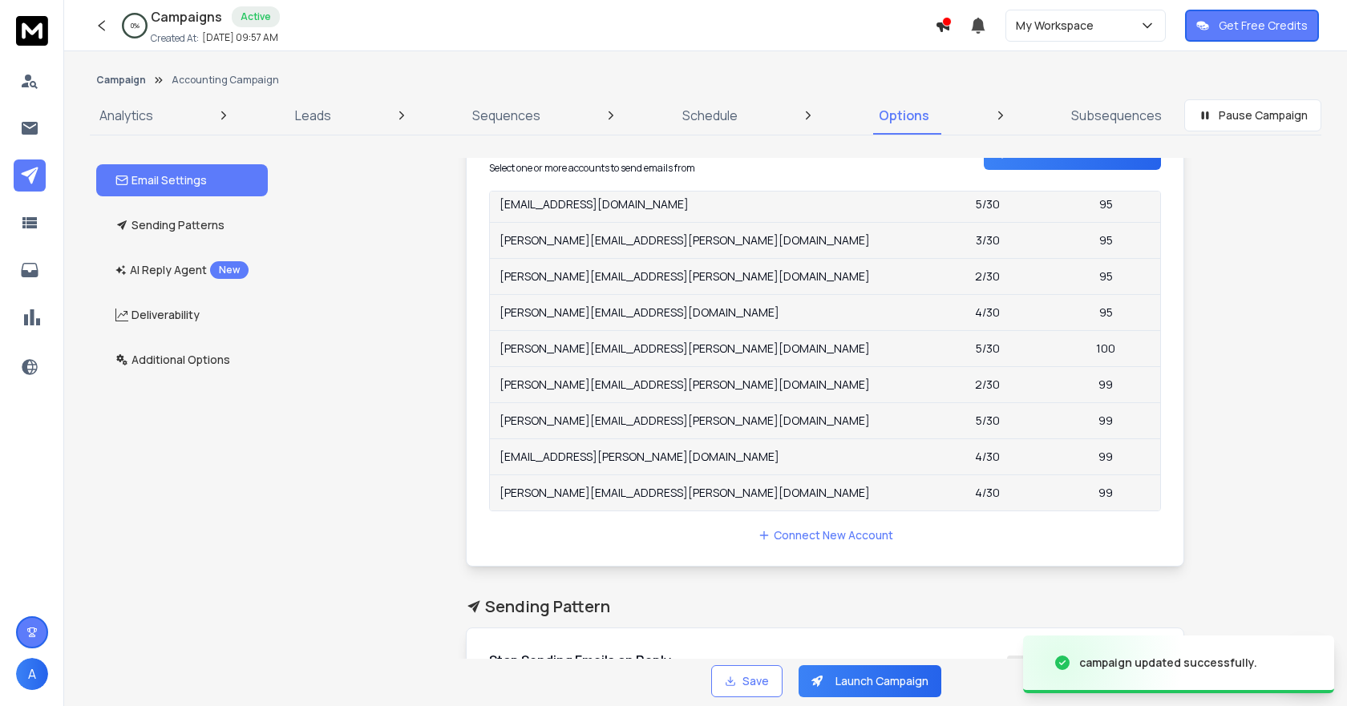
click at [868, 679] on button "Launch Campaign" at bounding box center [869, 681] width 143 height 32
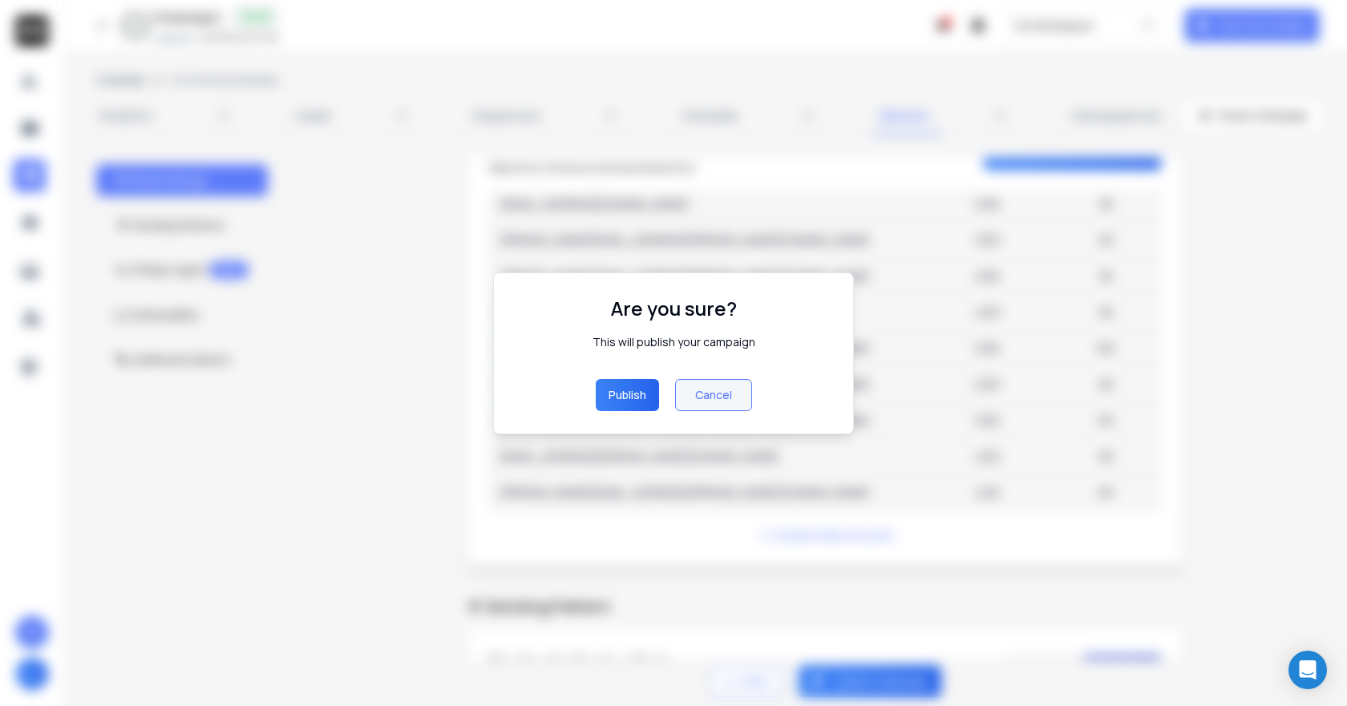
click at [705, 390] on button "Cancel" at bounding box center [713, 395] width 77 height 32
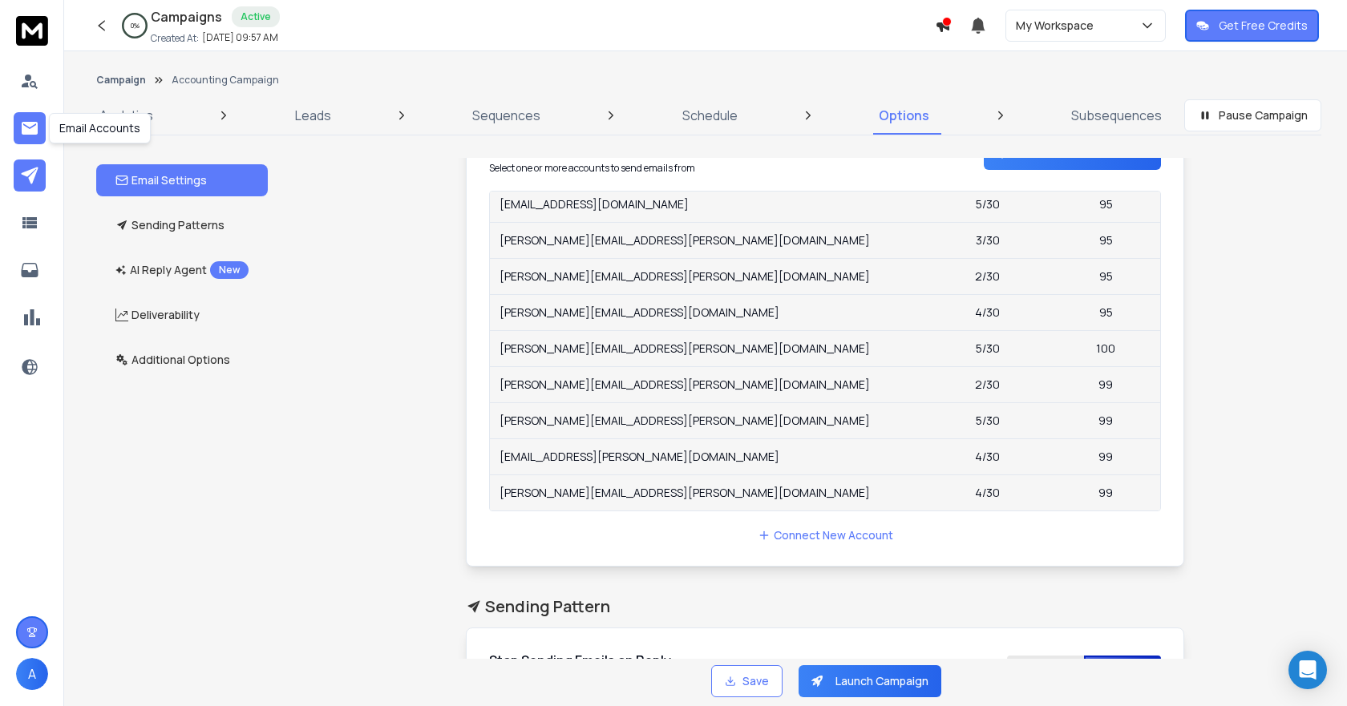
click at [22, 135] on icon at bounding box center [29, 128] width 19 height 19
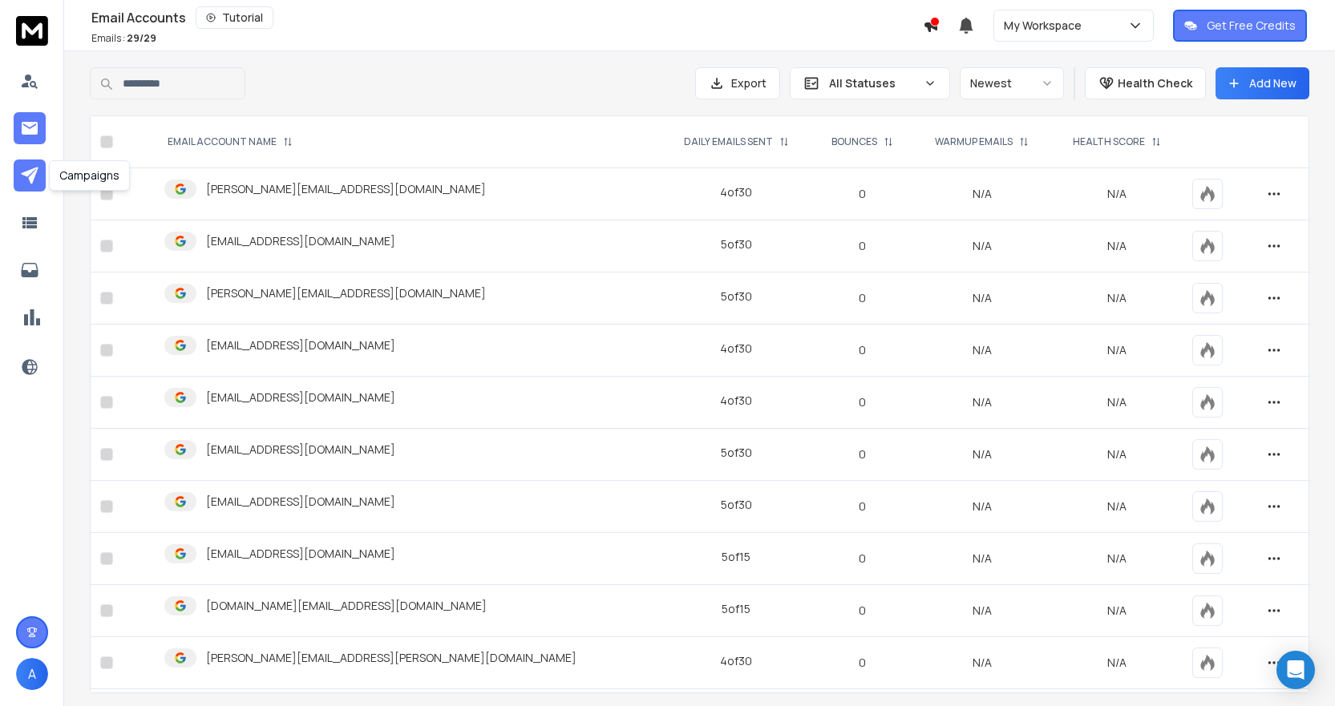
click at [20, 179] on icon at bounding box center [29, 175] width 19 height 19
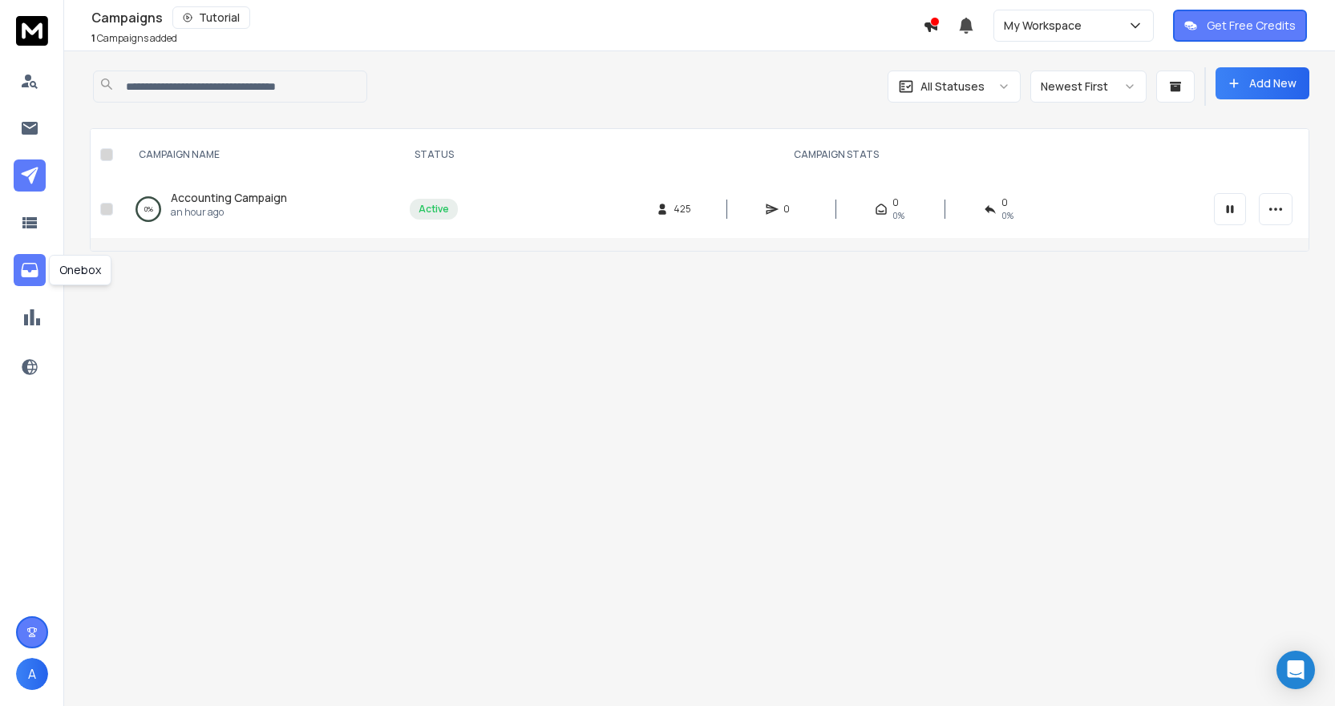
click at [28, 271] on icon at bounding box center [29, 269] width 19 height 19
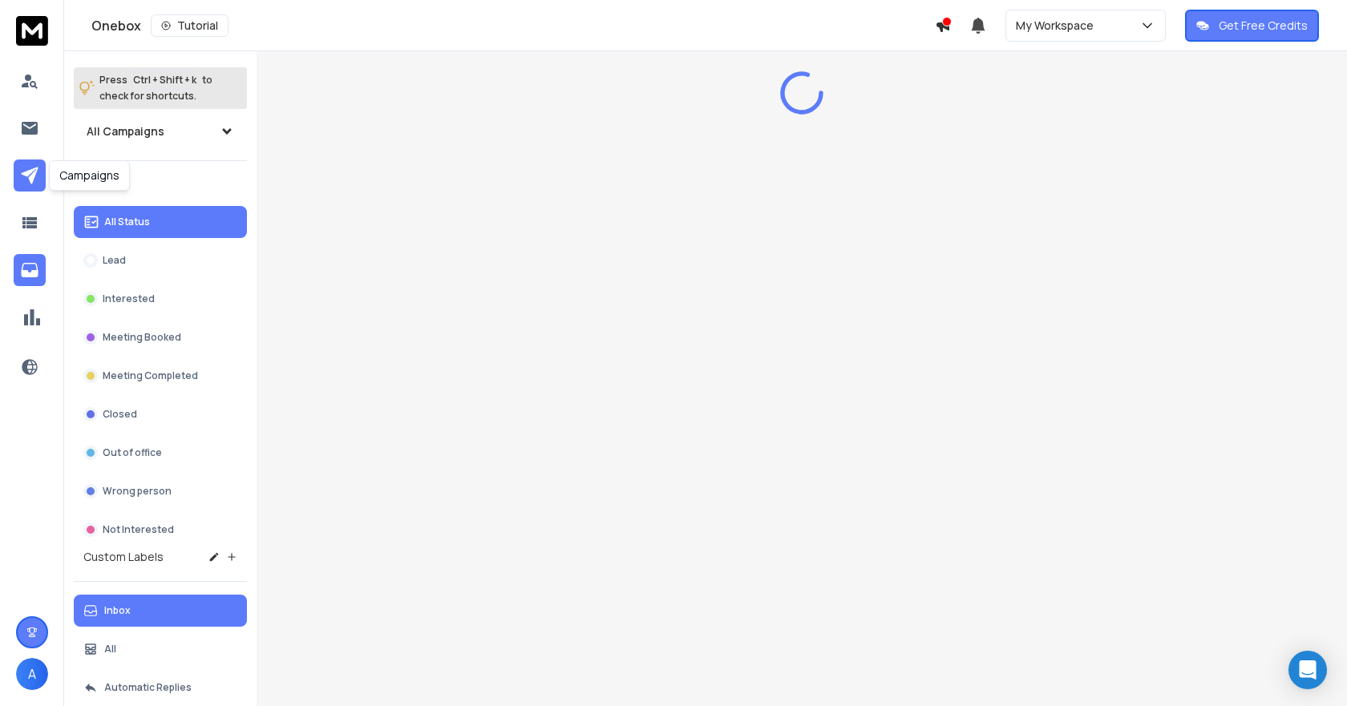
click at [35, 175] on icon at bounding box center [29, 175] width 19 height 19
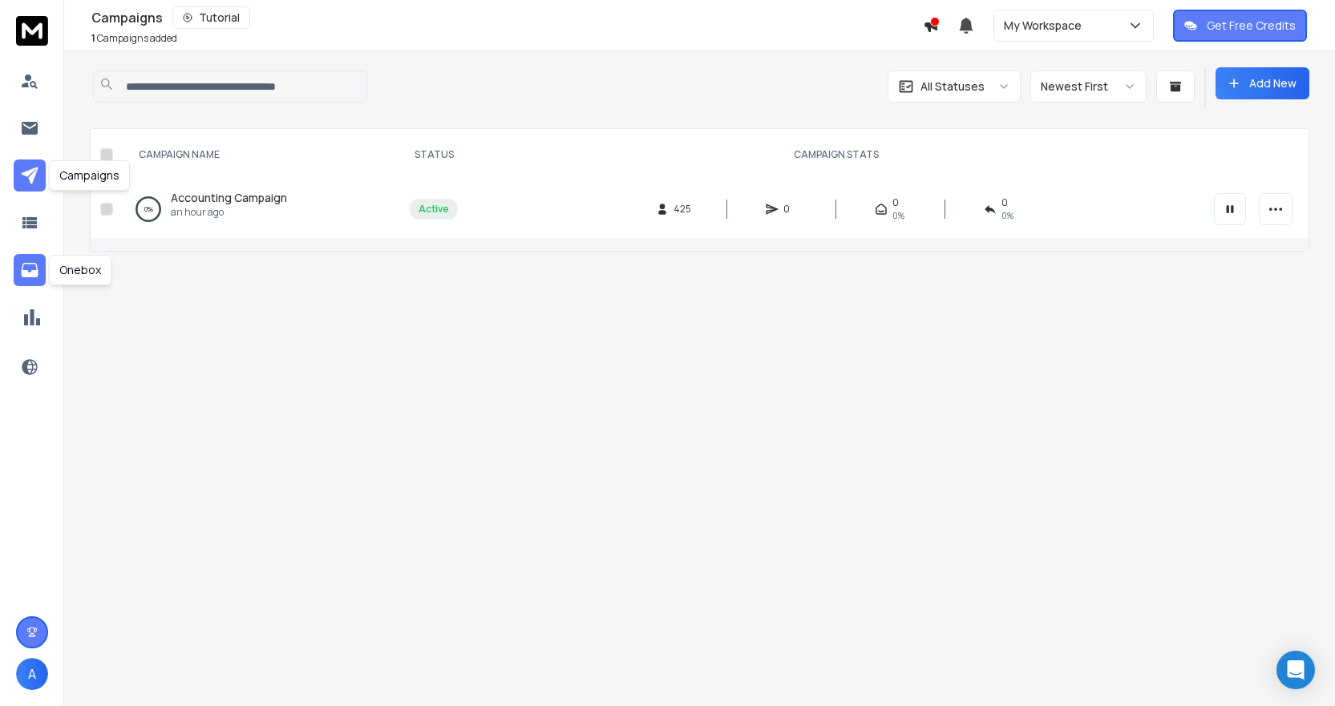
click at [31, 260] on icon at bounding box center [29, 269] width 19 height 19
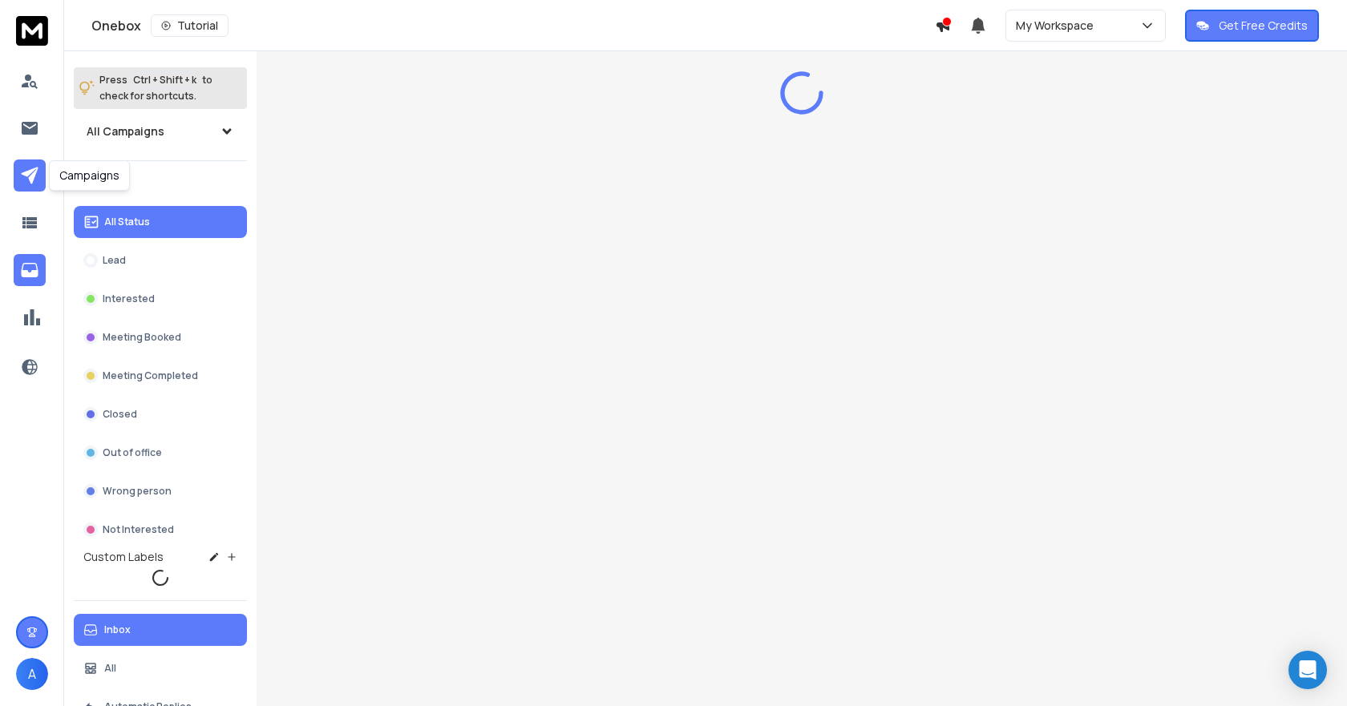
click at [34, 175] on icon at bounding box center [29, 176] width 17 height 17
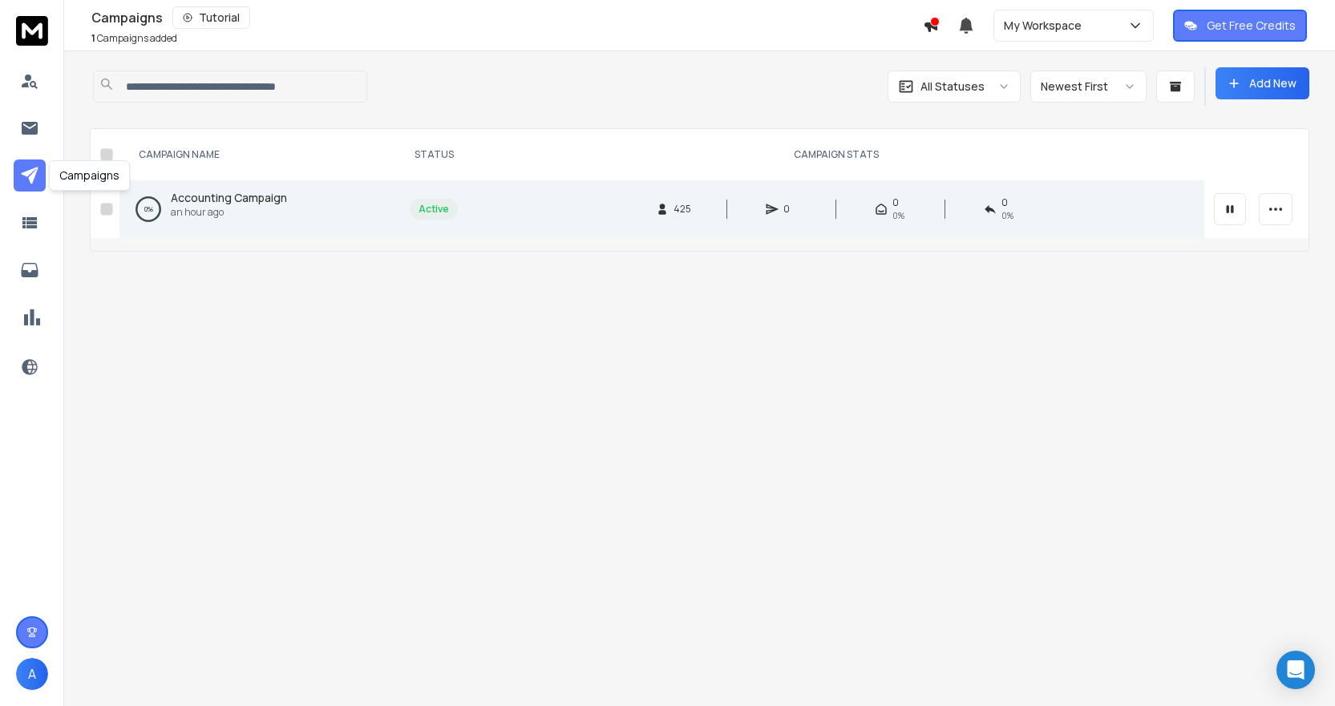
click at [230, 186] on td "0 % Accounting Campaign an hour ago" at bounding box center [259, 209] width 281 height 58
